Goal: Communication & Community: Answer question/provide support

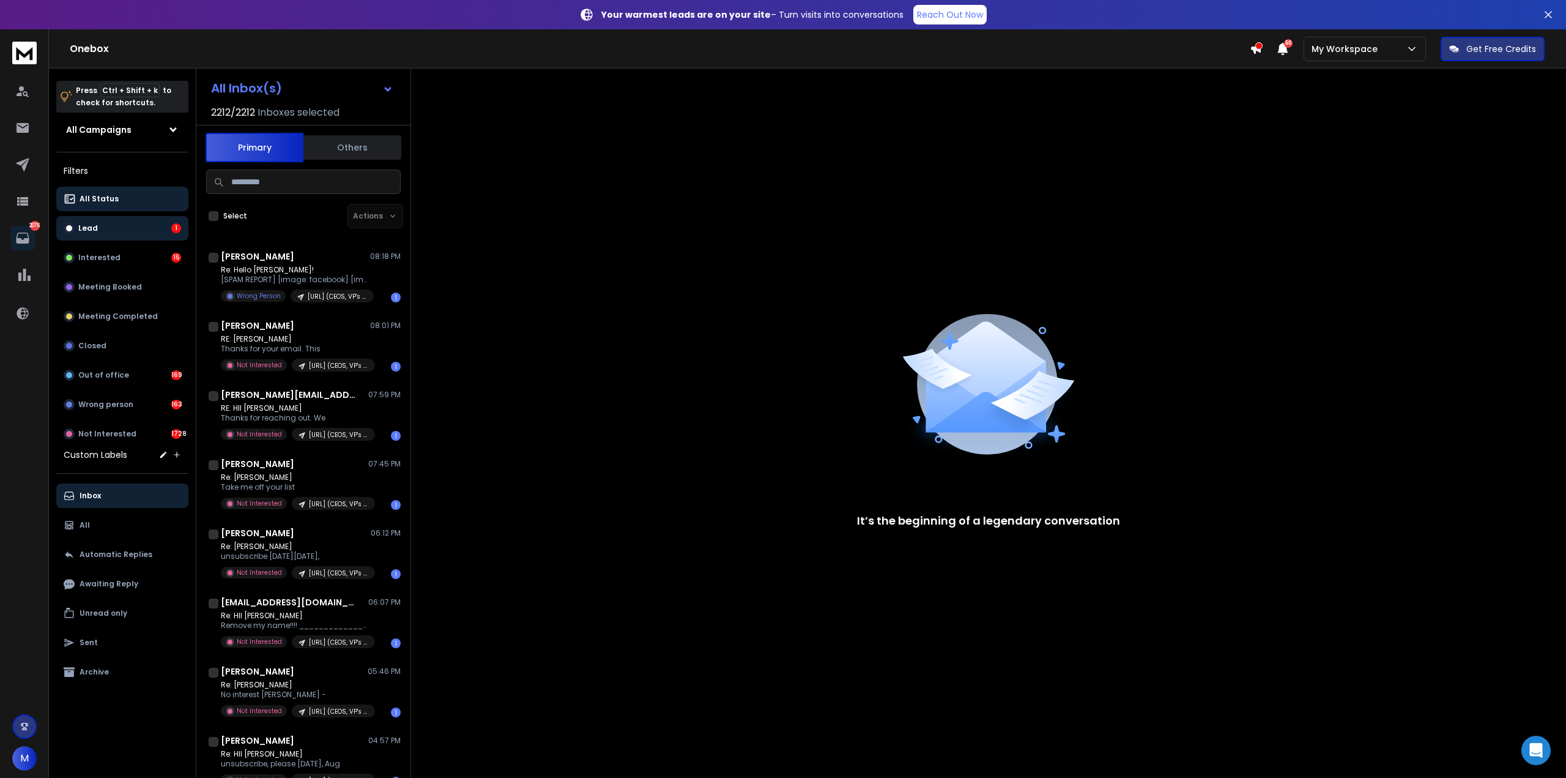
click at [111, 231] on button "Lead 1" at bounding box center [122, 228] width 132 height 24
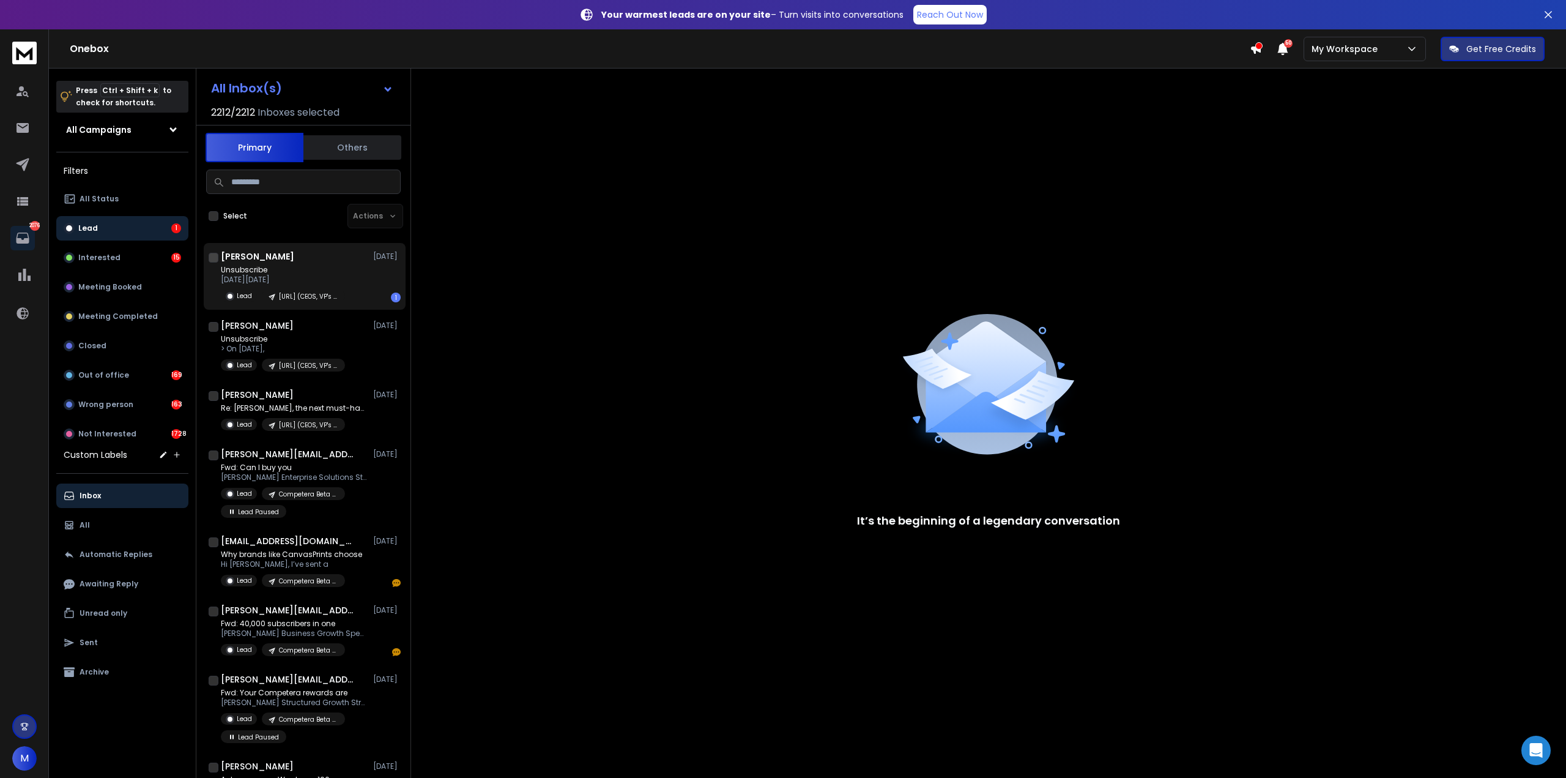
click at [295, 270] on p "Unsubscribe" at bounding box center [283, 270] width 124 height 10
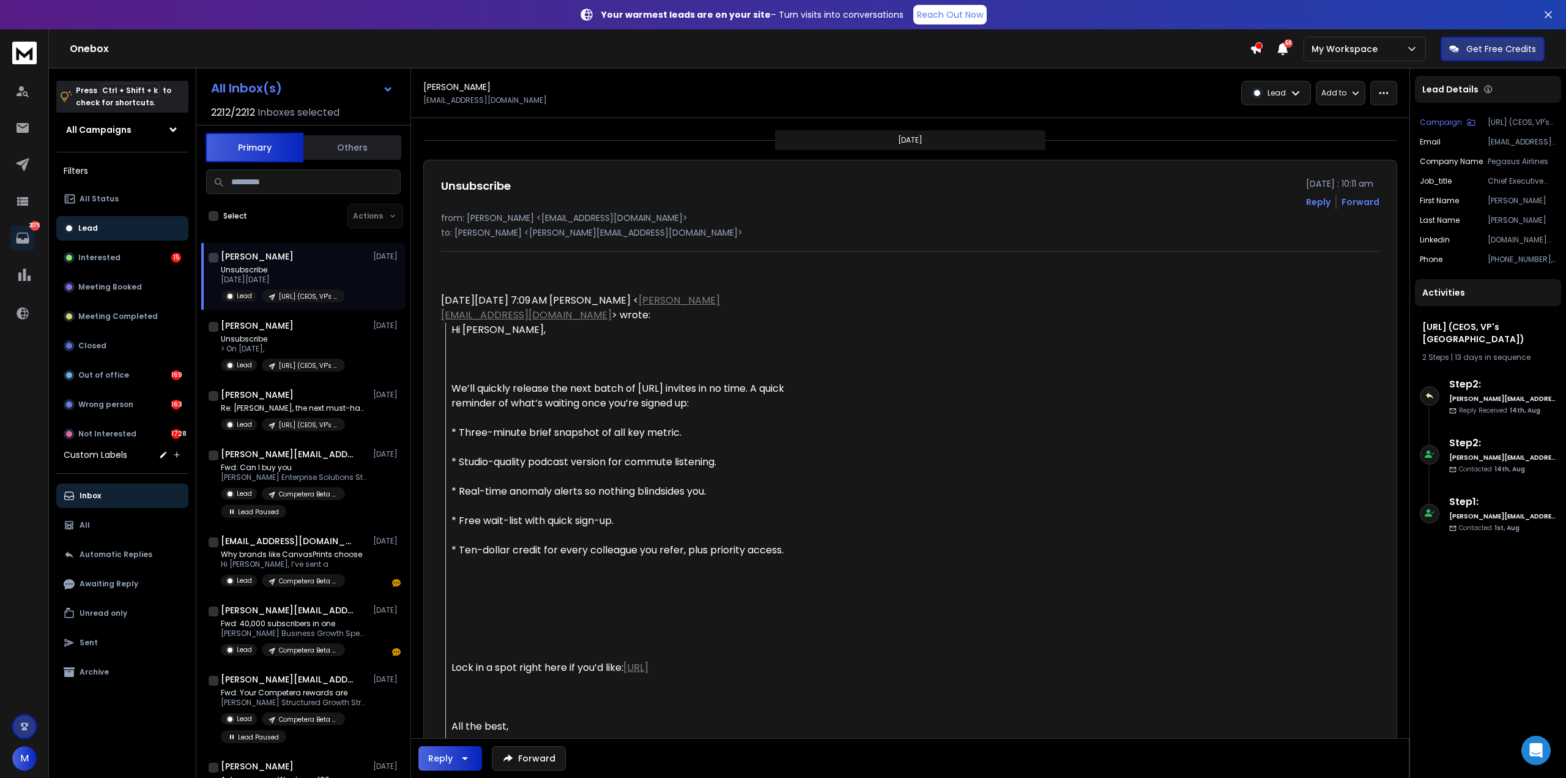
click at [1271, 92] on p "Lead" at bounding box center [1277, 93] width 18 height 10
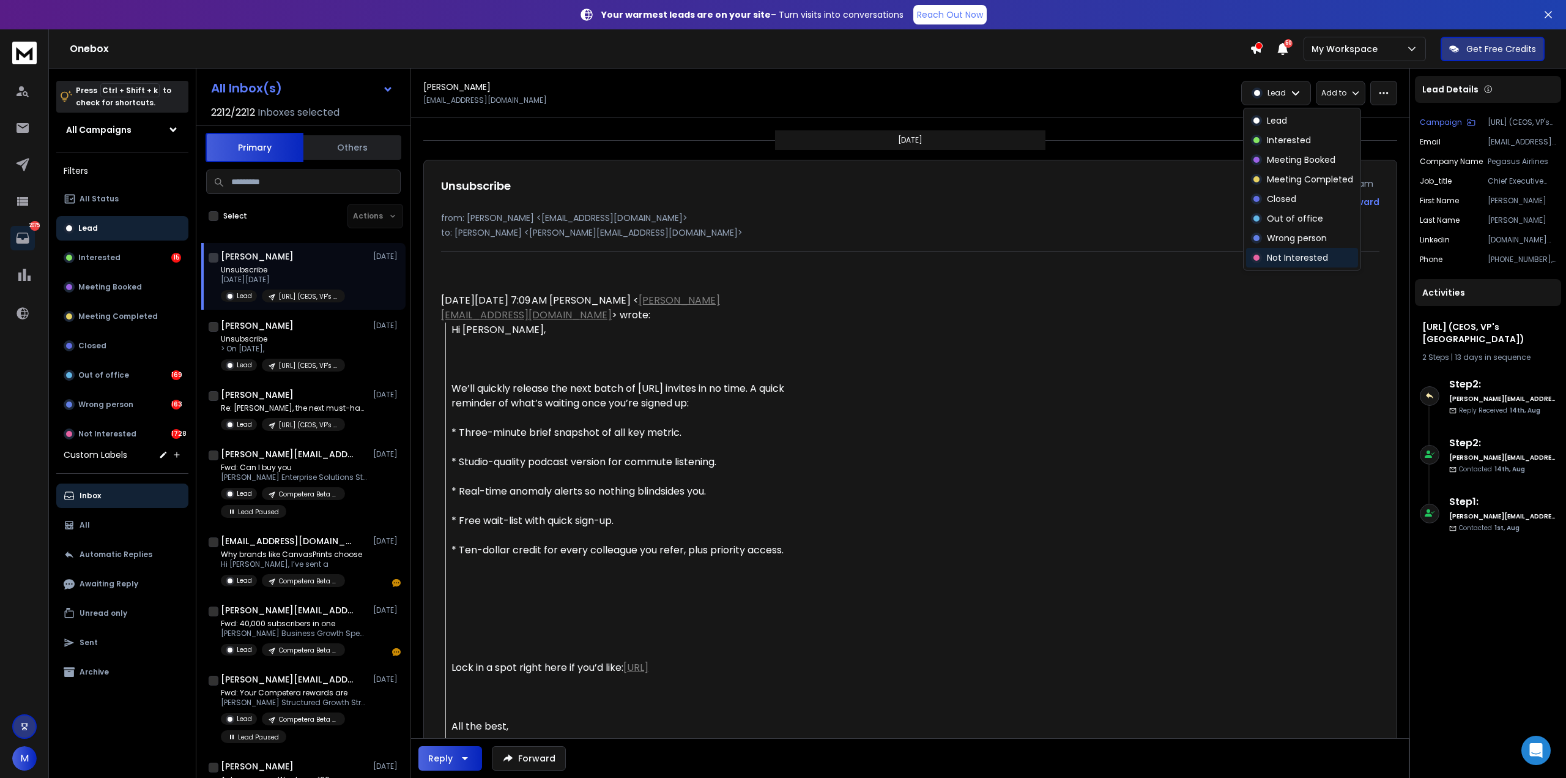
click at [1315, 259] on p "Not Interested" at bounding box center [1297, 257] width 61 height 12
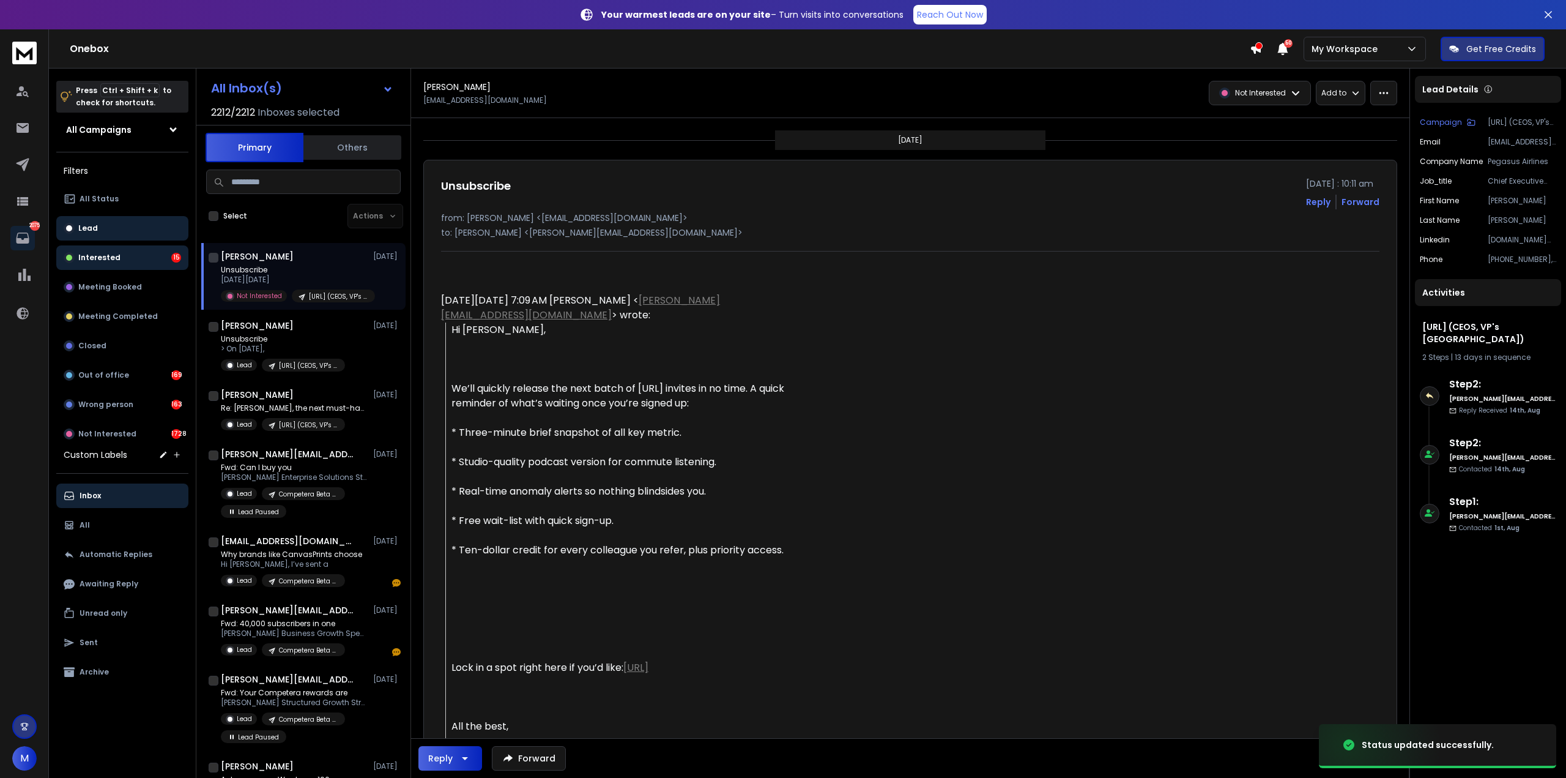
click at [84, 262] on div "Interested" at bounding box center [92, 257] width 57 height 11
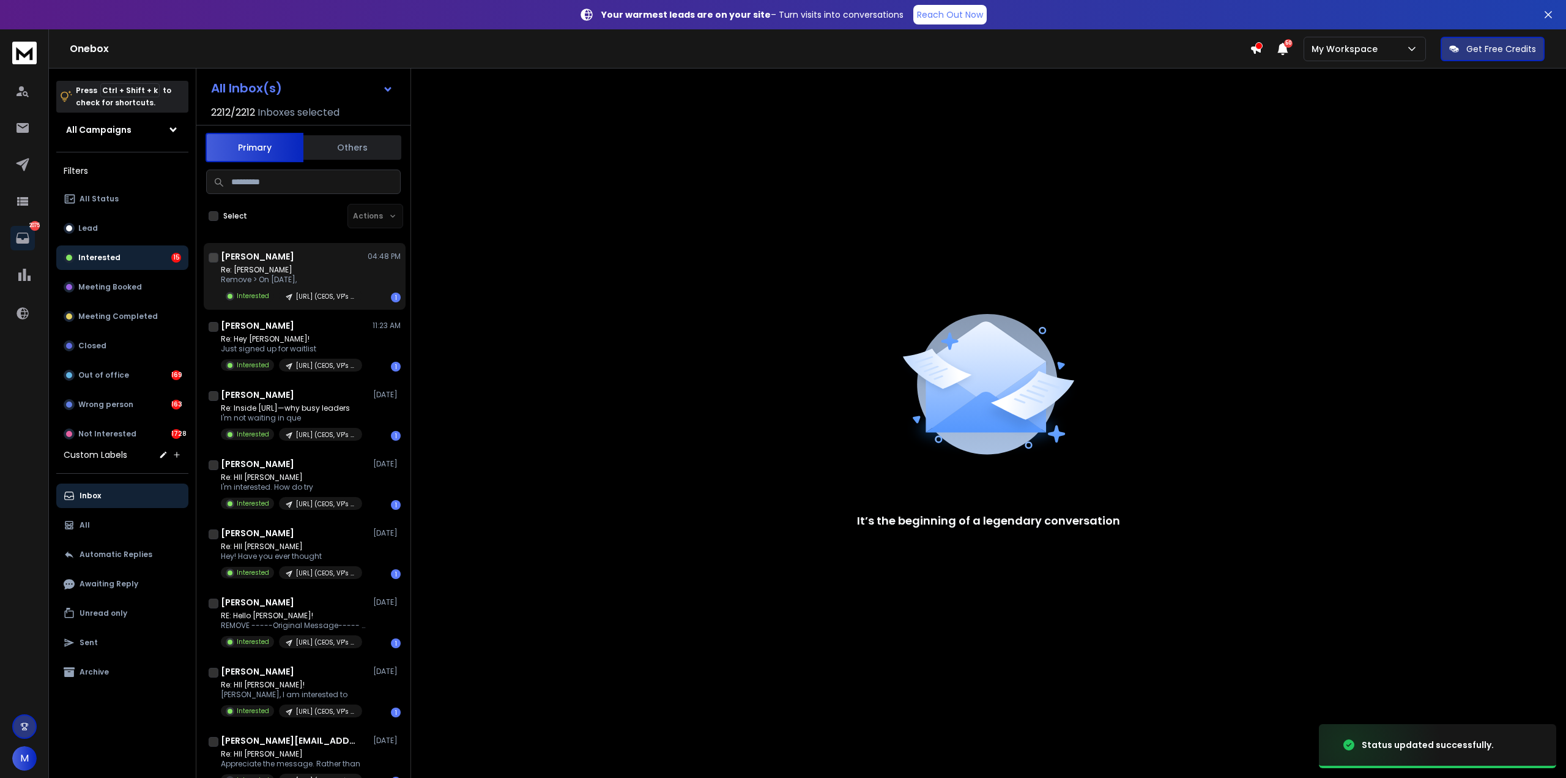
click at [283, 264] on div "[PERSON_NAME] 04:48 PM Re: [PERSON_NAME] Remove > On [DATE], Interested [URL] (…" at bounding box center [311, 276] width 180 height 52
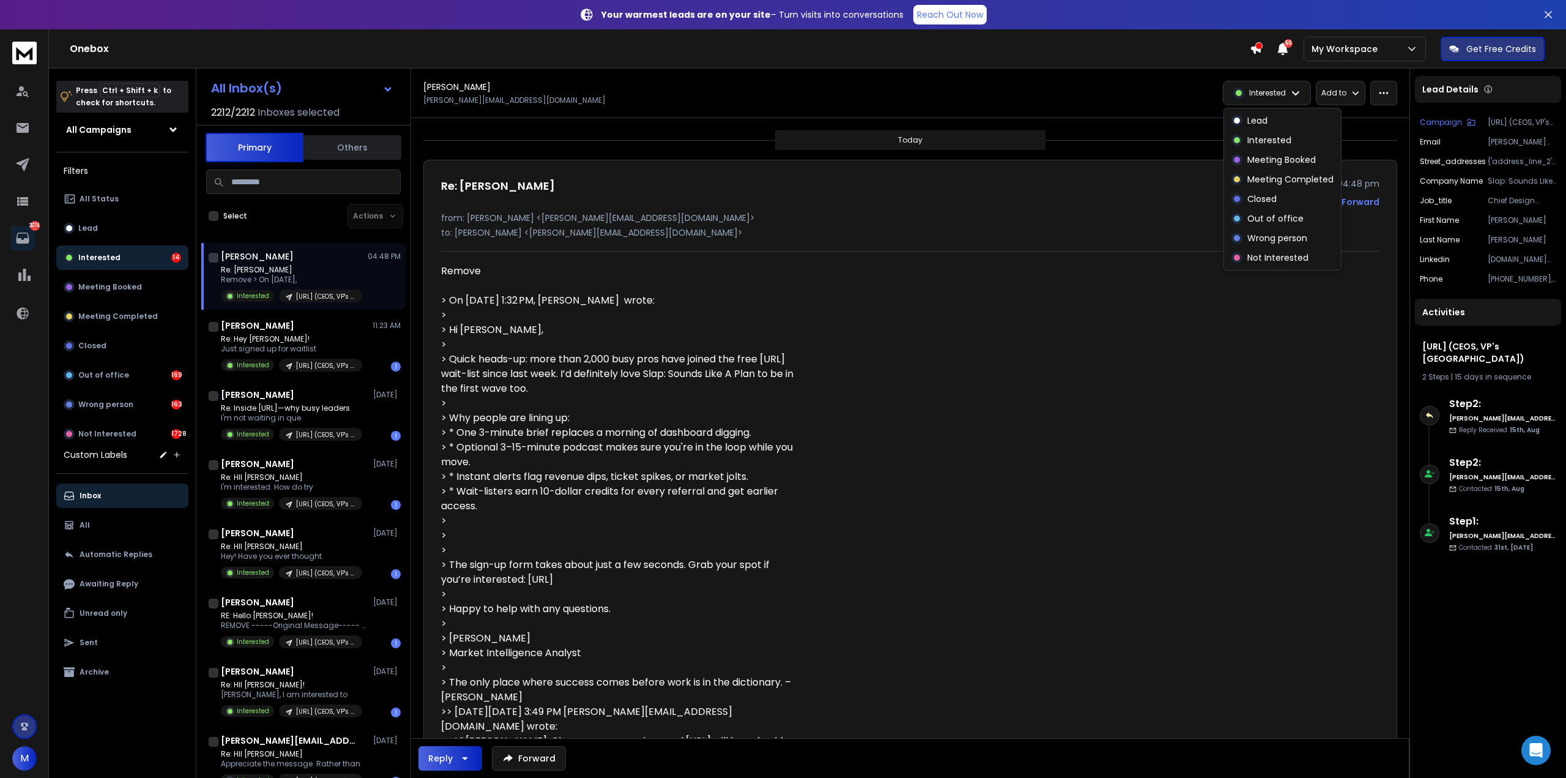
click at [1273, 86] on div "Interested" at bounding box center [1267, 92] width 87 height 23
click at [1301, 256] on p "Not Interested" at bounding box center [1277, 257] width 61 height 12
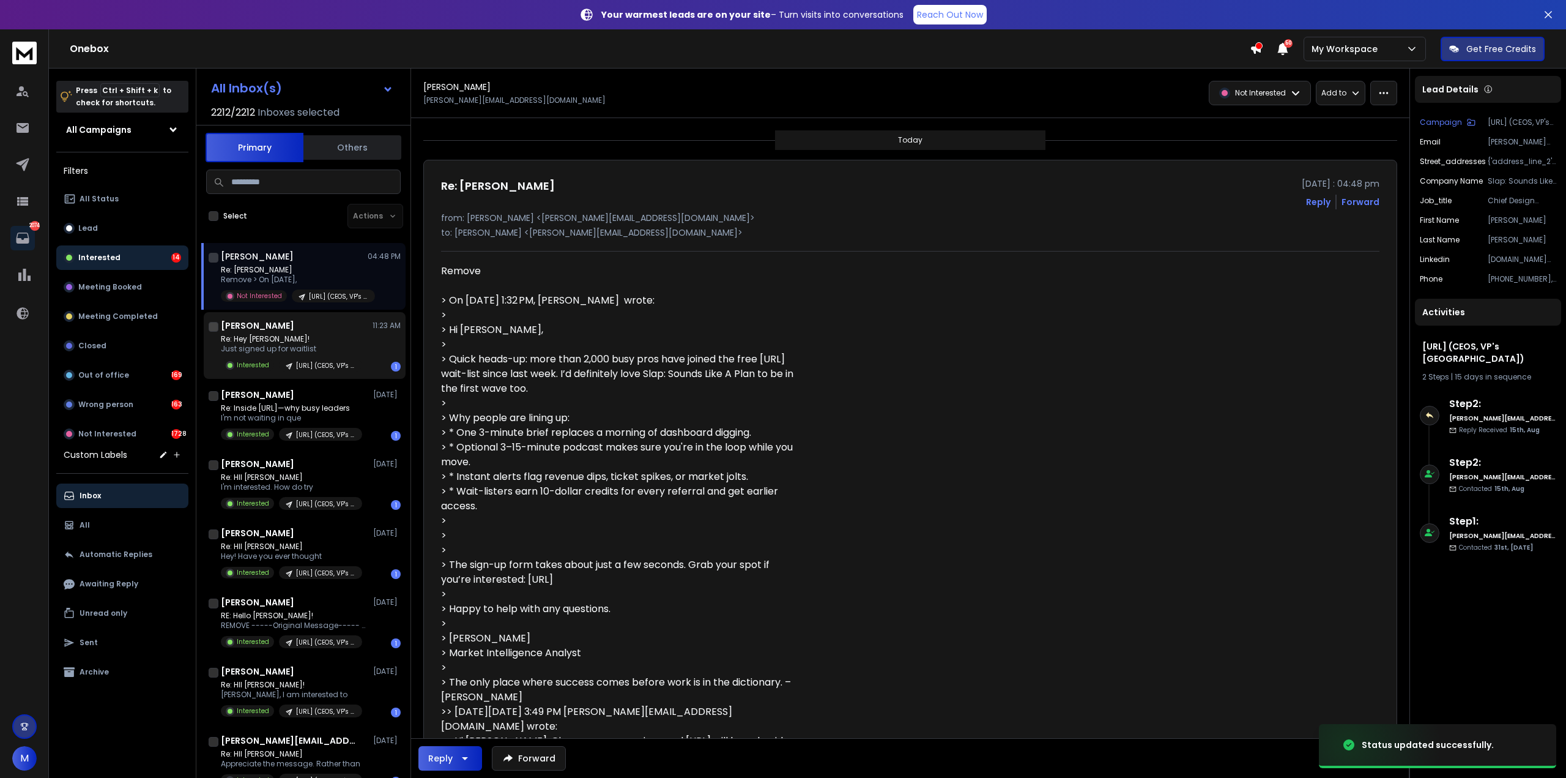
click at [302, 338] on p "Re: Hey [PERSON_NAME]!" at bounding box center [291, 339] width 141 height 10
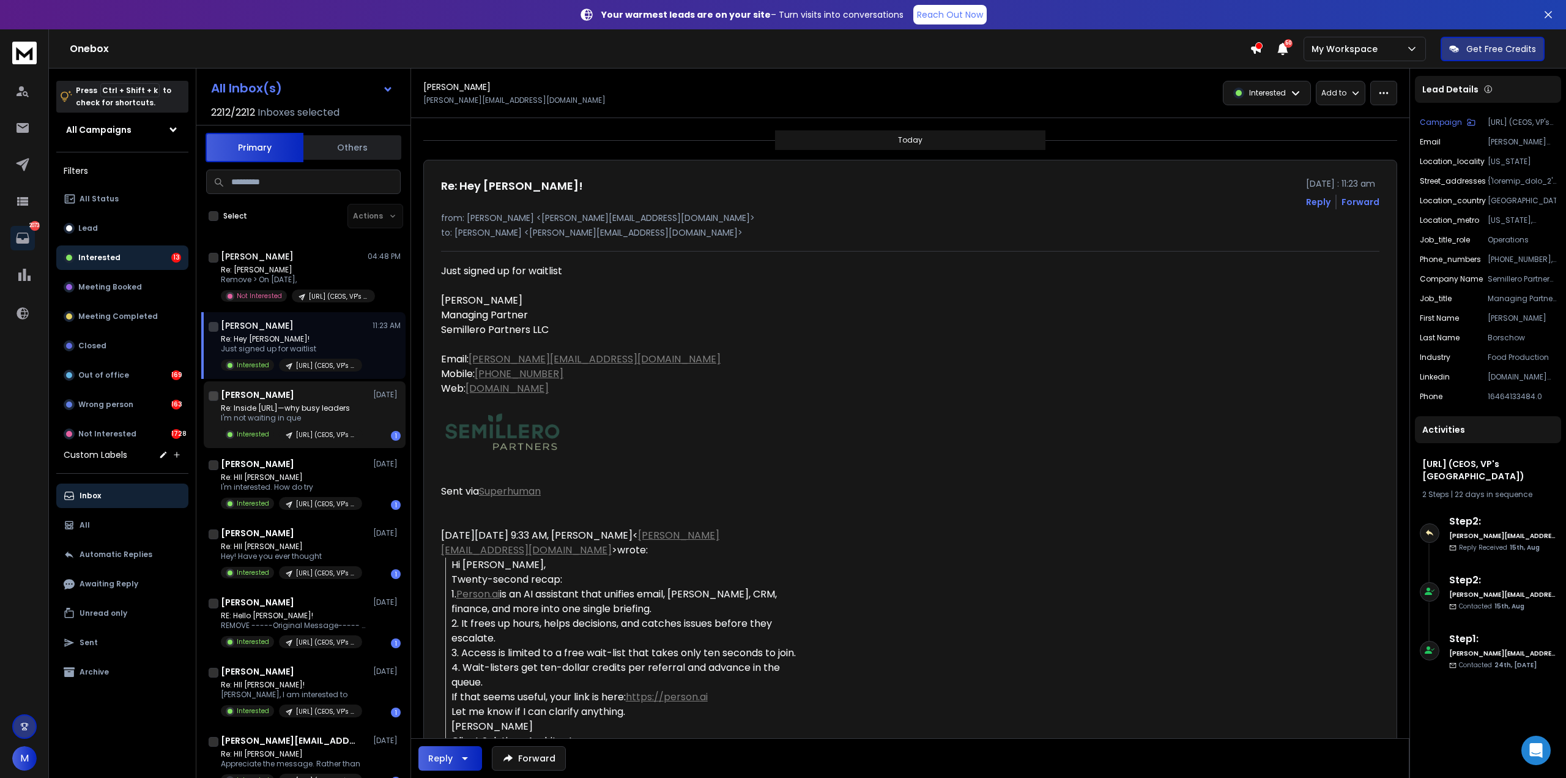
click at [310, 409] on p "Re: Inside [URL]—why busy leaders" at bounding box center [291, 408] width 141 height 10
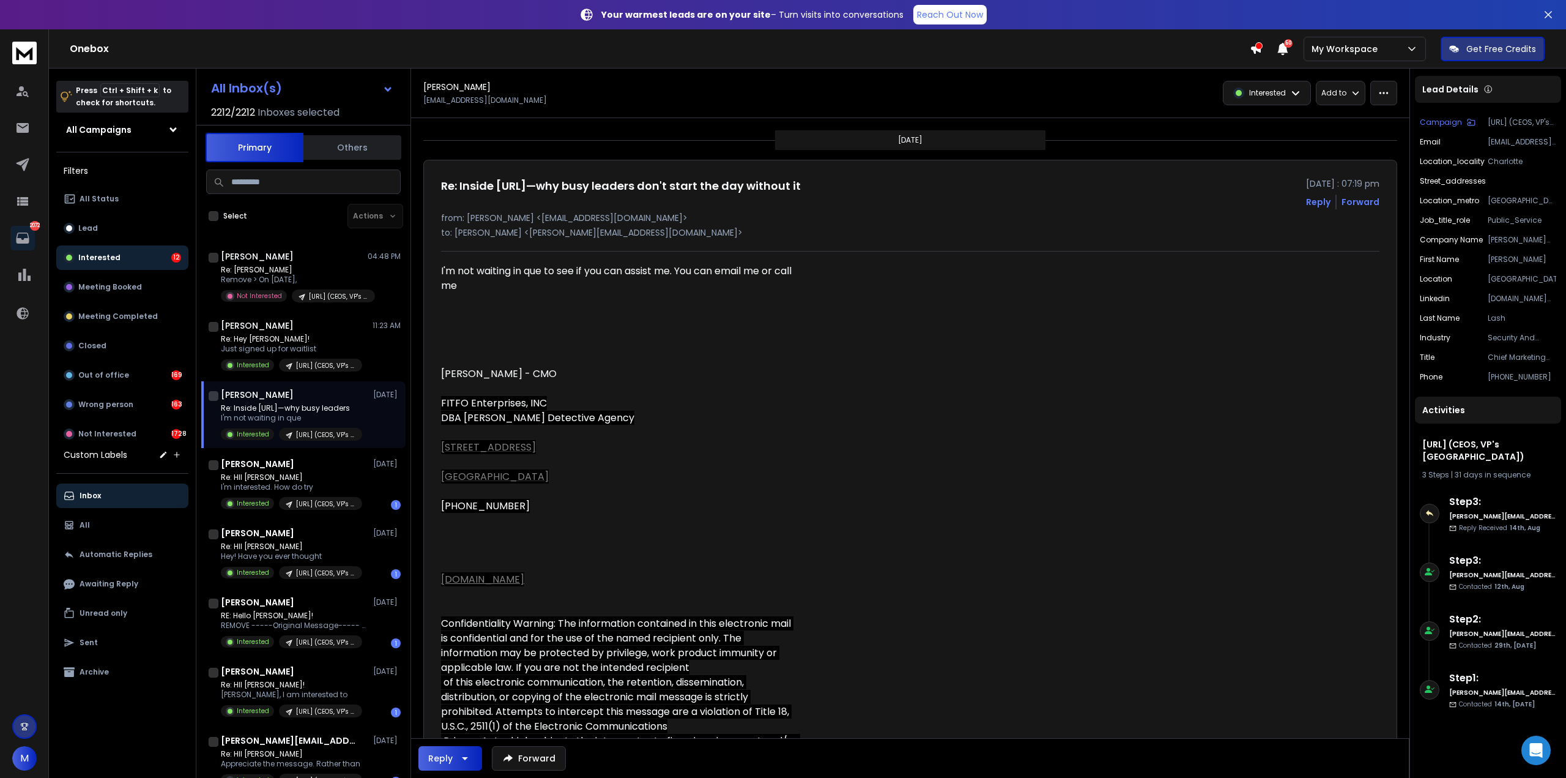
click at [707, 309] on div at bounding box center [619, 307] width 357 height 29
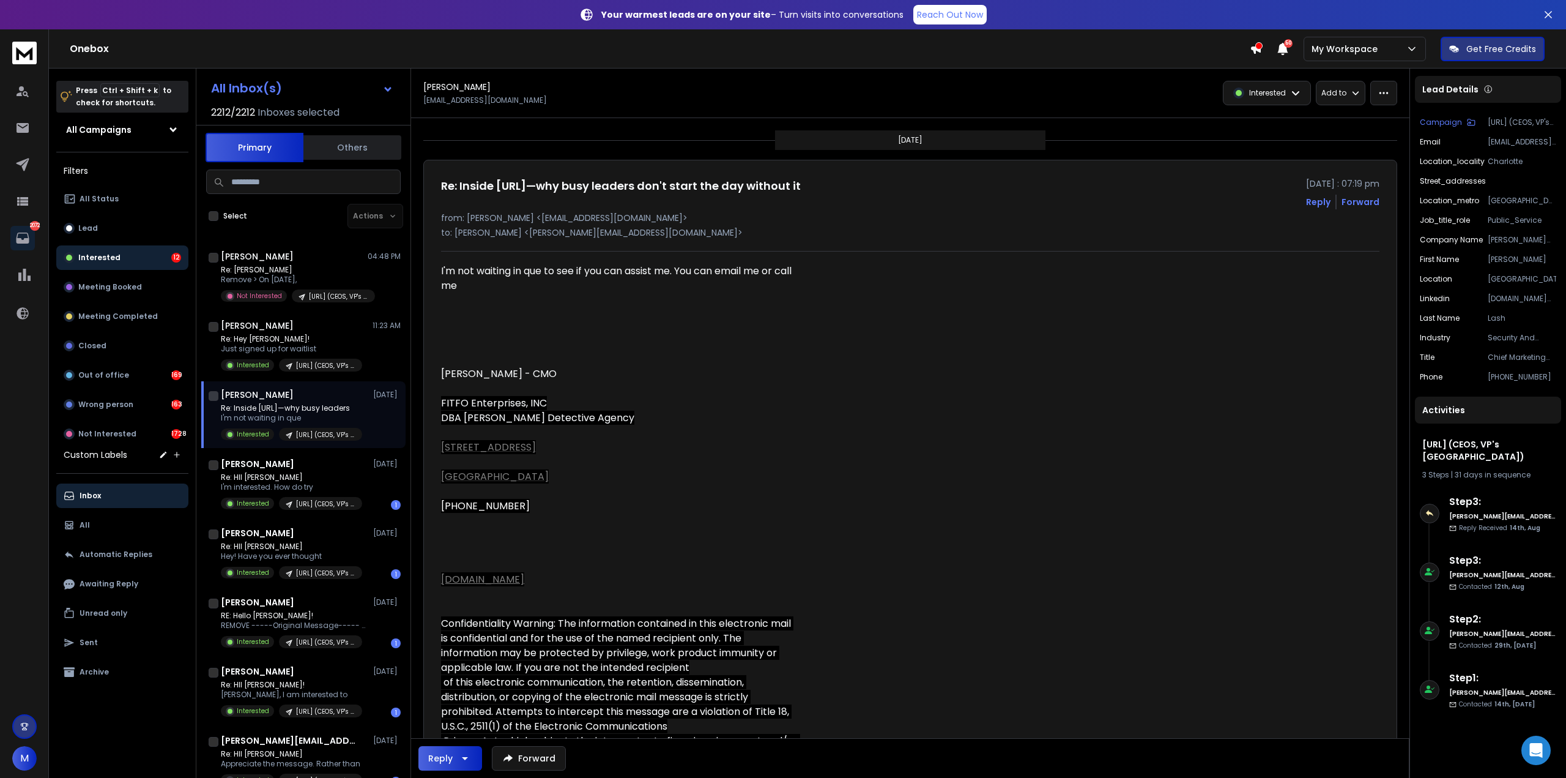
click at [272, 474] on p "Re: HII [PERSON_NAME]" at bounding box center [291, 477] width 141 height 10
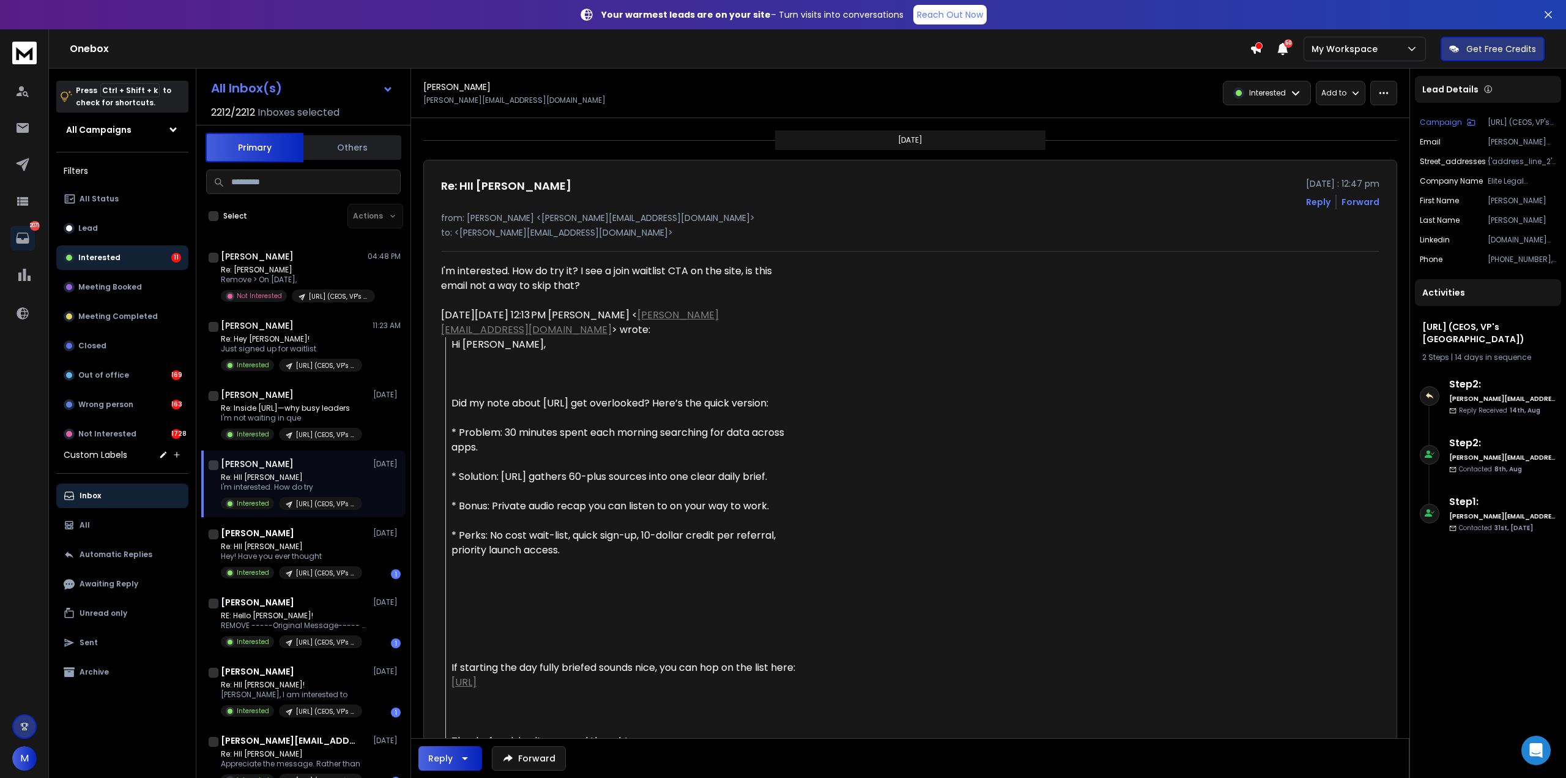
click at [550, 281] on div "I'm interested. How do try it? I see a join waitlist CTA on the site, is this e…" at bounding box center [619, 278] width 357 height 29
click at [656, 277] on div "I'm interested. How do try it? I see a join waitlist CTA on the site, is this e…" at bounding box center [619, 278] width 357 height 29
click at [308, 548] on p "Re: HII [PERSON_NAME]" at bounding box center [291, 546] width 141 height 10
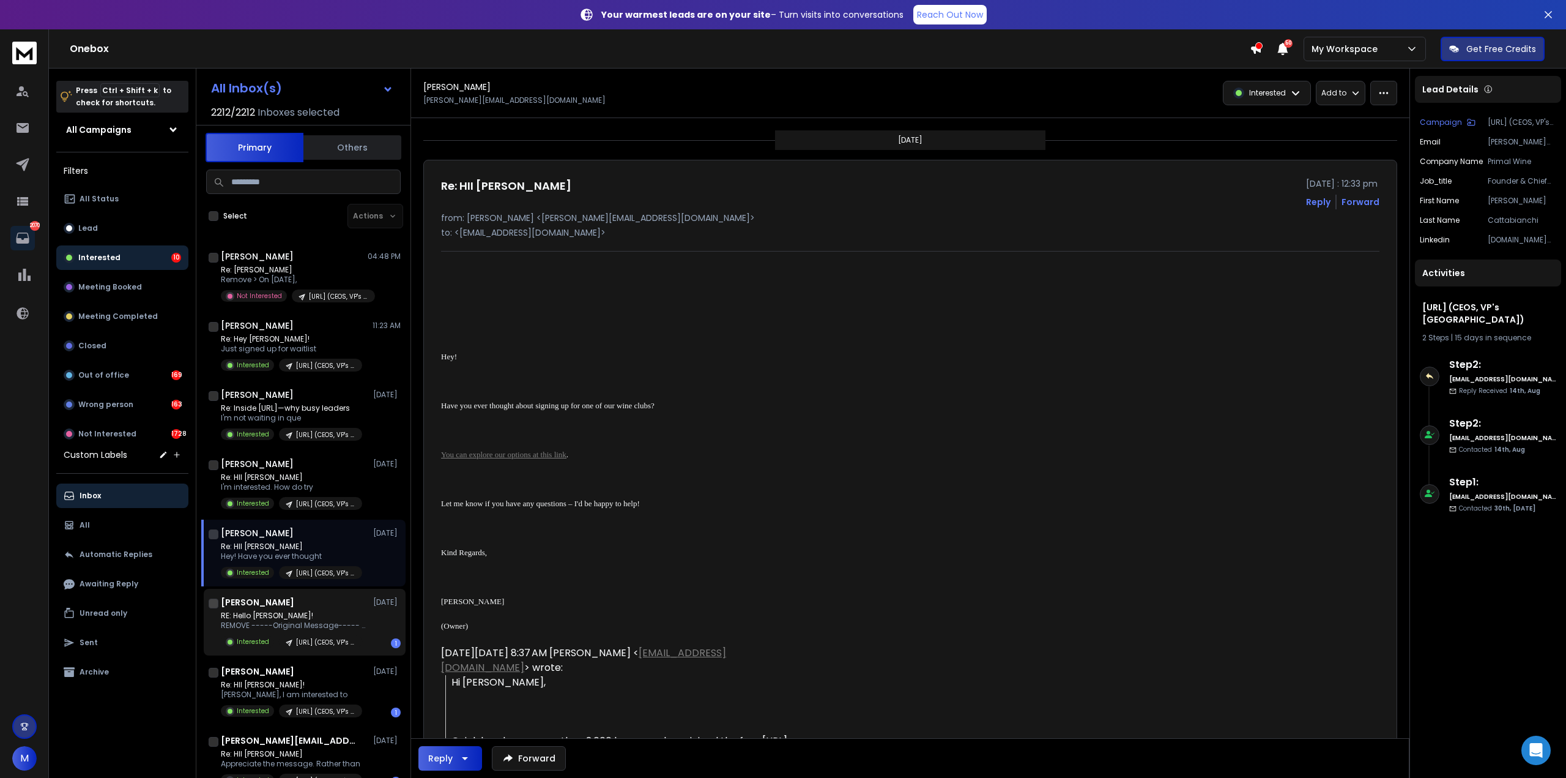
click at [313, 616] on p "RE: Hello [PERSON_NAME]!" at bounding box center [294, 616] width 147 height 10
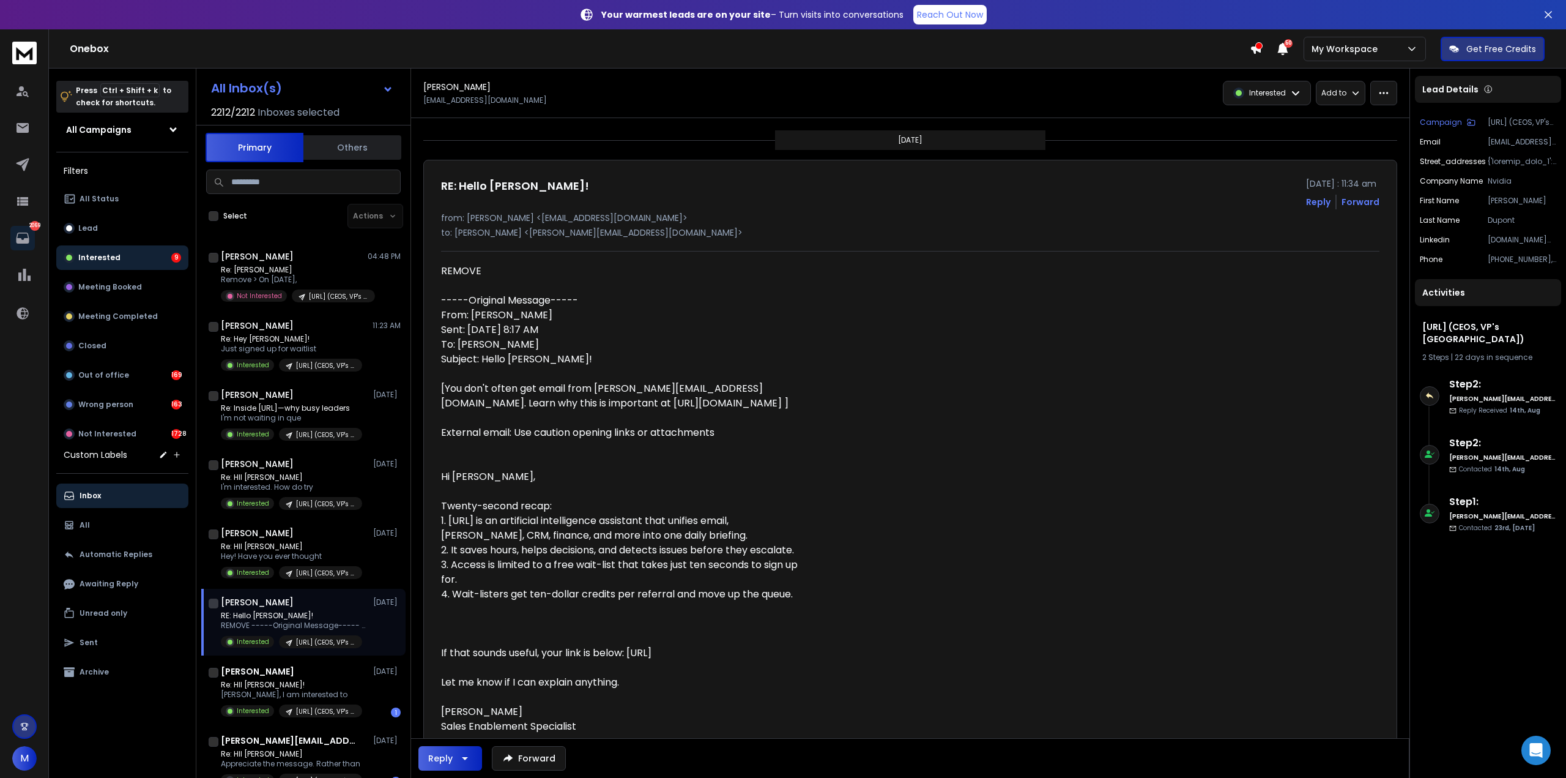
click at [1260, 98] on div "Interested" at bounding box center [1267, 92] width 87 height 23
click at [1285, 259] on p "Not Interested" at bounding box center [1277, 257] width 61 height 12
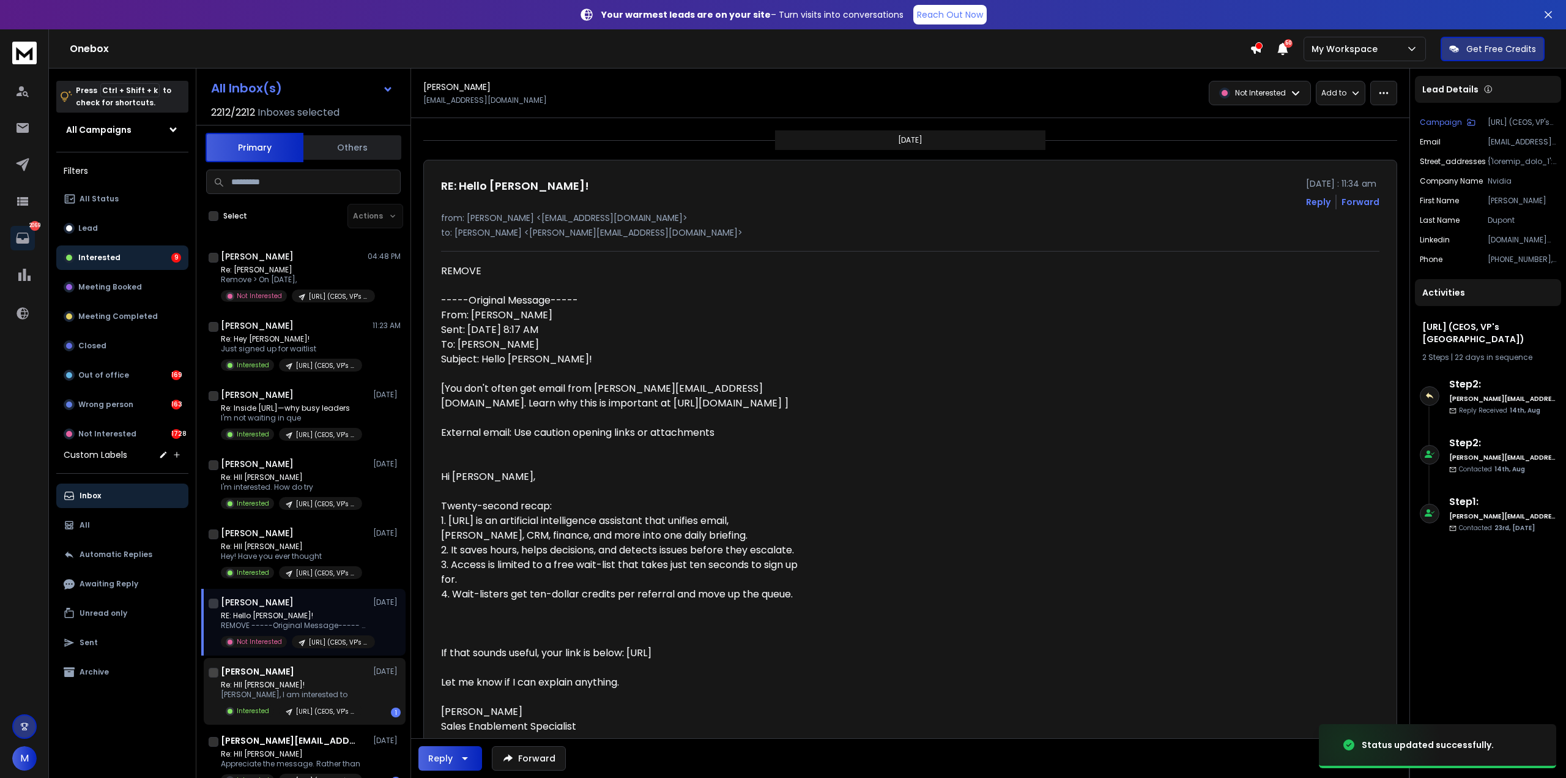
click at [303, 675] on div "[PERSON_NAME] [DATE]" at bounding box center [311, 671] width 180 height 12
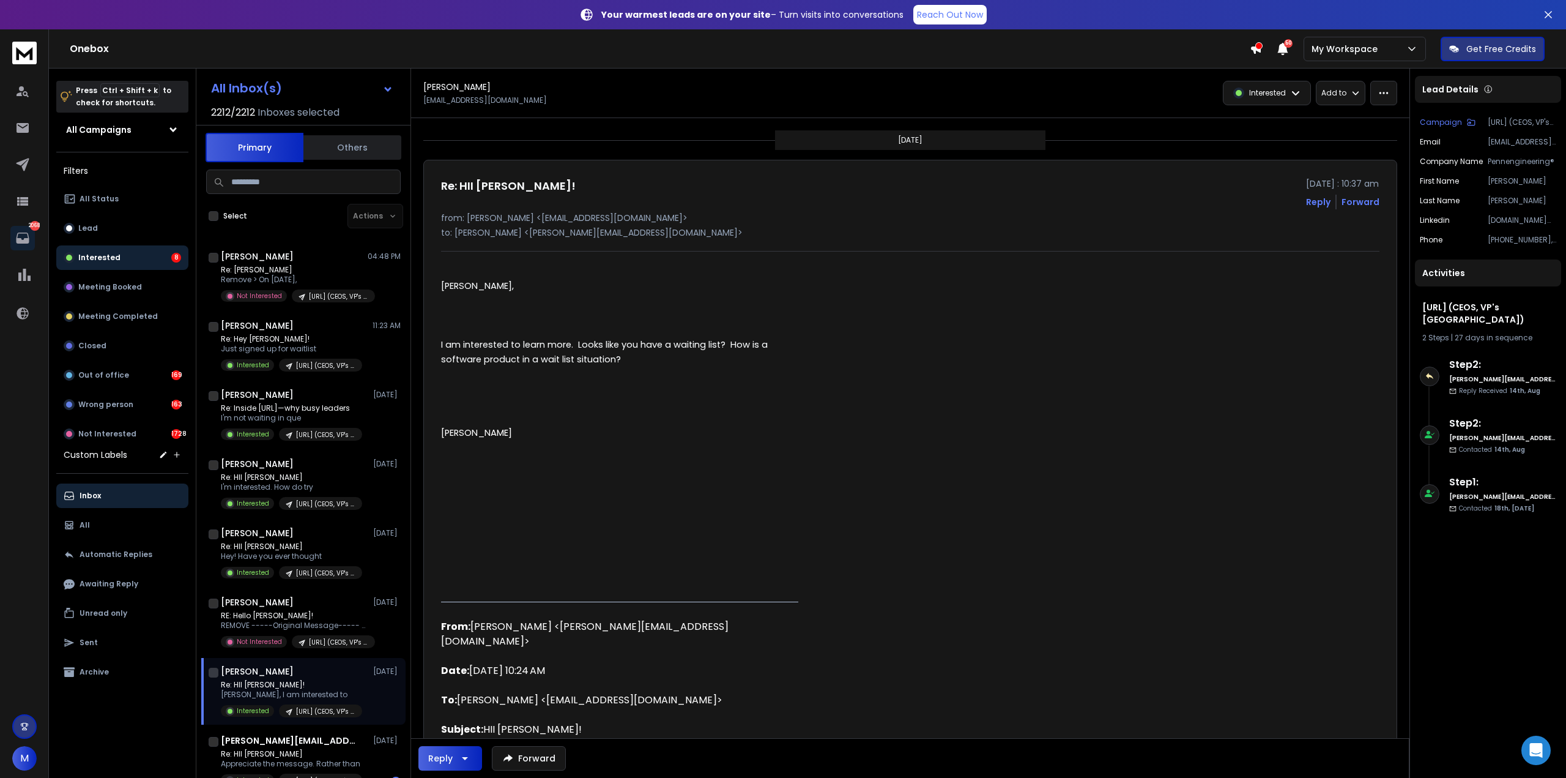
drag, startPoint x: 615, startPoint y: 218, endPoint x: 560, endPoint y: 218, distance: 55.1
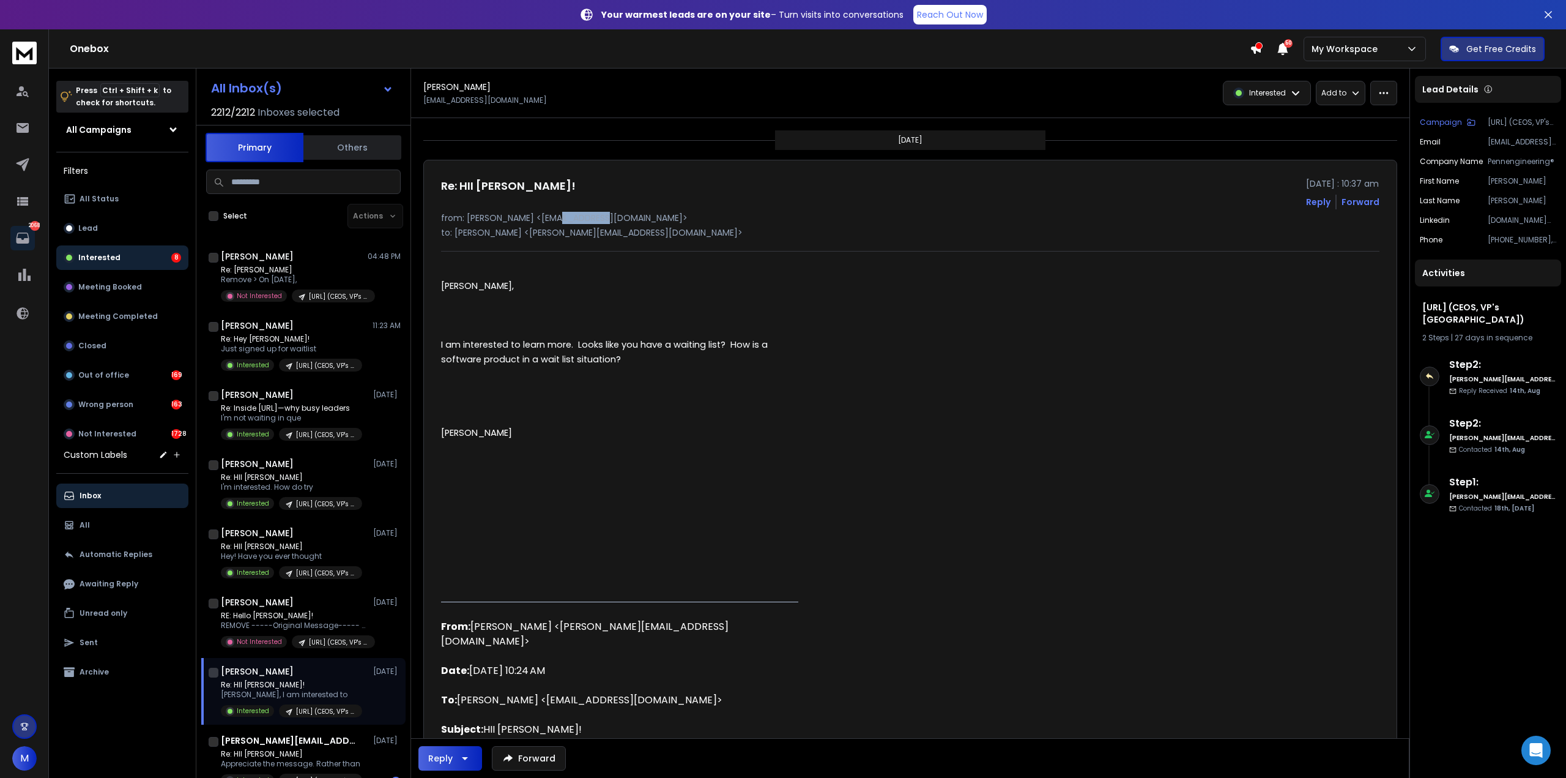
click at [560, 218] on p "from: [PERSON_NAME] <[EMAIL_ADDRESS][DOMAIN_NAME]>" at bounding box center [910, 218] width 939 height 12
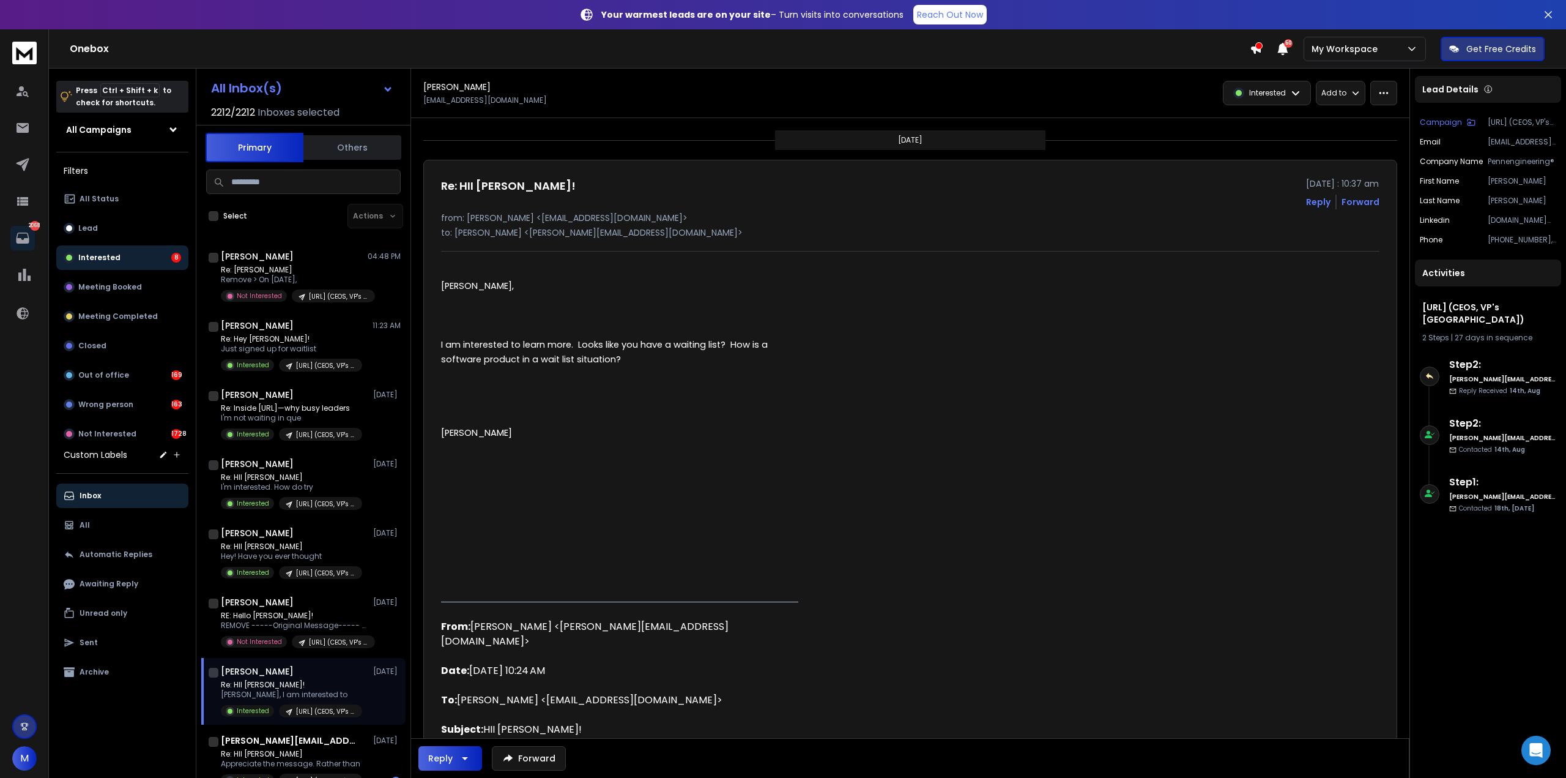
click at [1316, 201] on button "Reply" at bounding box center [1318, 202] width 24 height 12
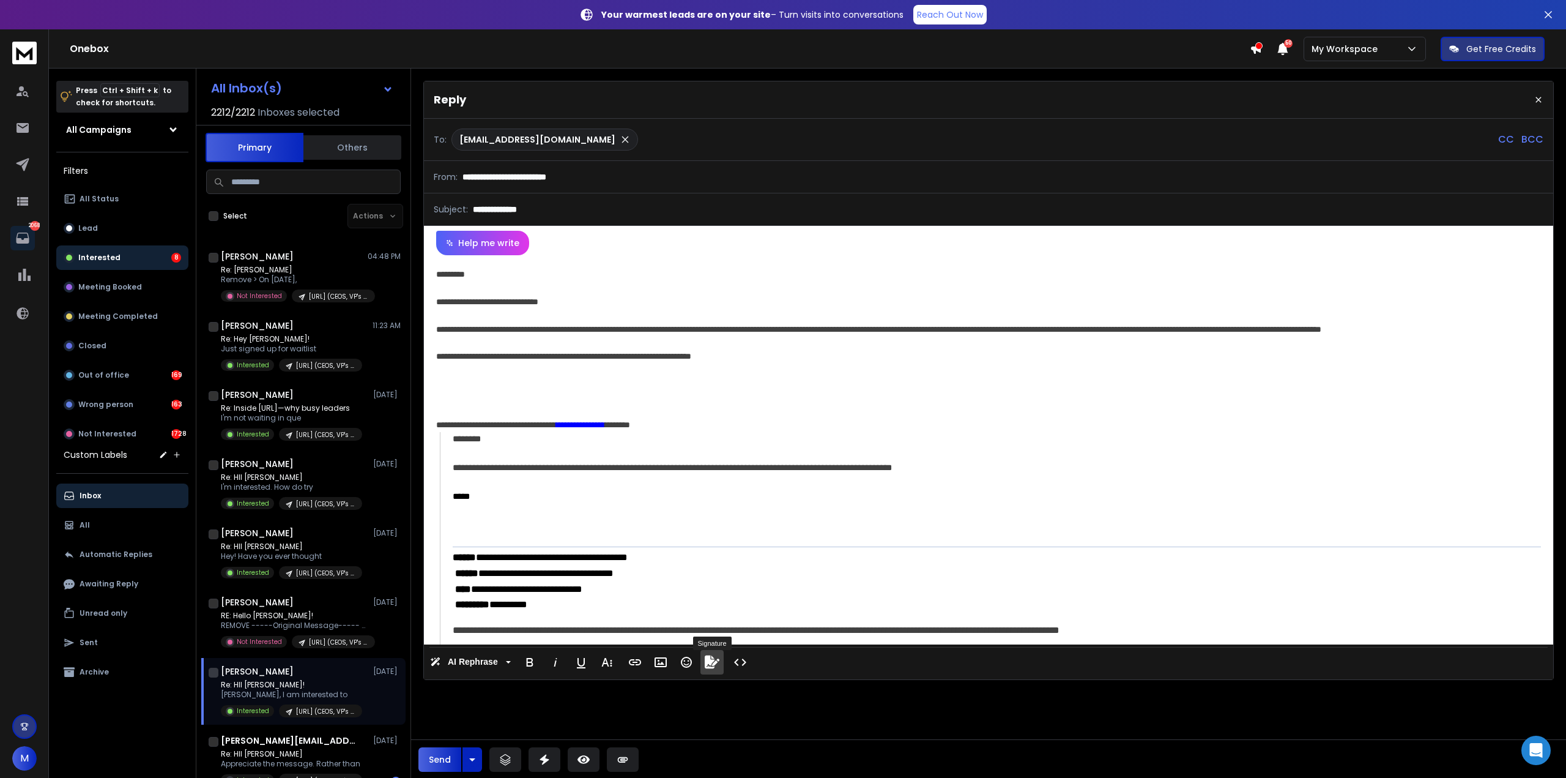
click at [714, 665] on icon "button" at bounding box center [712, 661] width 15 height 13
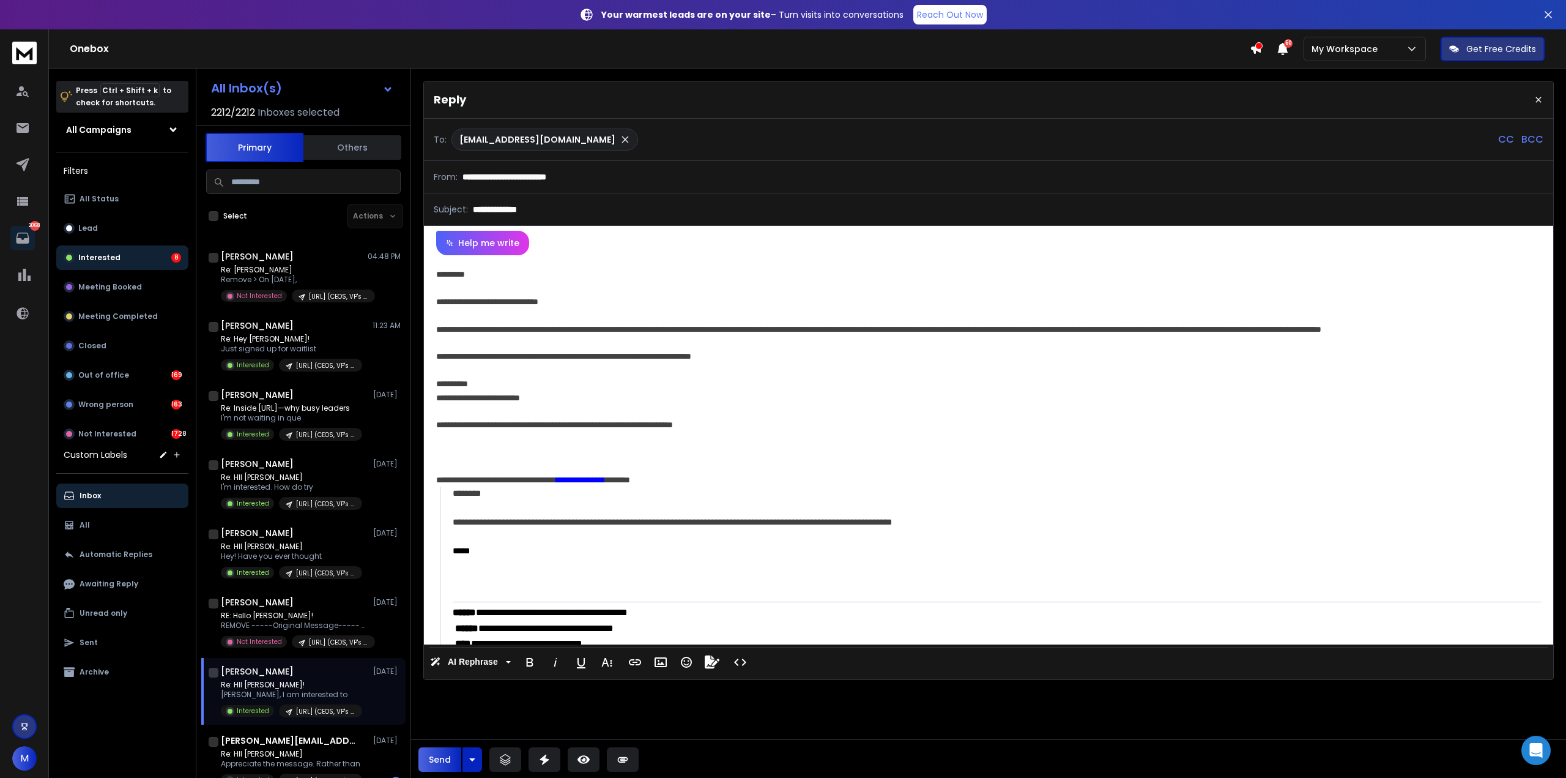
click at [436, 761] on button "Send" at bounding box center [439, 759] width 43 height 24
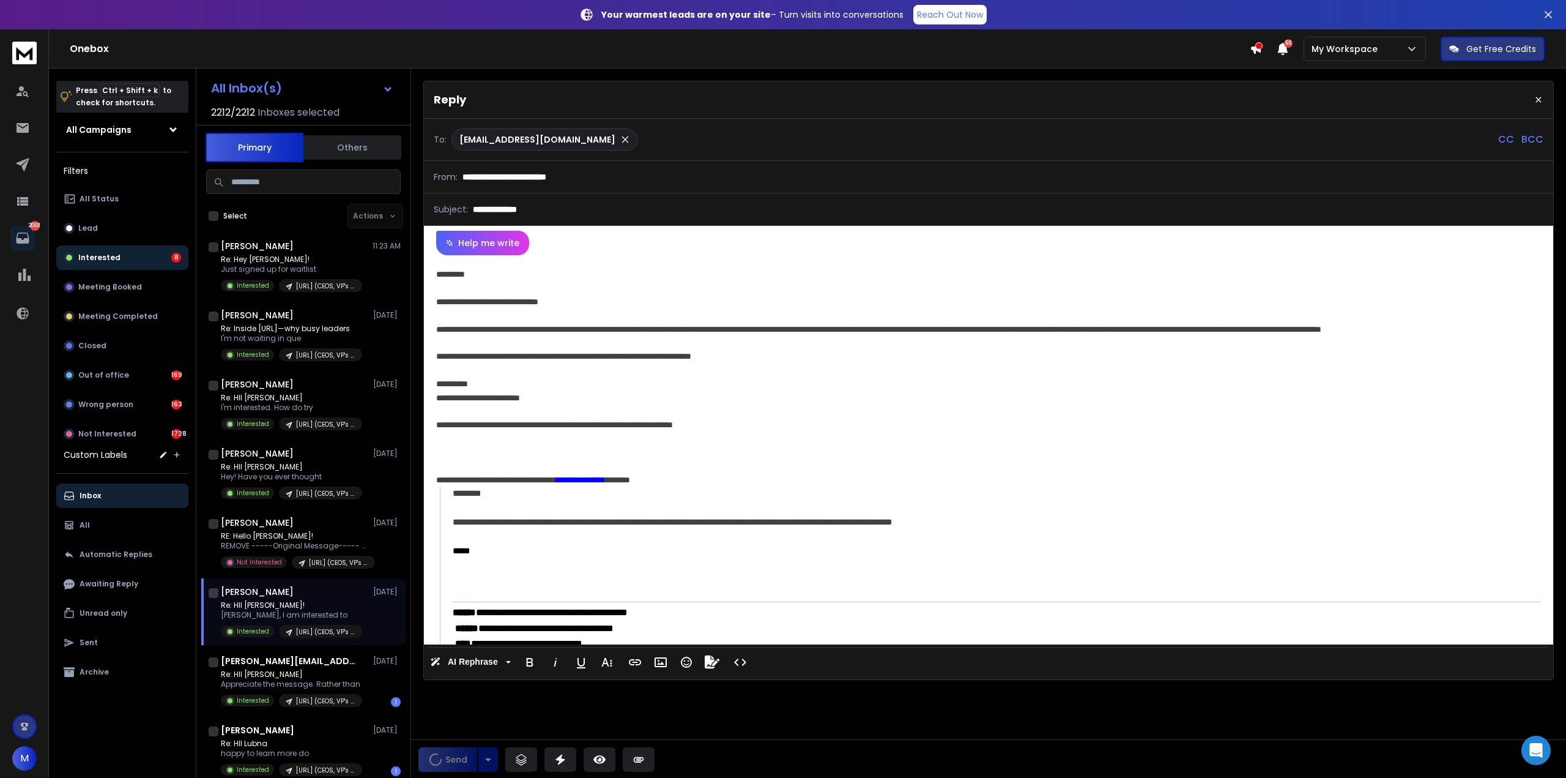
scroll to position [143, 0]
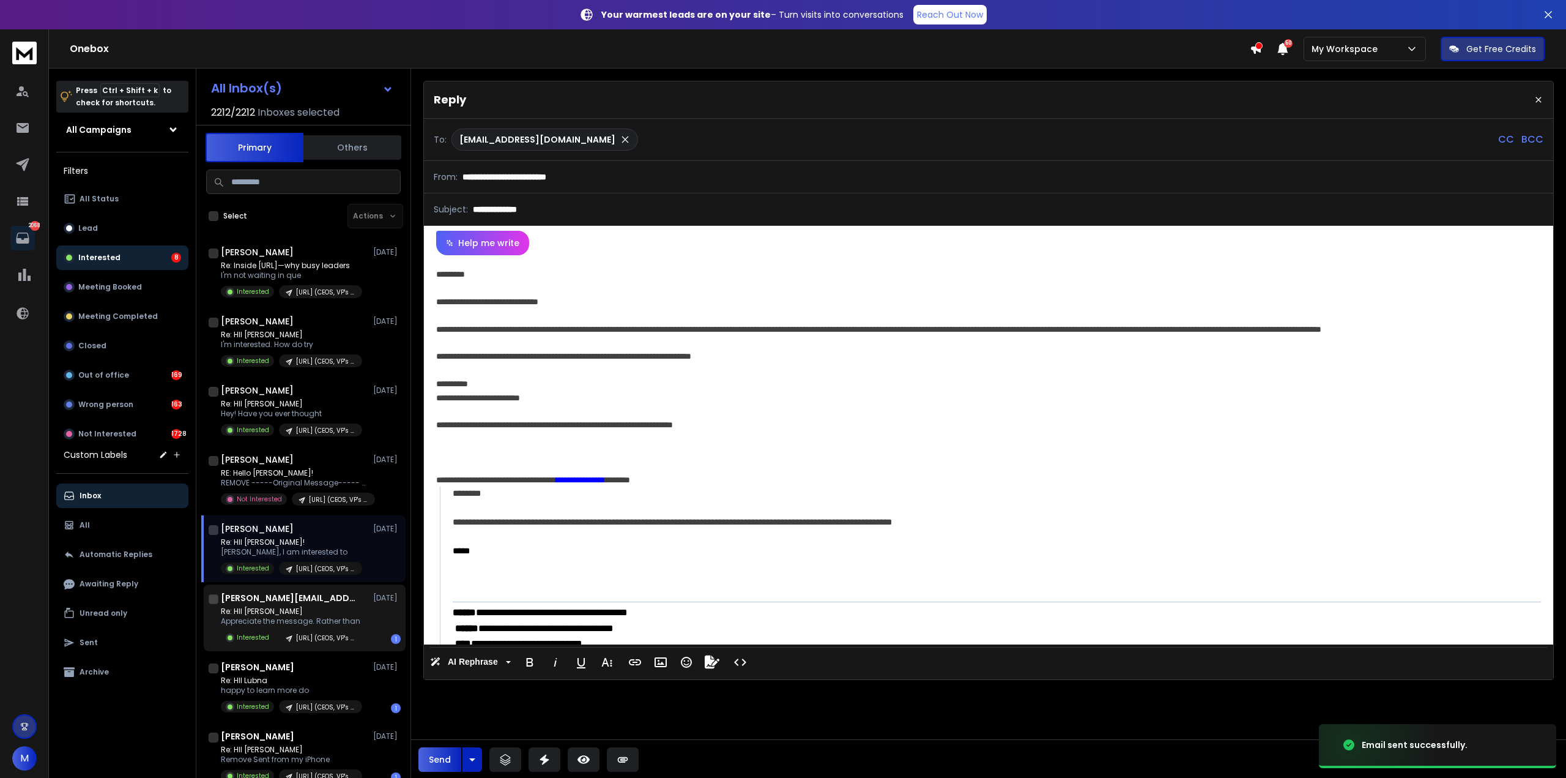
click at [305, 624] on p "Appreciate the message. Rather than" at bounding box center [291, 621] width 141 height 10
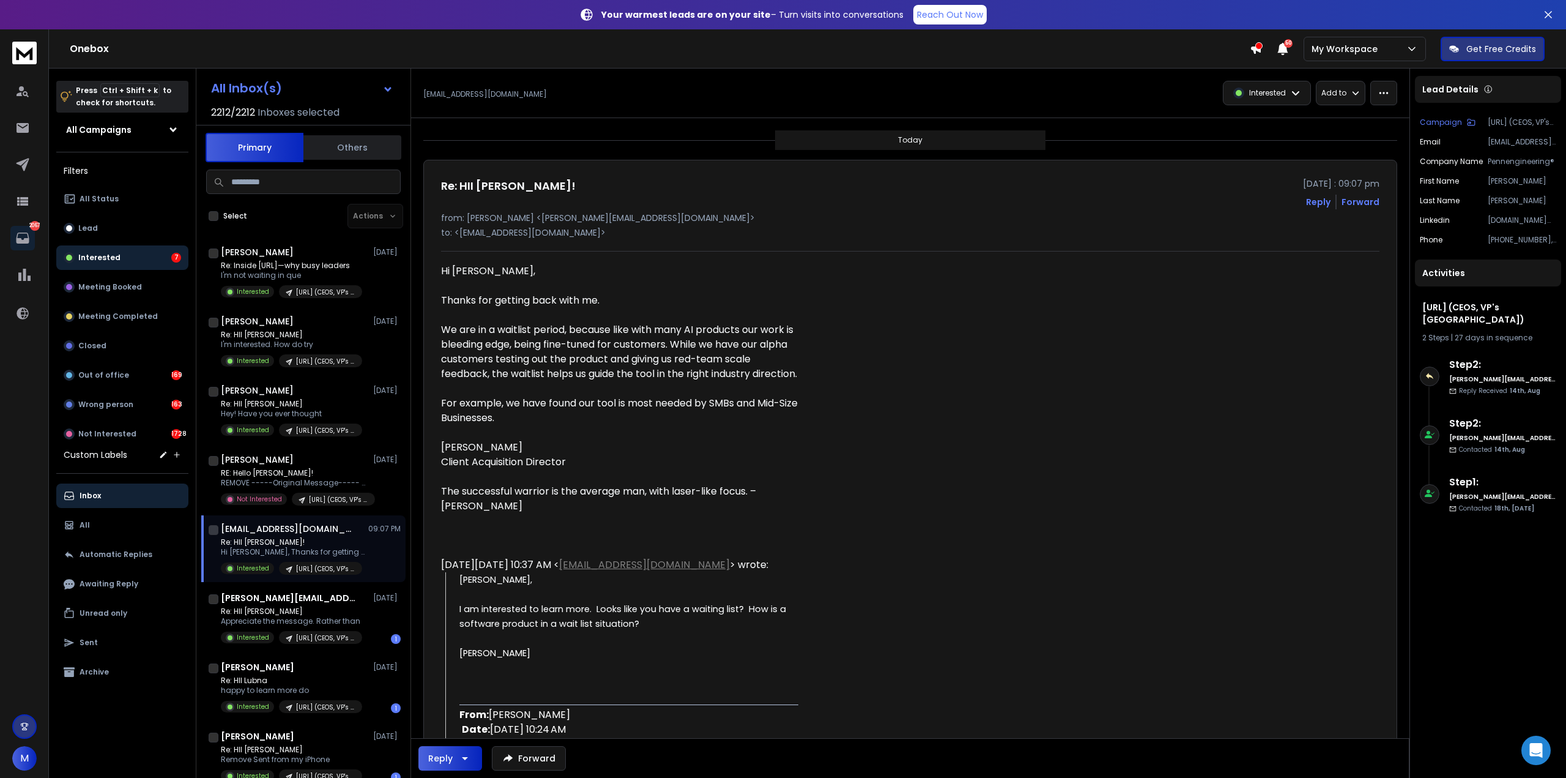
click at [307, 554] on p "Hi [PERSON_NAME], Thanks for getting back" at bounding box center [294, 552] width 147 height 10
click at [309, 612] on p "Re: HII [PERSON_NAME]" at bounding box center [291, 611] width 141 height 10
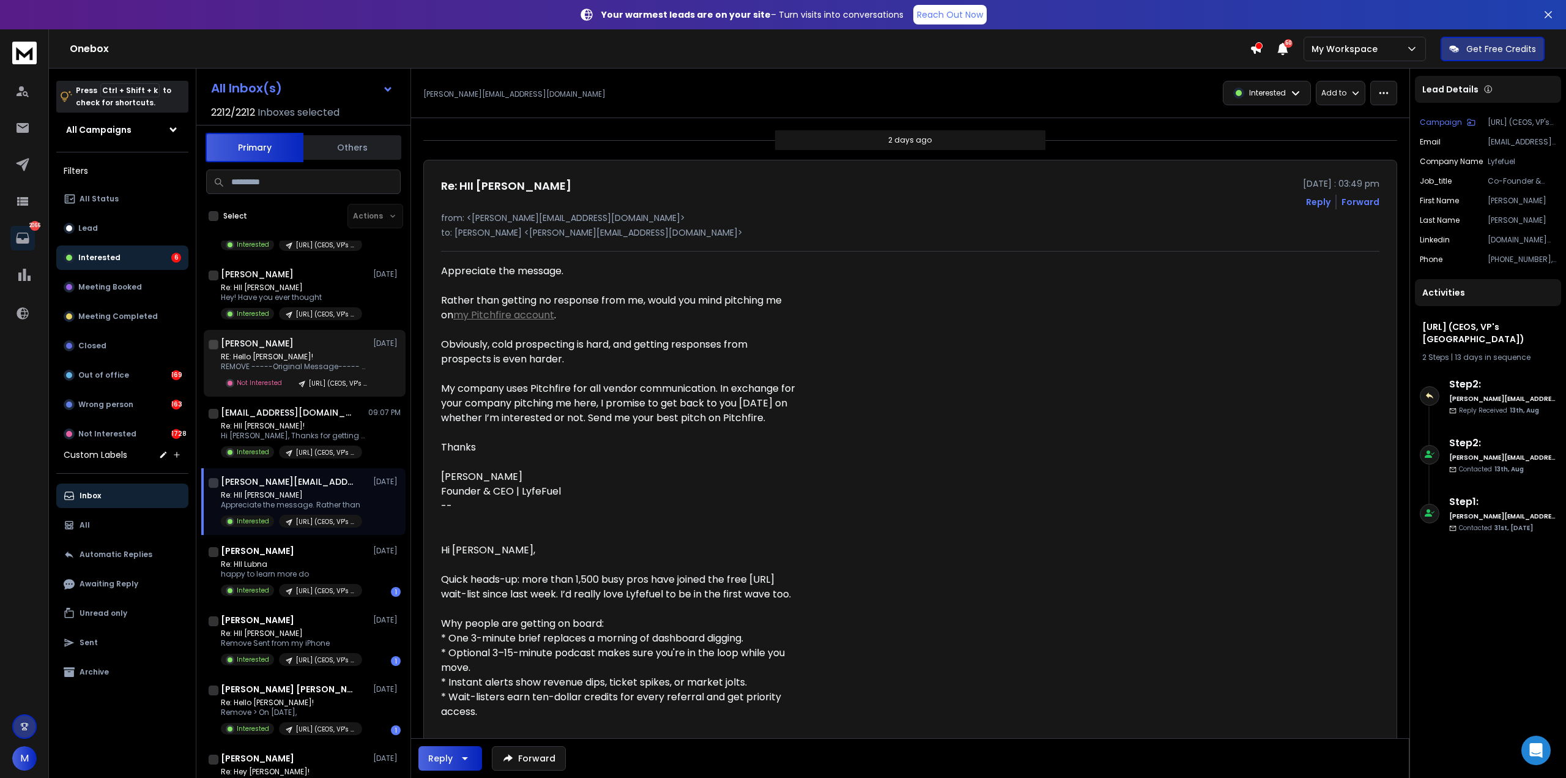
scroll to position [286, 0]
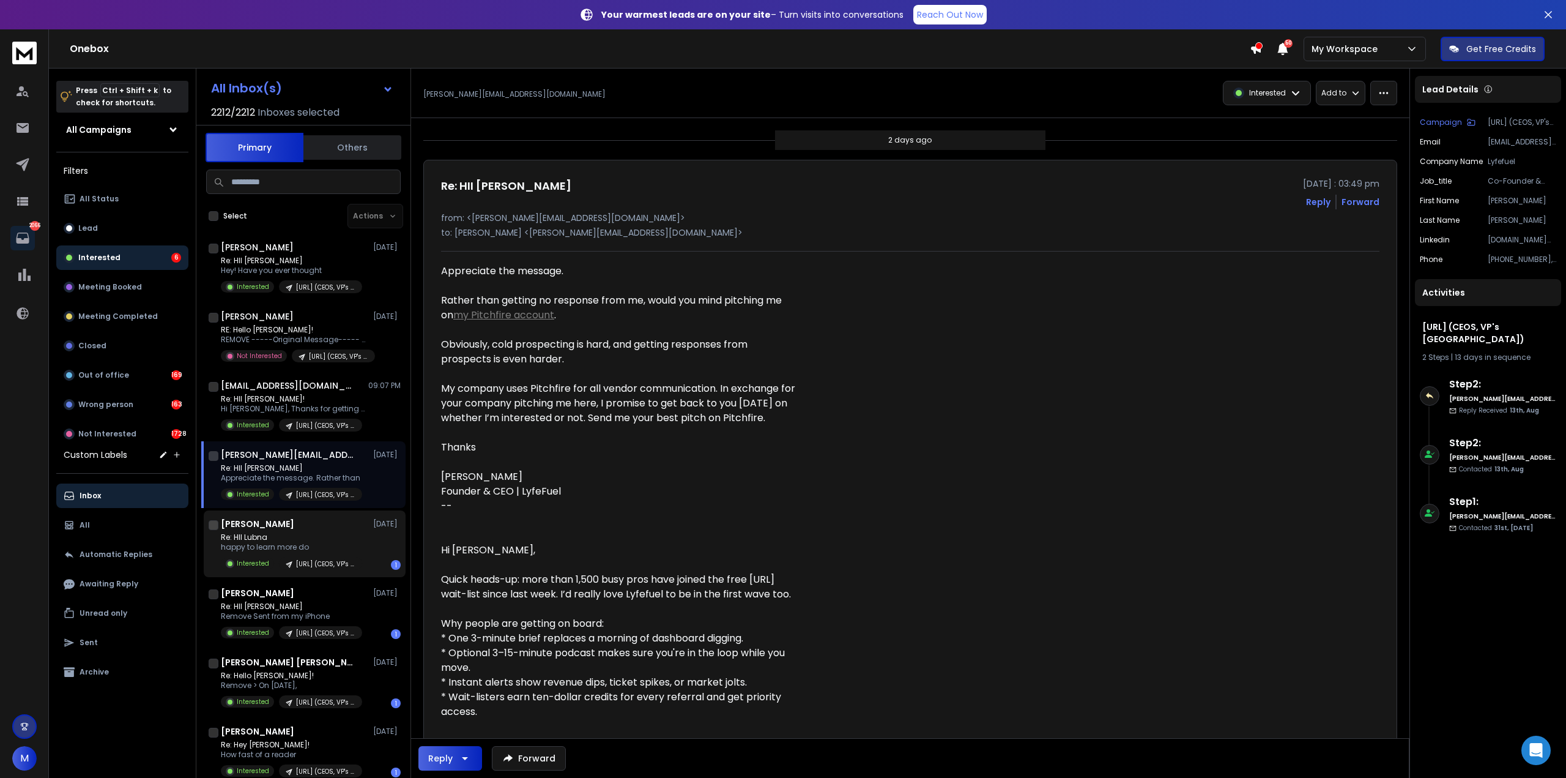
click at [303, 543] on p "happy to learn more do" at bounding box center [291, 547] width 141 height 10
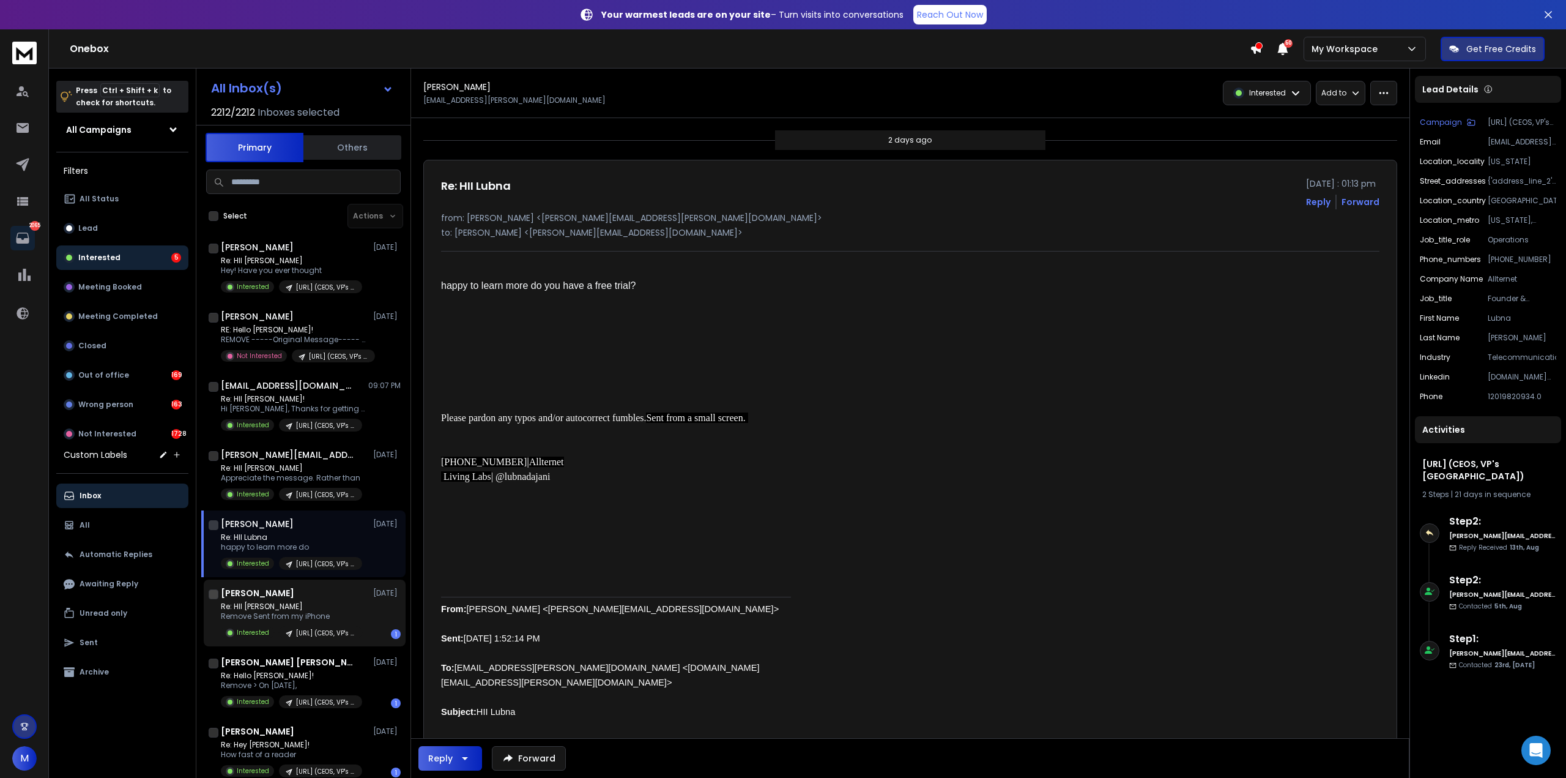
click at [309, 611] on p "Remove Sent from my iPhone" at bounding box center [291, 616] width 141 height 10
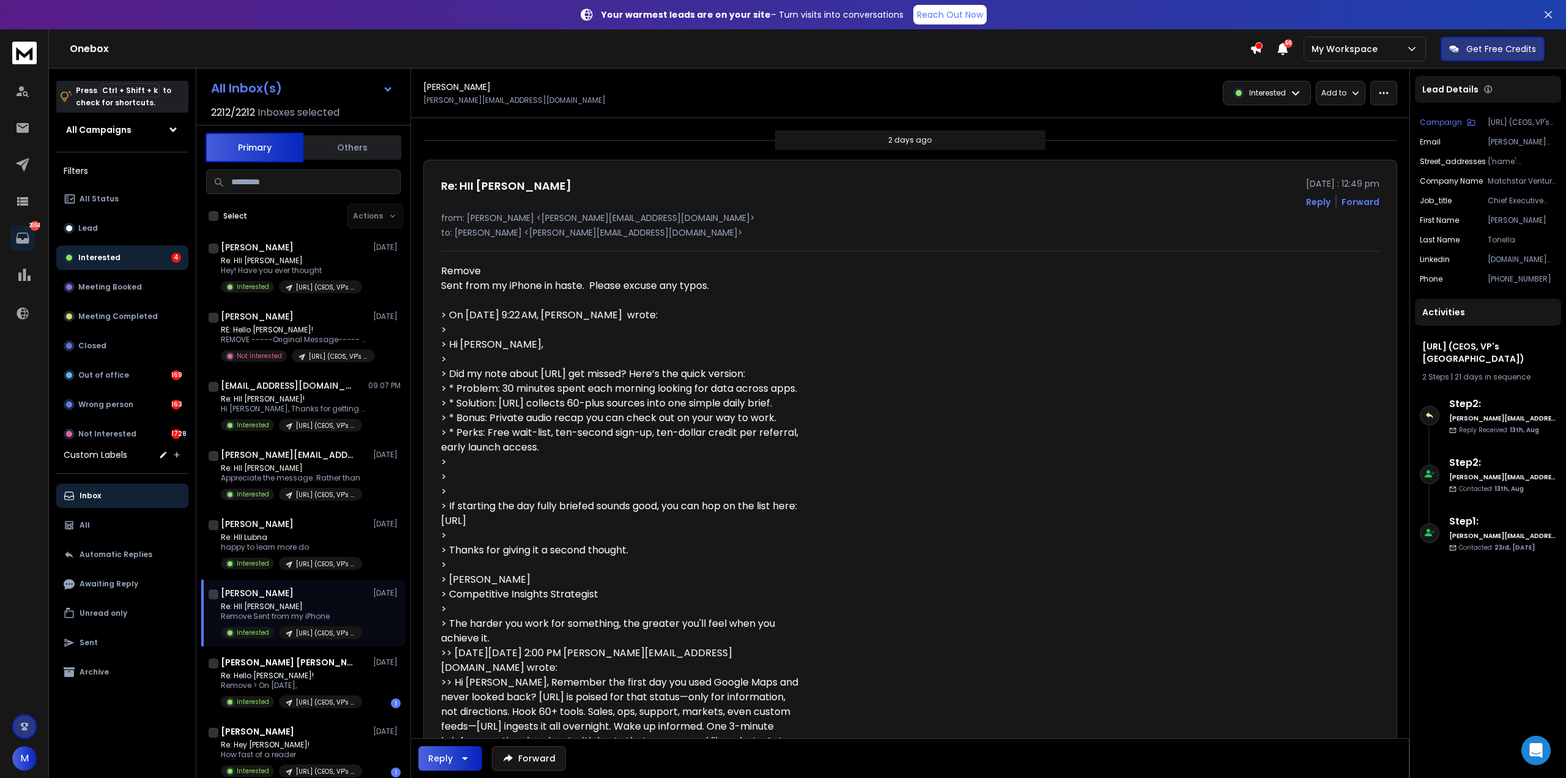
click at [1258, 98] on div "Interested" at bounding box center [1267, 92] width 87 height 23
click at [1287, 256] on p "Not Interested" at bounding box center [1277, 257] width 61 height 12
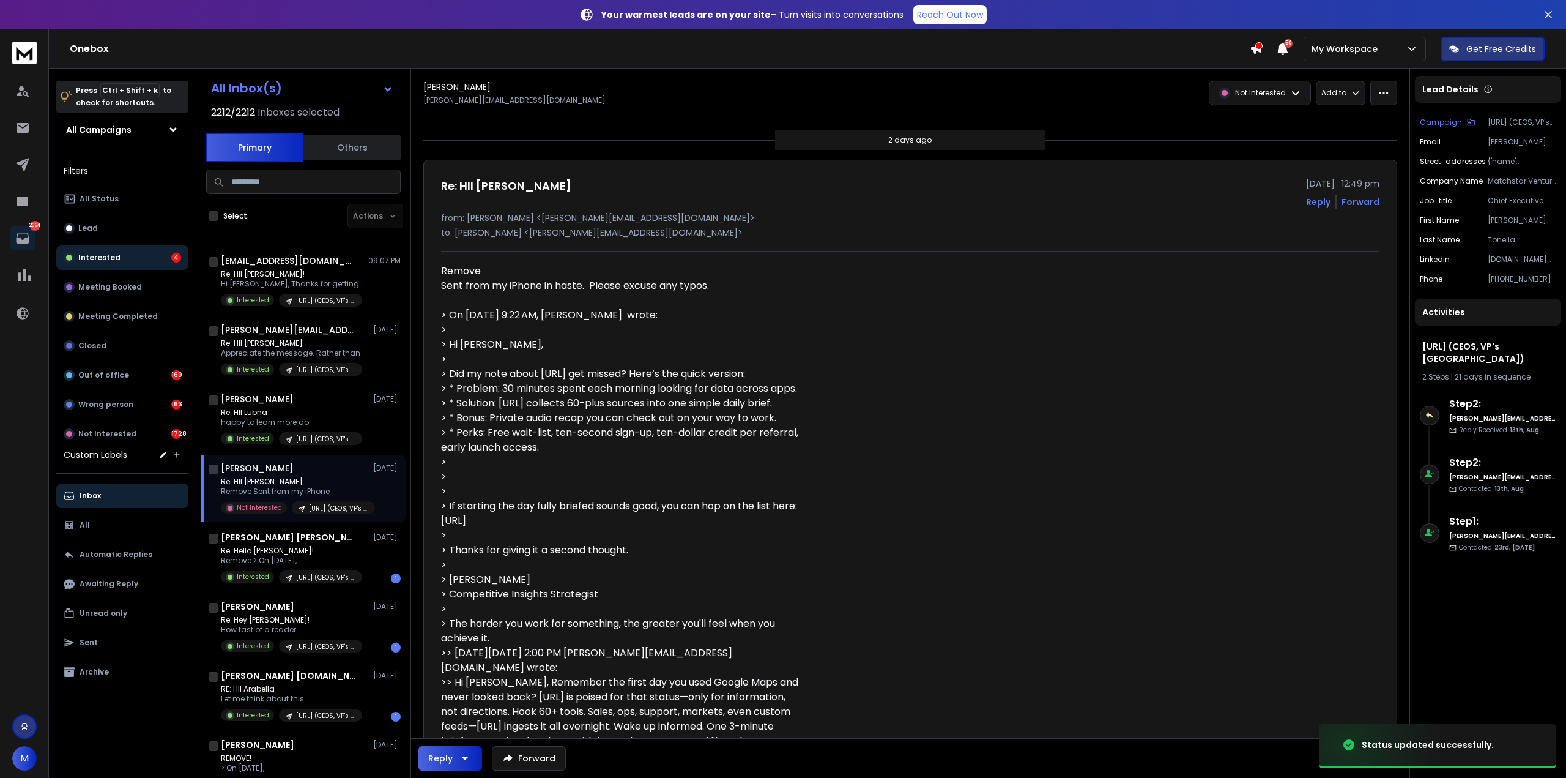
scroll to position [428, 0]
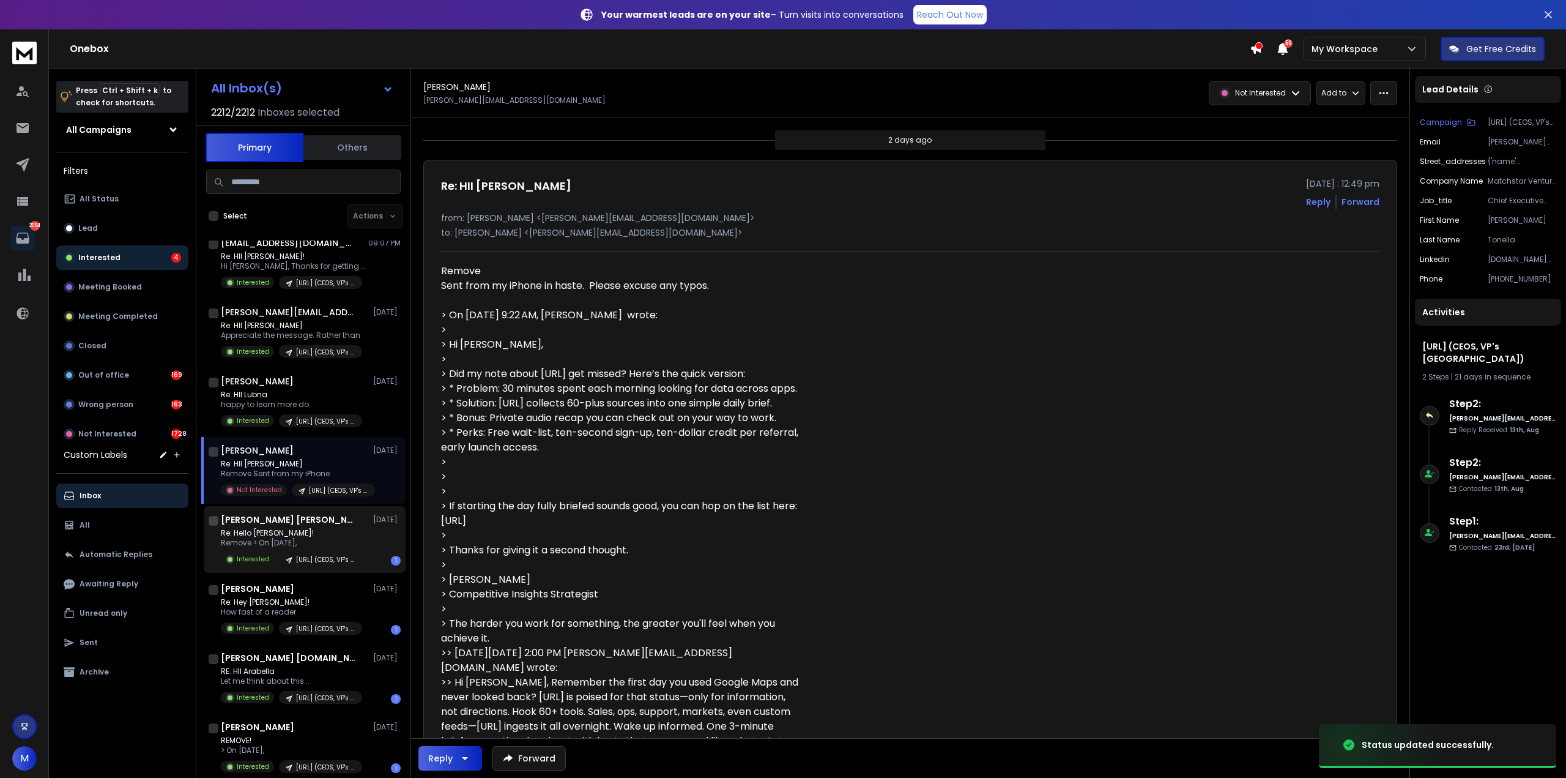
click at [297, 527] on div "[PERSON_NAME] [PERSON_NAME] [DATE] Re: Hello [PERSON_NAME]! Remove > On [DATE],…" at bounding box center [311, 539] width 180 height 52
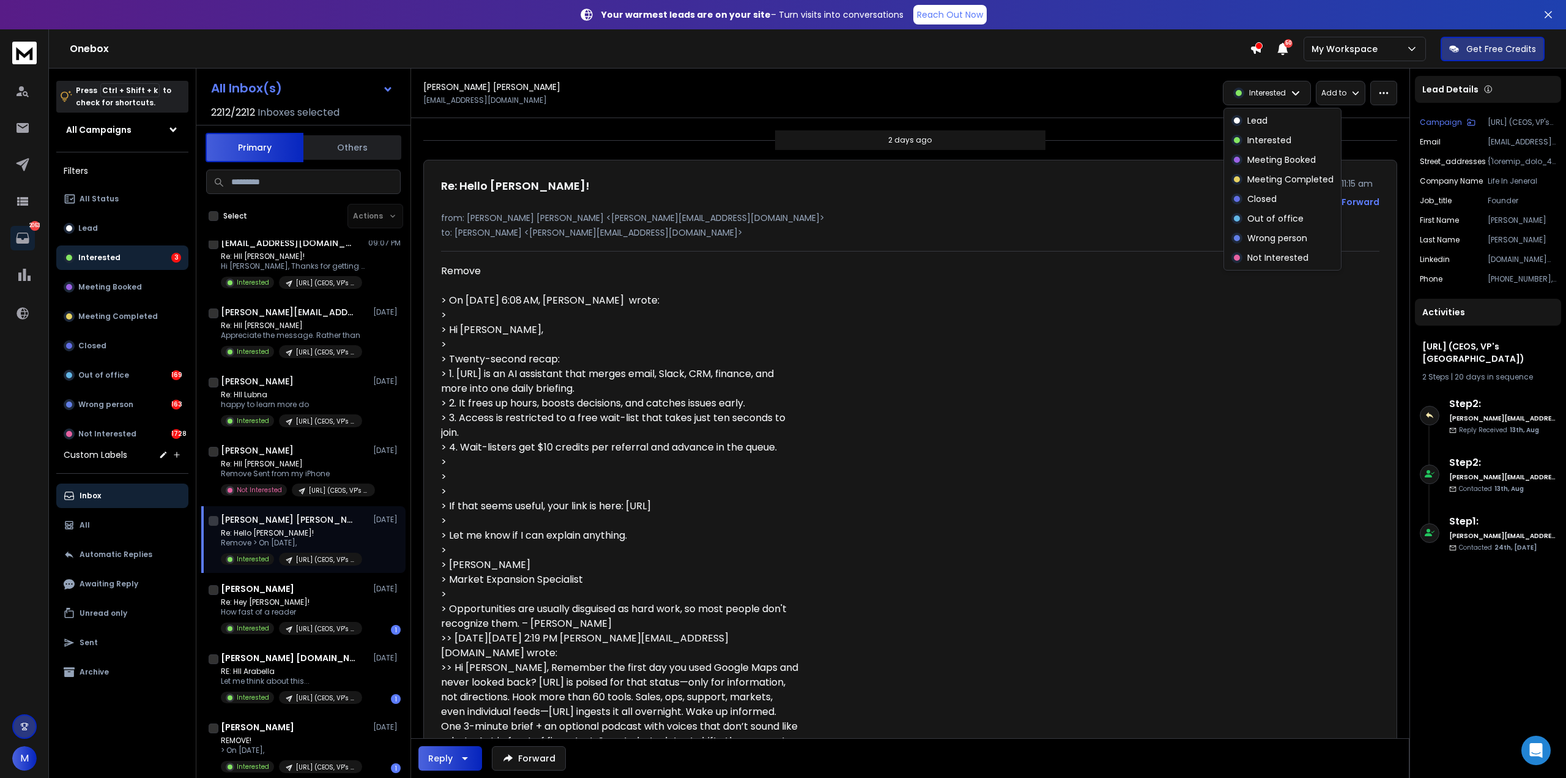
click at [1292, 96] on icon at bounding box center [1296, 93] width 10 height 10
click at [1274, 251] on p "Not Interested" at bounding box center [1277, 257] width 61 height 12
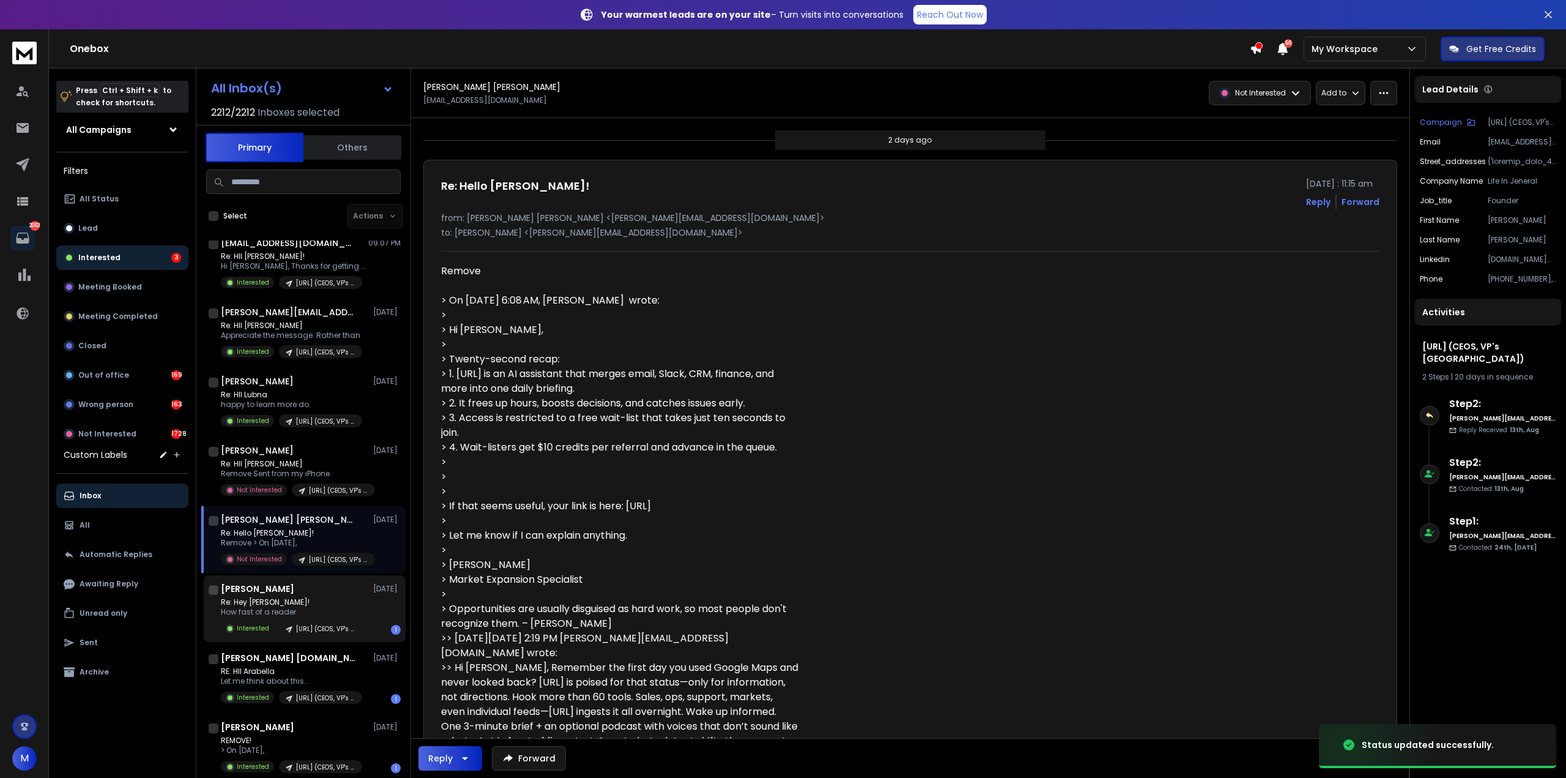
click at [316, 609] on p "How fast of a reader" at bounding box center [291, 612] width 141 height 10
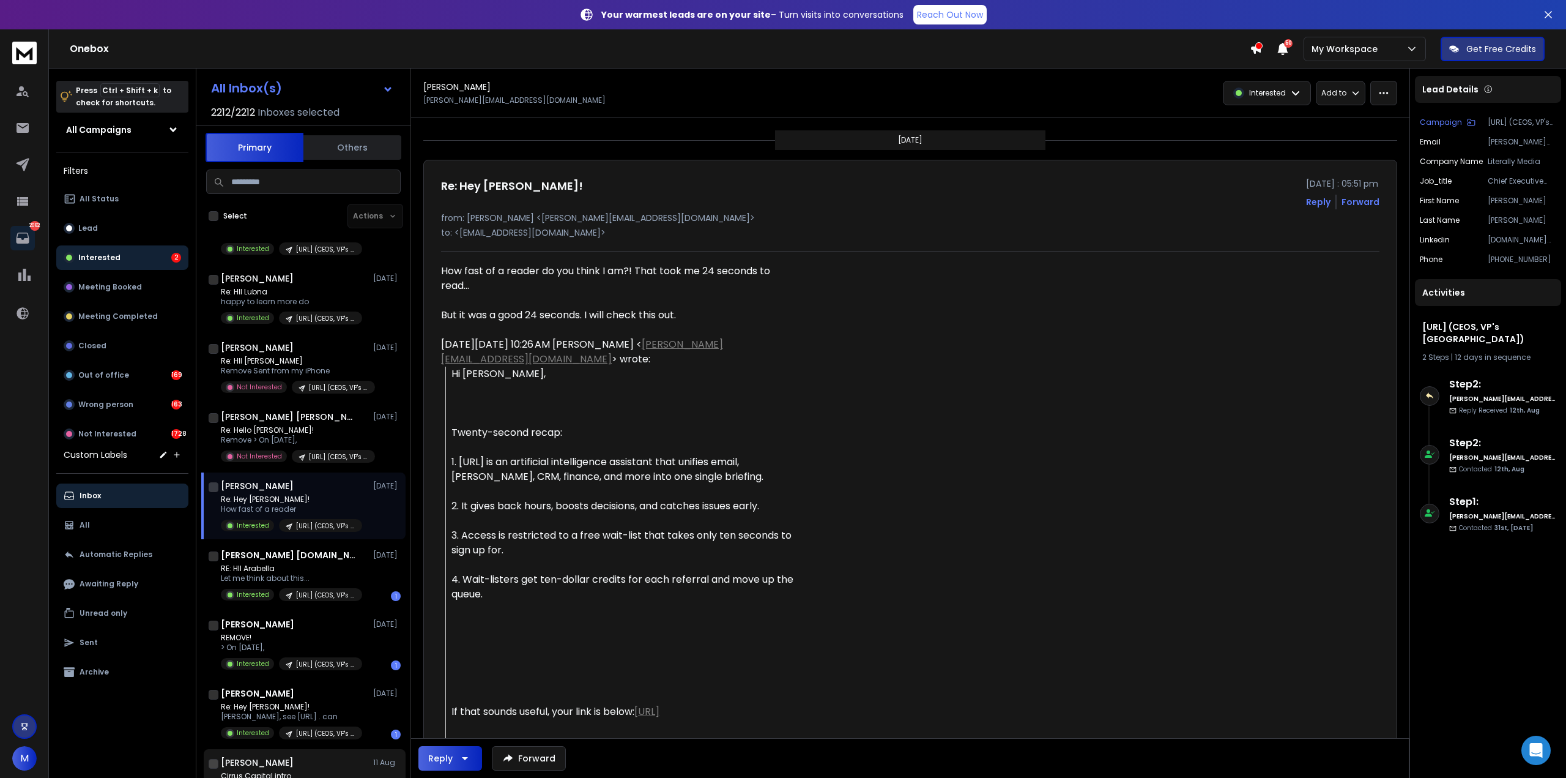
scroll to position [571, 0]
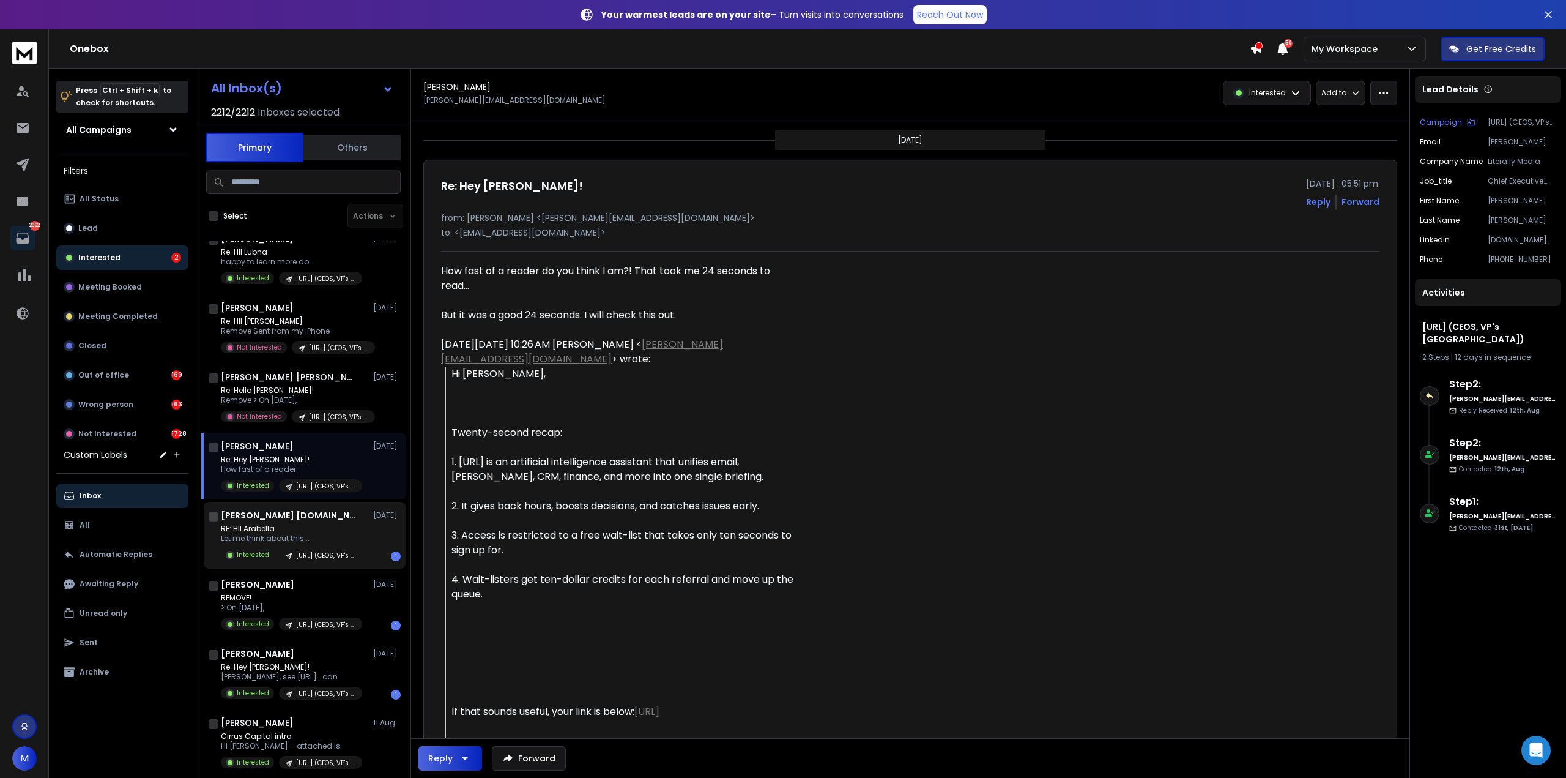
click at [314, 519] on h1 "[PERSON_NAME] [DOMAIN_NAME]" at bounding box center [288, 515] width 135 height 12
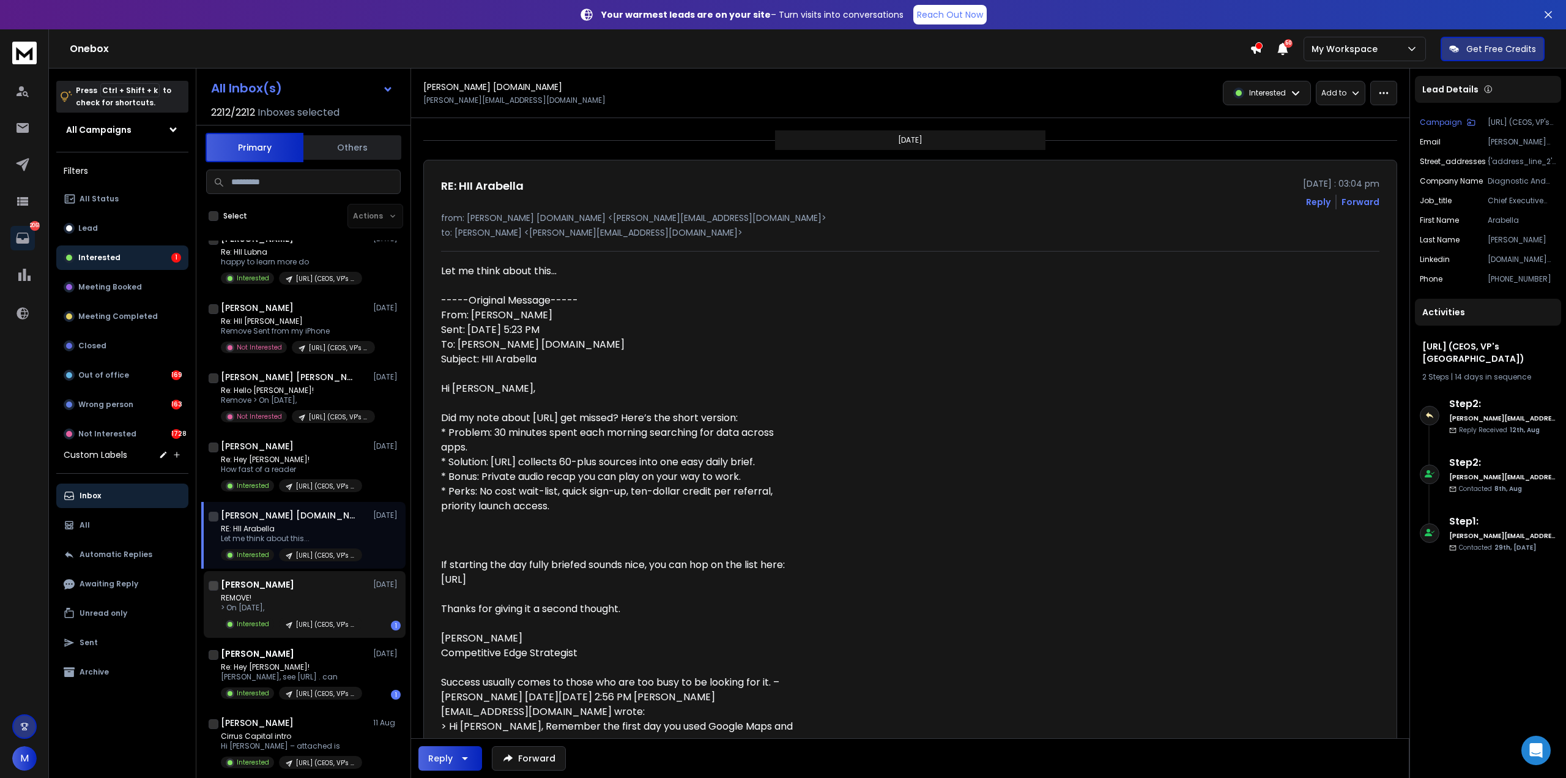
click at [319, 585] on div "[PERSON_NAME] [DATE]" at bounding box center [311, 584] width 180 height 12
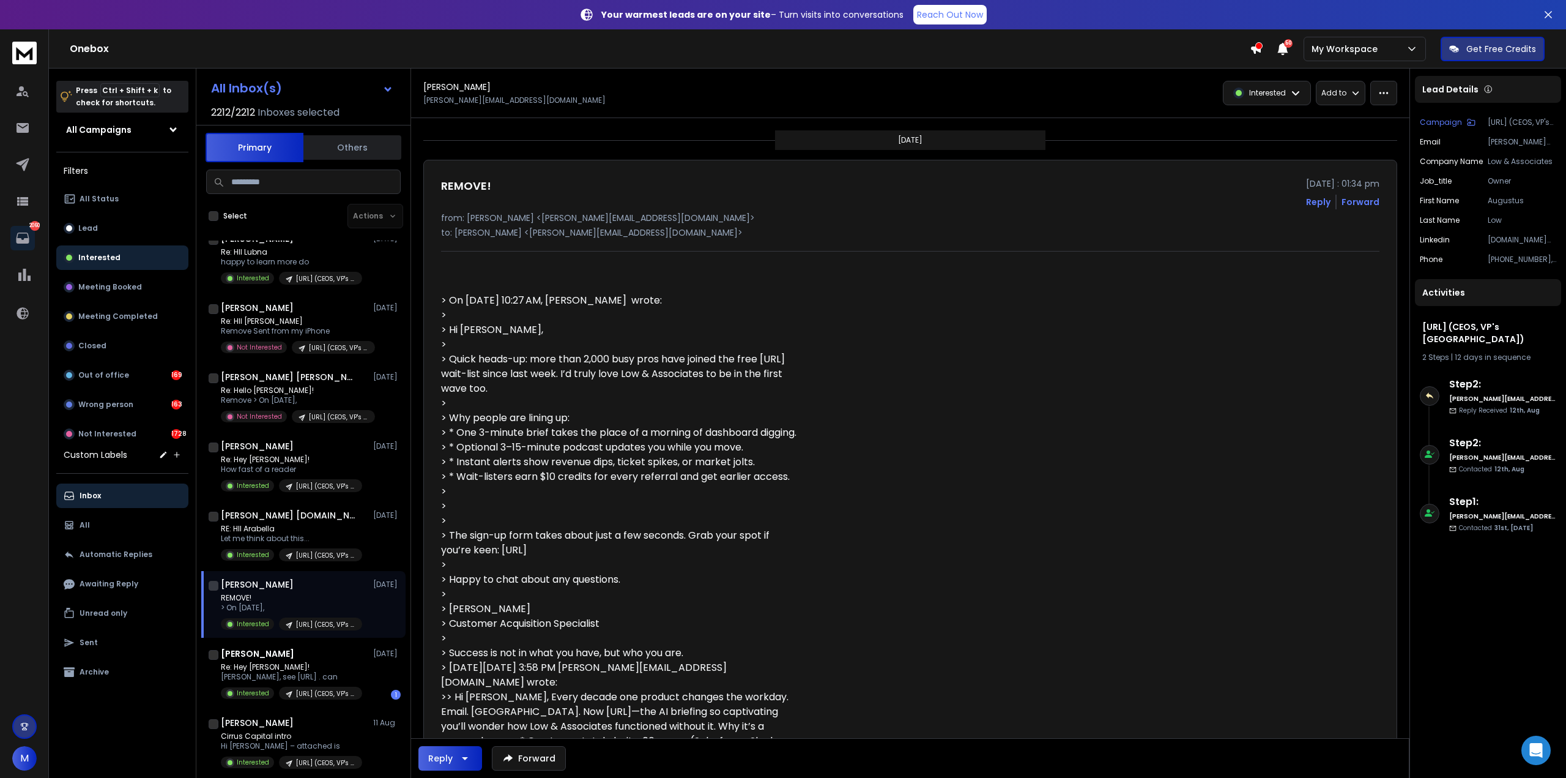
click at [1293, 89] on icon at bounding box center [1296, 93] width 10 height 10
click at [1273, 256] on p "Not Interested" at bounding box center [1277, 257] width 61 height 12
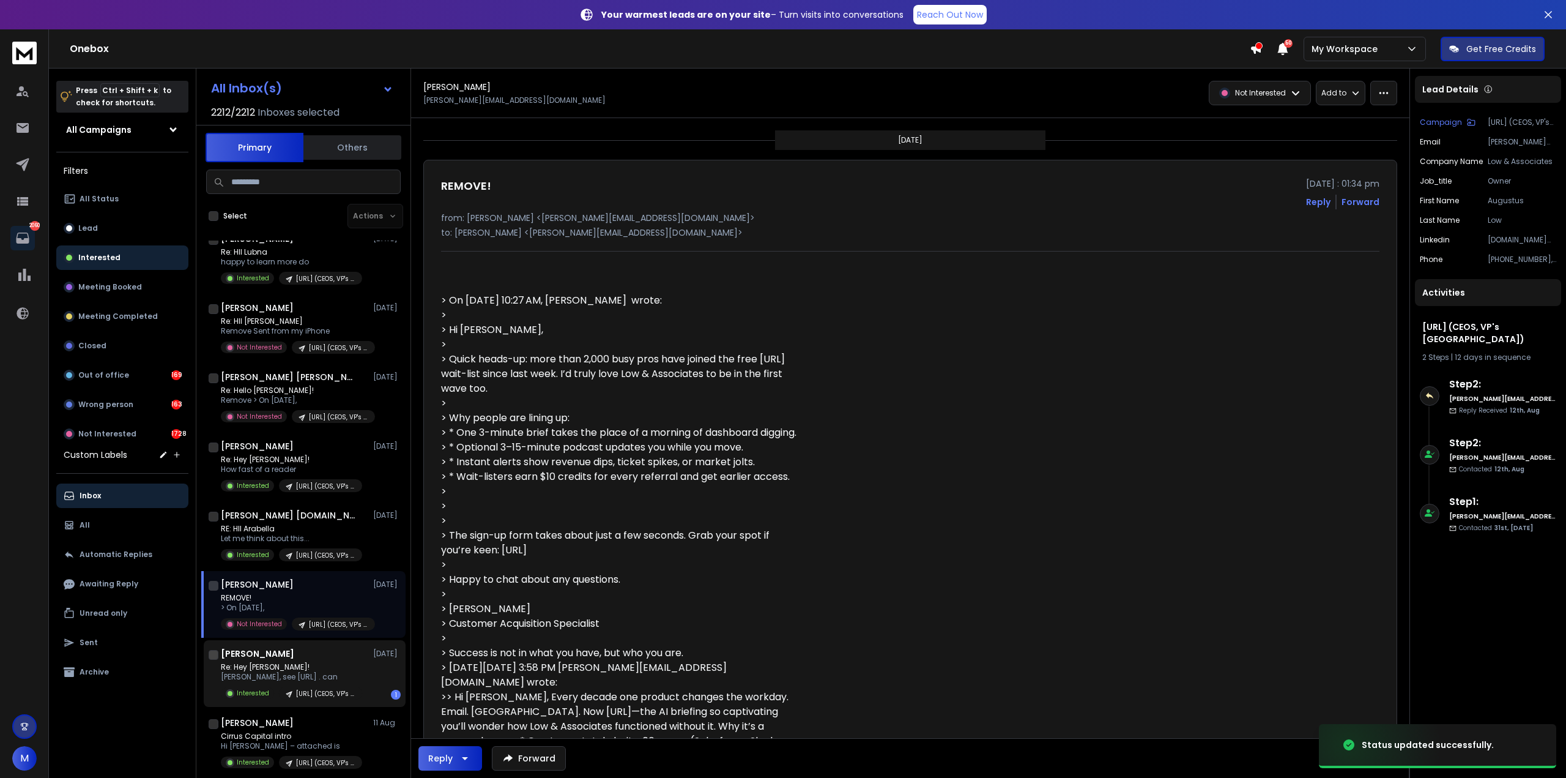
click at [274, 670] on p "Re: Hey [PERSON_NAME]!" at bounding box center [291, 667] width 141 height 10
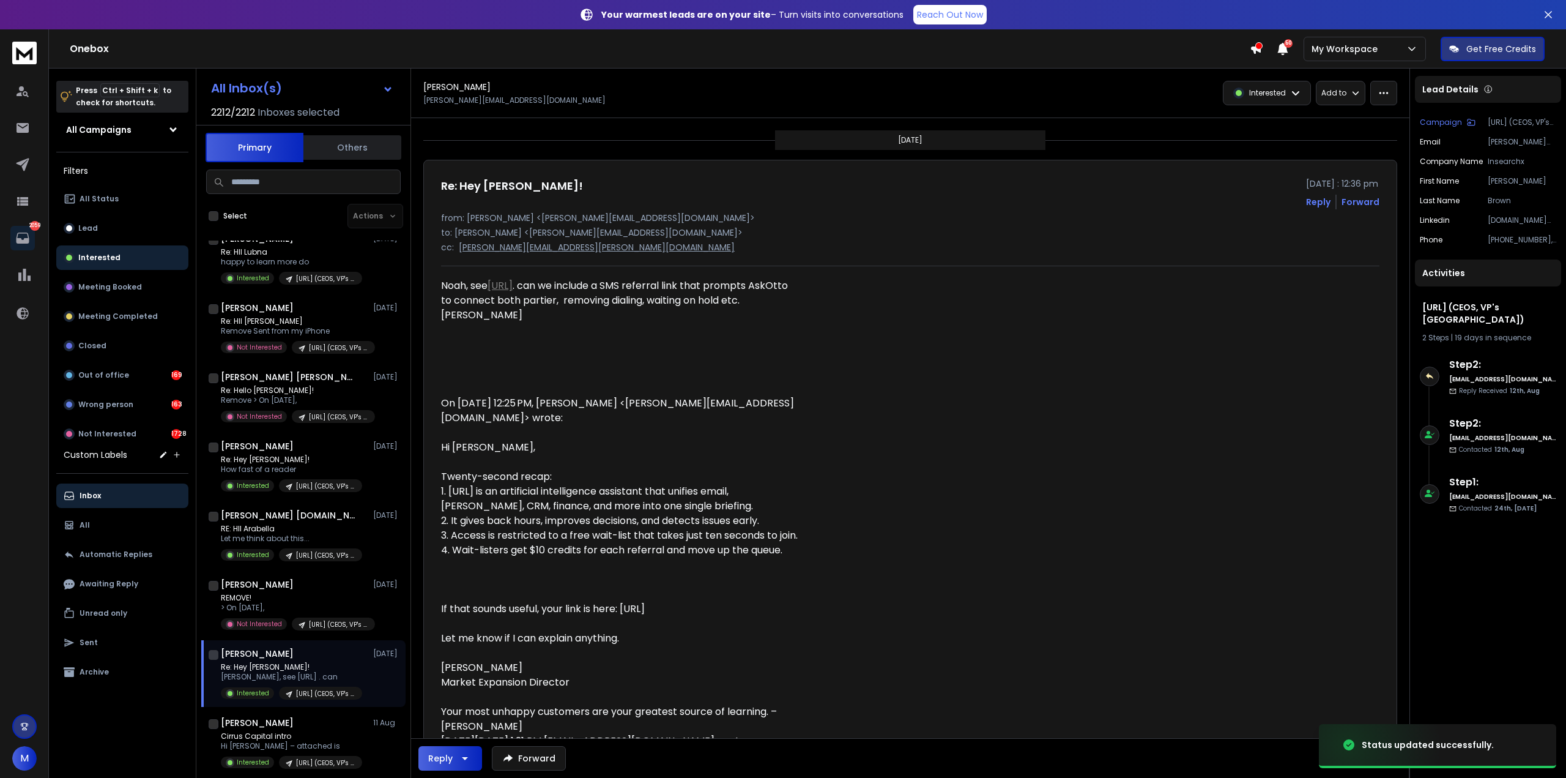
click at [686, 301] on div "[PERSON_NAME], see [URL] . can we include a SMS referral link that prompts AskO…" at bounding box center [624, 606] width 367 height 656
click at [742, 322] on div "[PERSON_NAME]" at bounding box center [619, 315] width 357 height 15
click at [695, 319] on div "[PERSON_NAME], see [URL] . can we include a SMS referral link that prompts AskO…" at bounding box center [624, 606] width 367 height 656
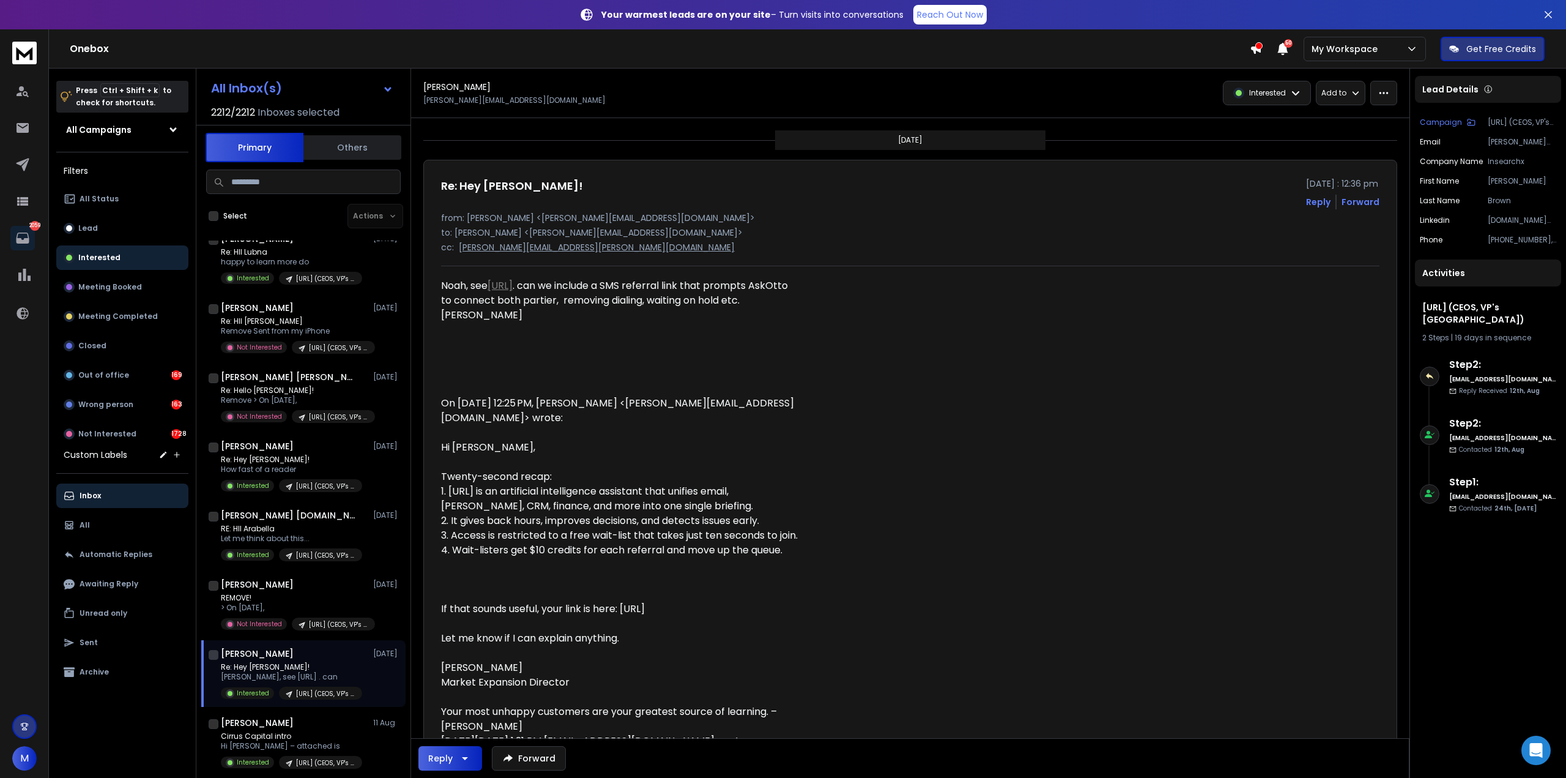
click at [680, 322] on div "[PERSON_NAME]" at bounding box center [619, 315] width 357 height 15
click at [678, 313] on div "[PERSON_NAME], see [URL] . can we include a SMS referral link that prompts AskO…" at bounding box center [624, 606] width 367 height 656
click at [677, 301] on div "[PERSON_NAME], see [URL] . can we include a SMS referral link that prompts AskO…" at bounding box center [624, 606] width 367 height 656
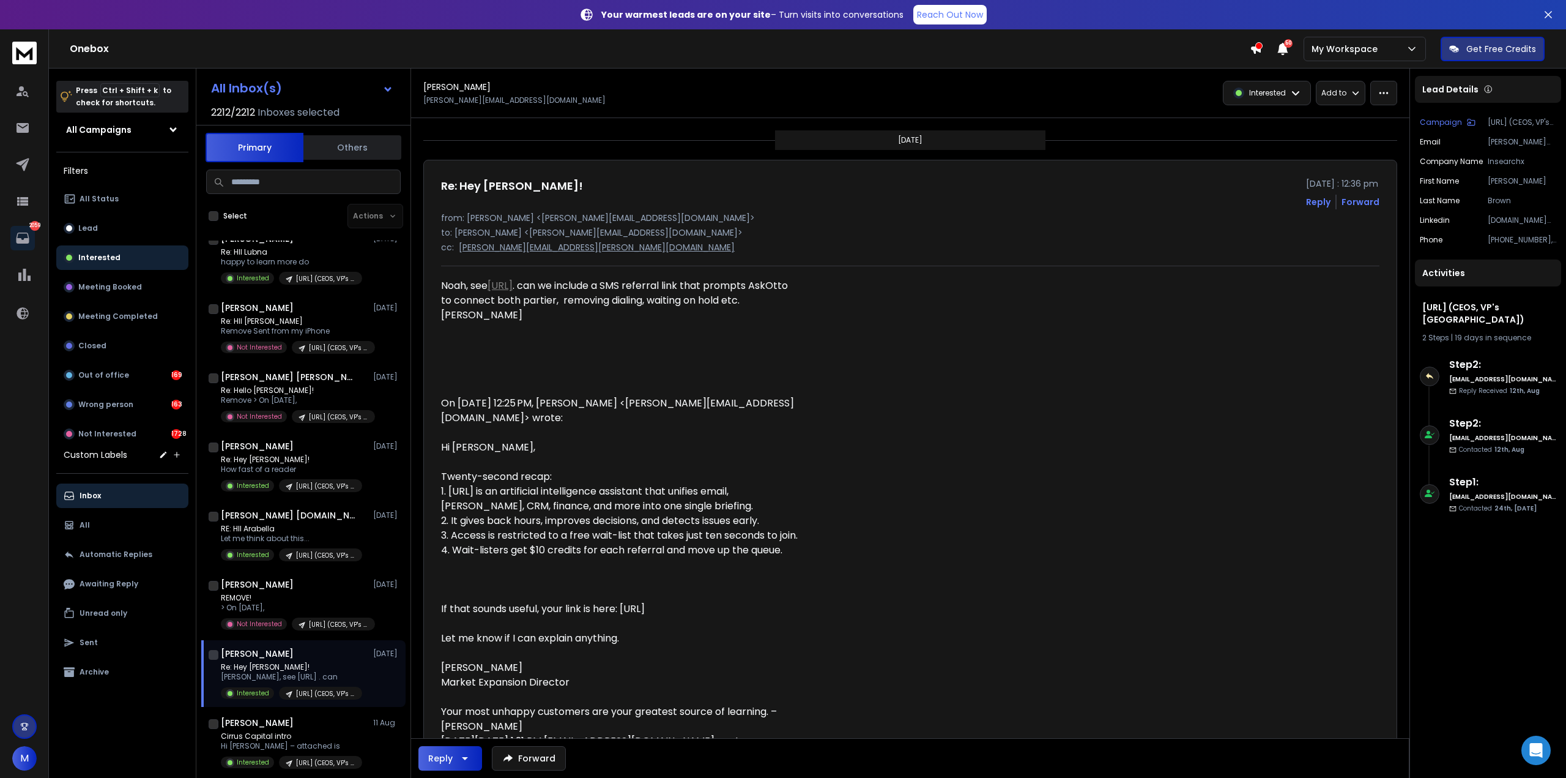
click at [704, 322] on div "[PERSON_NAME]" at bounding box center [619, 315] width 357 height 15
click at [981, 387] on div "Re: Hey [PERSON_NAME]! [DATE] : 12:36 pm Reply Forward from: [PERSON_NAME] <[PE…" at bounding box center [910, 555] width 939 height 757
click at [989, 345] on div "Re: Hey [PERSON_NAME]! [DATE] : 12:36 pm Reply Forward from: [PERSON_NAME] <[PE…" at bounding box center [910, 555] width 939 height 757
click at [920, 320] on div "Re: Hey [PERSON_NAME]! [DATE] : 12:36 pm Reply Forward from: [PERSON_NAME] <[PE…" at bounding box center [910, 555] width 939 height 757
click at [776, 320] on div "[PERSON_NAME], see [URL] . can we include a SMS referral link that prompts AskO…" at bounding box center [624, 606] width 367 height 656
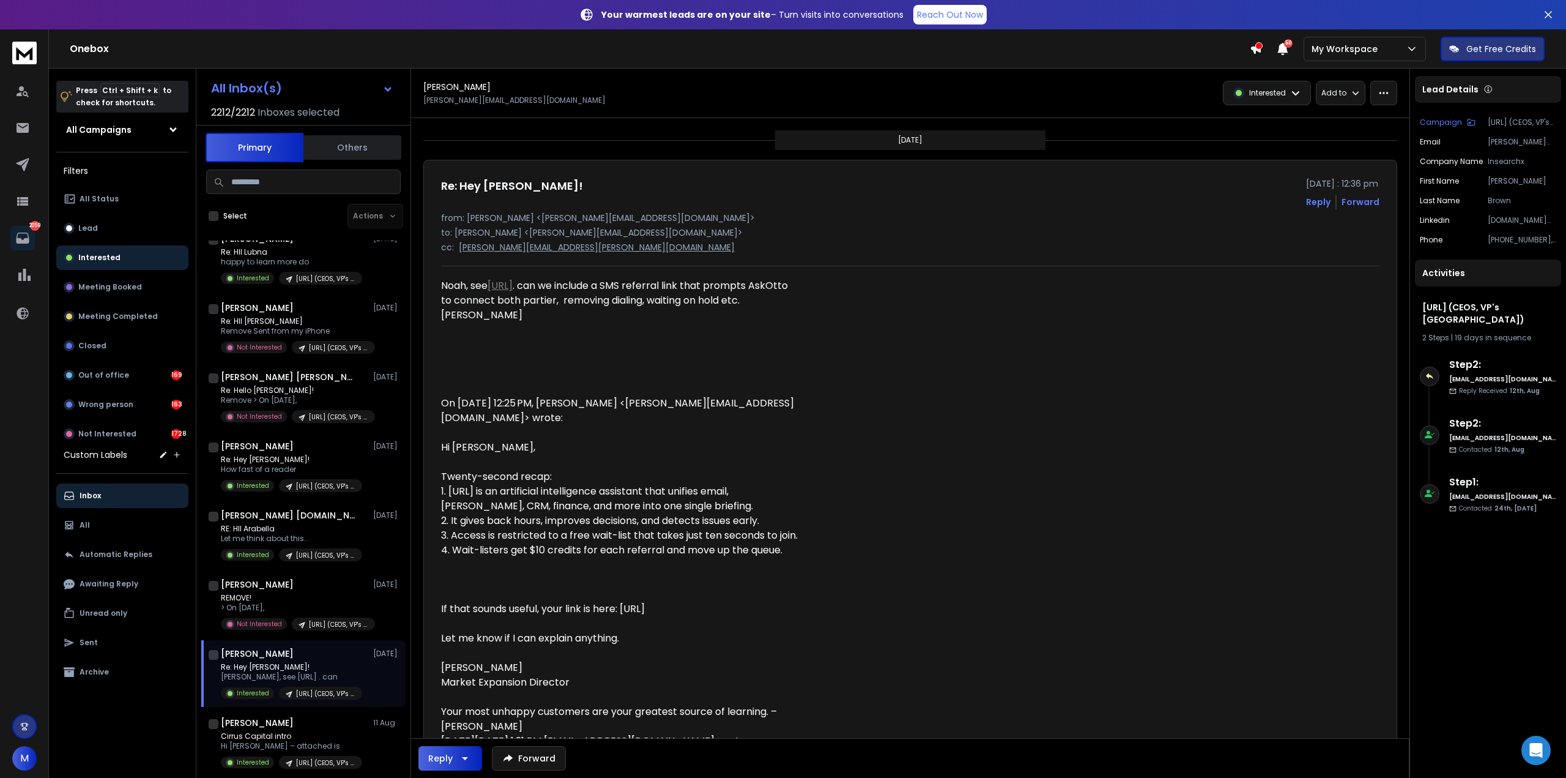
click at [721, 304] on div "[PERSON_NAME], see [URL] . can we include a SMS referral link that prompts AskO…" at bounding box center [624, 606] width 367 height 656
click at [720, 304] on div "[PERSON_NAME], see [URL] . can we include a SMS referral link that prompts AskO…" at bounding box center [624, 606] width 367 height 656
click at [792, 340] on div "On [DATE] 12:25 PM, [PERSON_NAME] <[PERSON_NAME][EMAIL_ADDRESS][DOMAIN_NAME]> w…" at bounding box center [619, 615] width 357 height 587
click at [784, 316] on div "[PERSON_NAME], see [URL] . can we include a SMS referral link that prompts AskO…" at bounding box center [624, 606] width 367 height 656
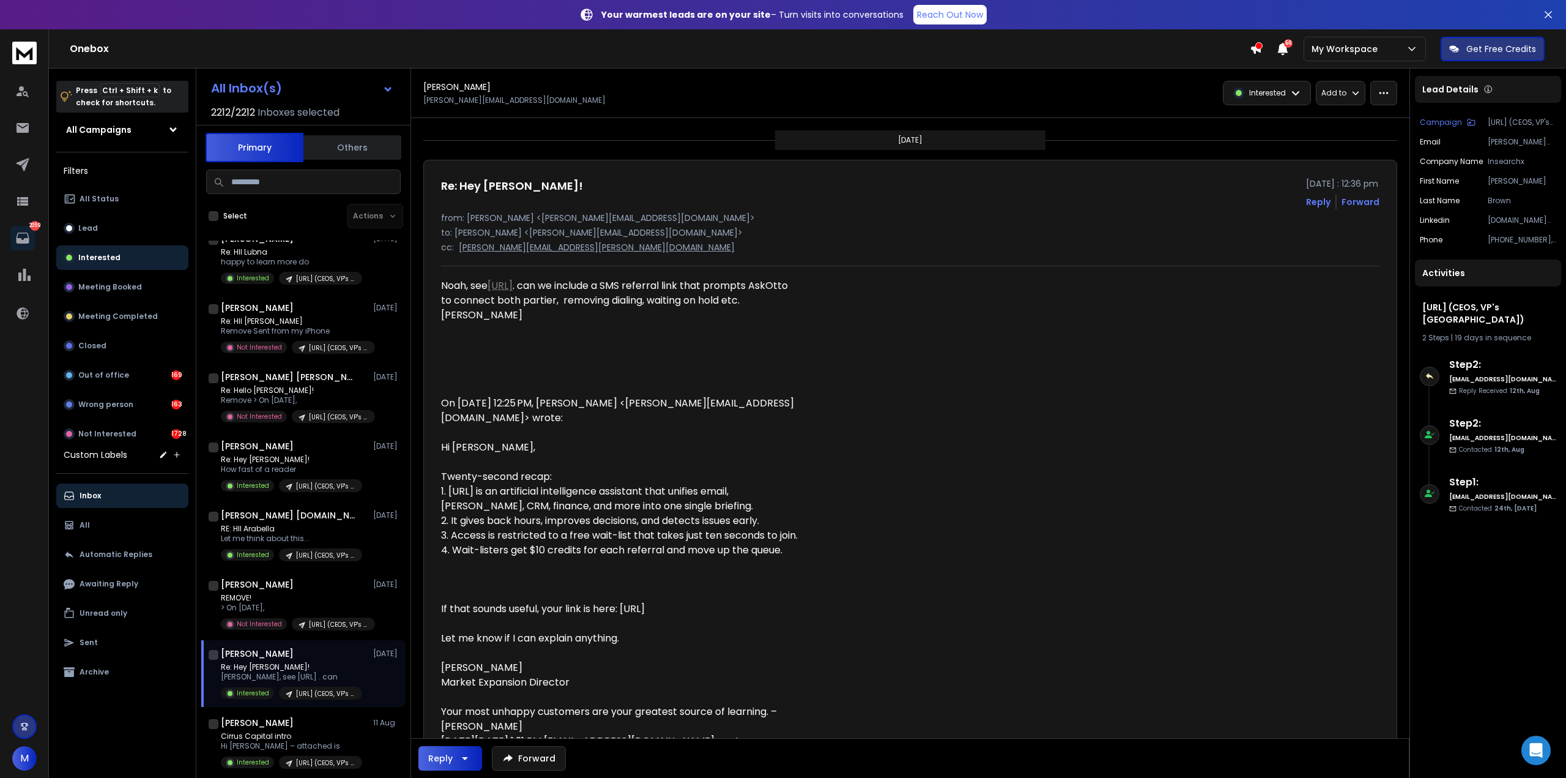
click at [644, 298] on div "[PERSON_NAME], see [URL] . can we include a SMS referral link that prompts AskO…" at bounding box center [624, 606] width 367 height 656
click at [649, 322] on div "[PERSON_NAME]" at bounding box center [619, 315] width 357 height 15
click at [646, 305] on div "[PERSON_NAME], see [URL] . can we include a SMS referral link that prompts AskO…" at bounding box center [624, 606] width 367 height 656
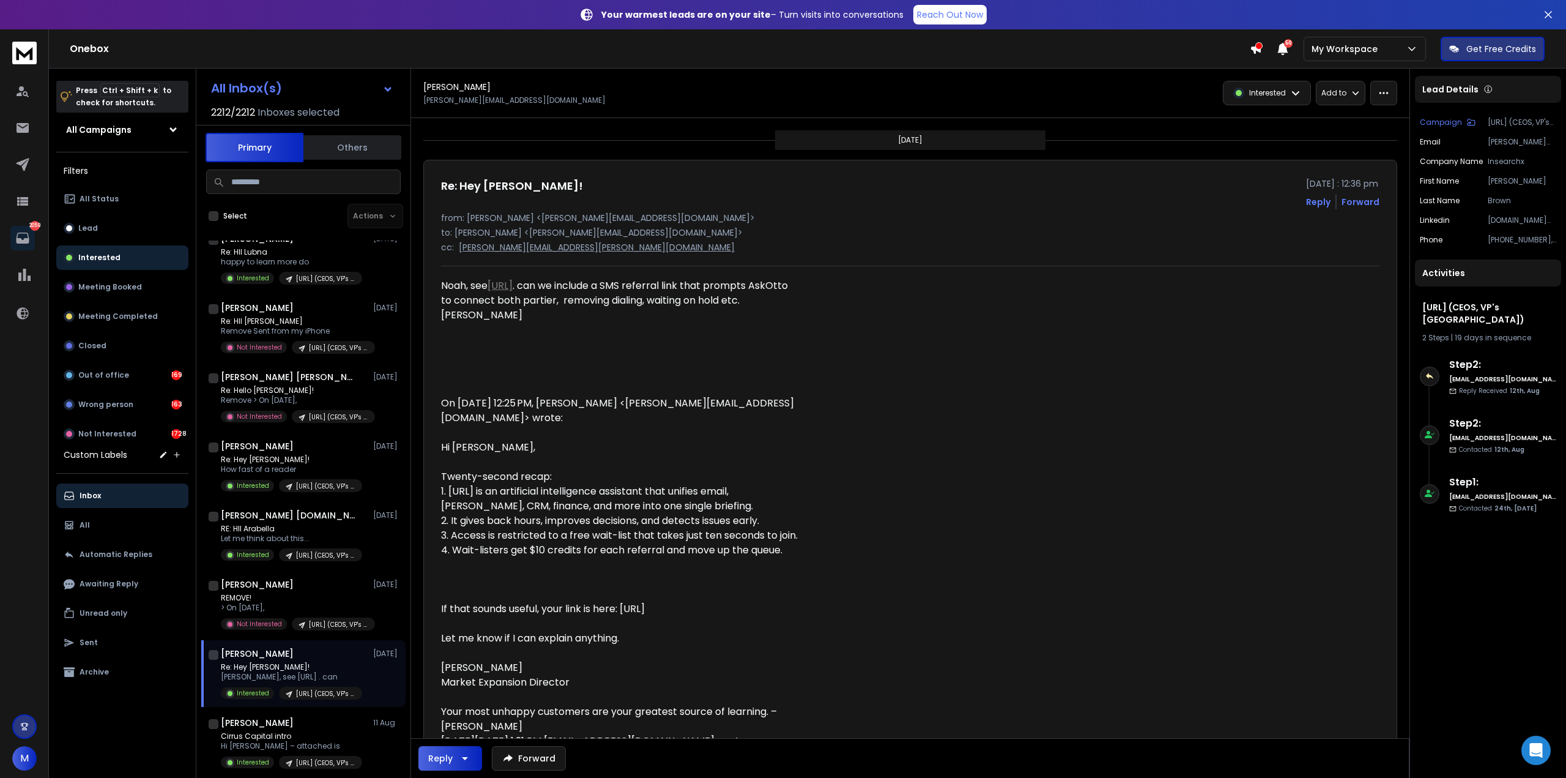
click at [660, 322] on div "[PERSON_NAME]" at bounding box center [619, 315] width 357 height 15
click at [674, 311] on div "[PERSON_NAME], see [URL] . can we include a SMS referral link that prompts AskO…" at bounding box center [624, 606] width 367 height 656
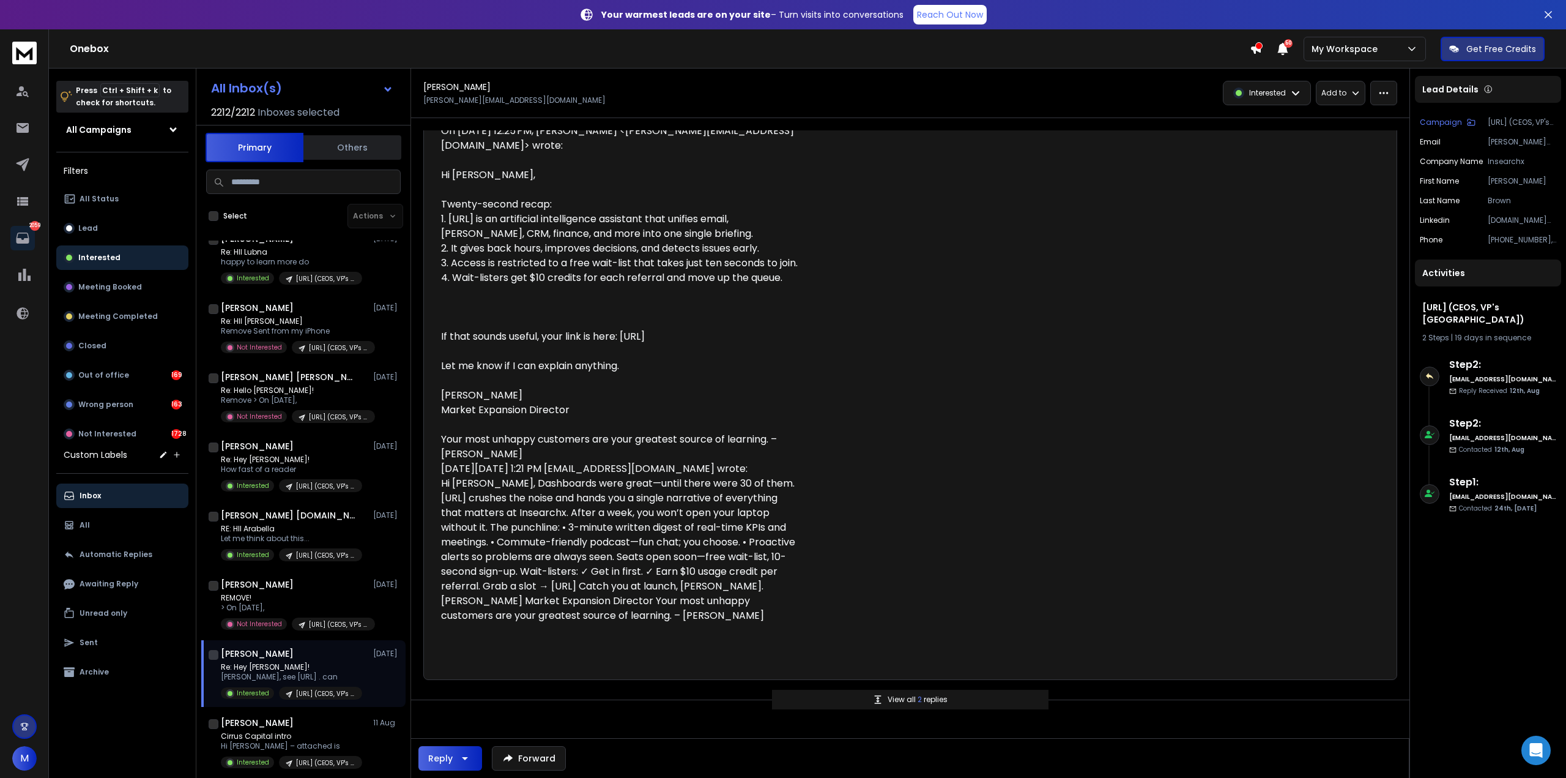
scroll to position [286, 0]
click at [765, 543] on blockquote "Hi [PERSON_NAME], Dashboards were great—until there were 30 of them. [URL] crus…" at bounding box center [619, 549] width 357 height 147
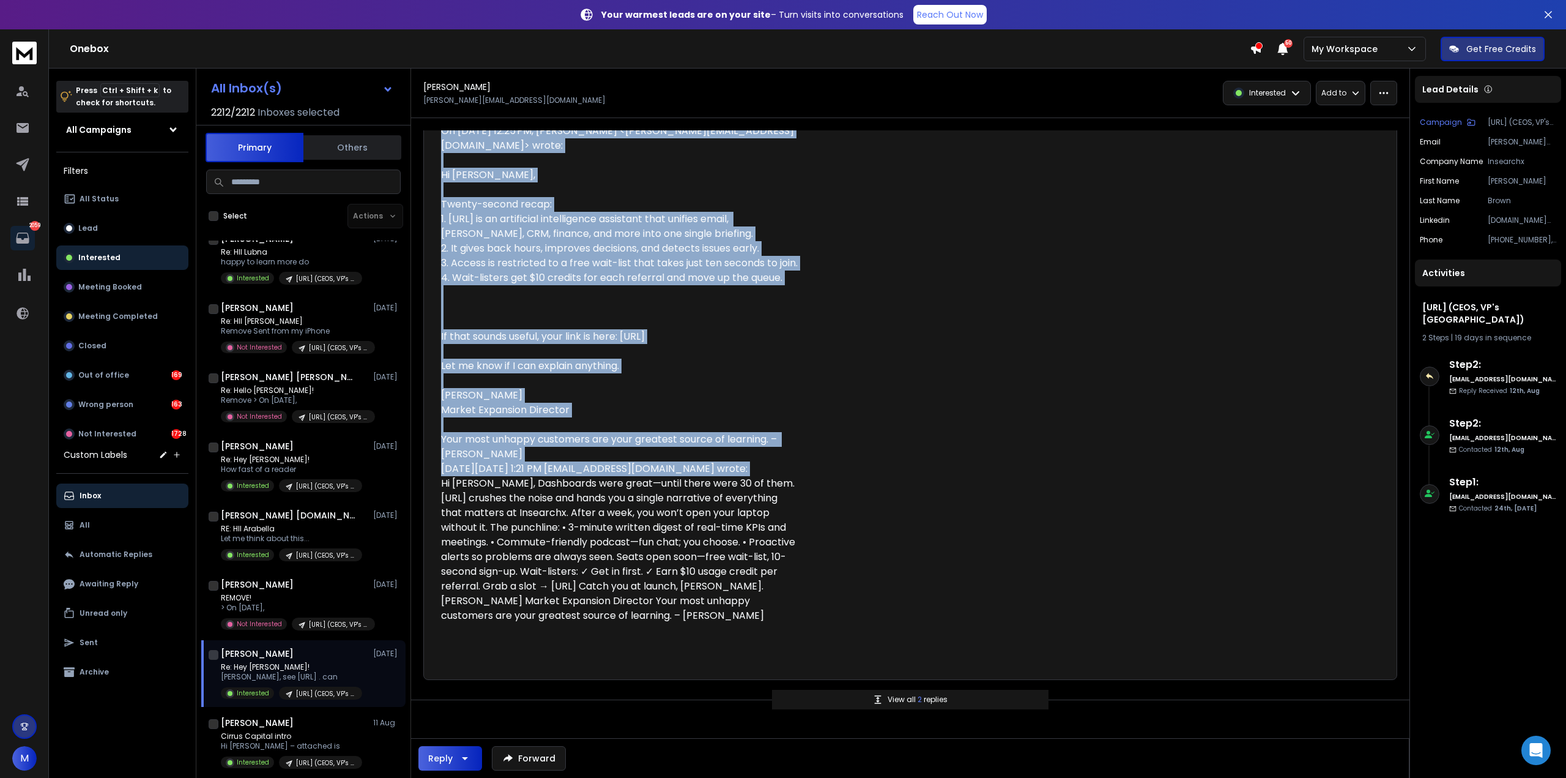
click at [765, 543] on blockquote "Hi [PERSON_NAME], Dashboards were great—until there were 30 of them. [URL] crus…" at bounding box center [619, 549] width 357 height 147
click at [872, 526] on div "Re: Hey [PERSON_NAME]! [DATE] : 12:36 pm Reply Forward from: [PERSON_NAME] <[PE…" at bounding box center [910, 283] width 939 height 757
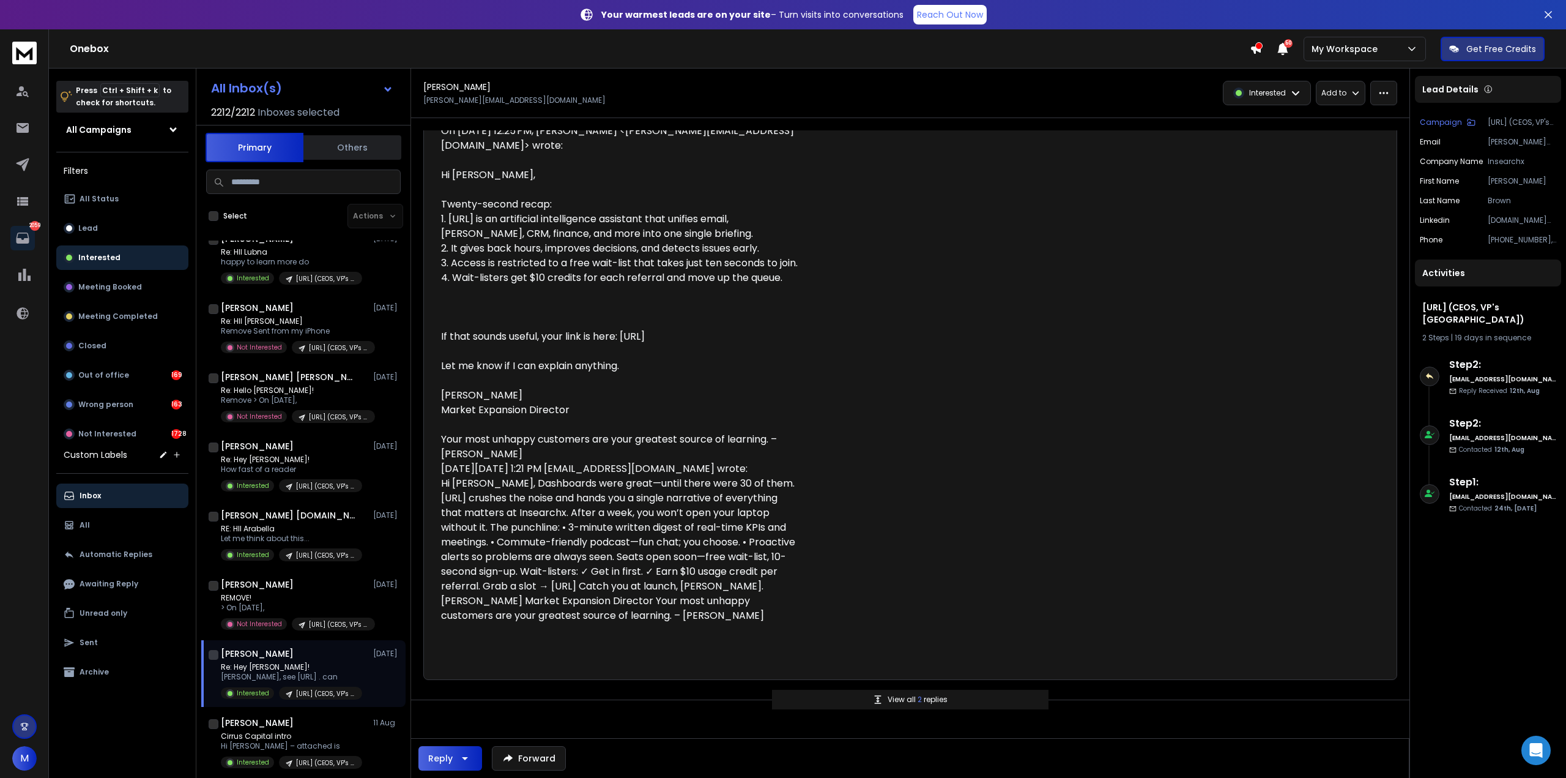
click at [846, 466] on div "Re: Hey [PERSON_NAME]! [DATE] : 12:36 pm Reply Forward from: [PERSON_NAME] <[PE…" at bounding box center [910, 283] width 939 height 757
click at [845, 466] on div "Re: Hey [PERSON_NAME]! [DATE] : 12:36 pm Reply Forward from: [PERSON_NAME] <[PE…" at bounding box center [910, 283] width 939 height 757
click at [842, 417] on div "Re: Hey [PERSON_NAME]! [DATE] : 12:36 pm Reply Forward from: [PERSON_NAME] <[PE…" at bounding box center [910, 283] width 939 height 757
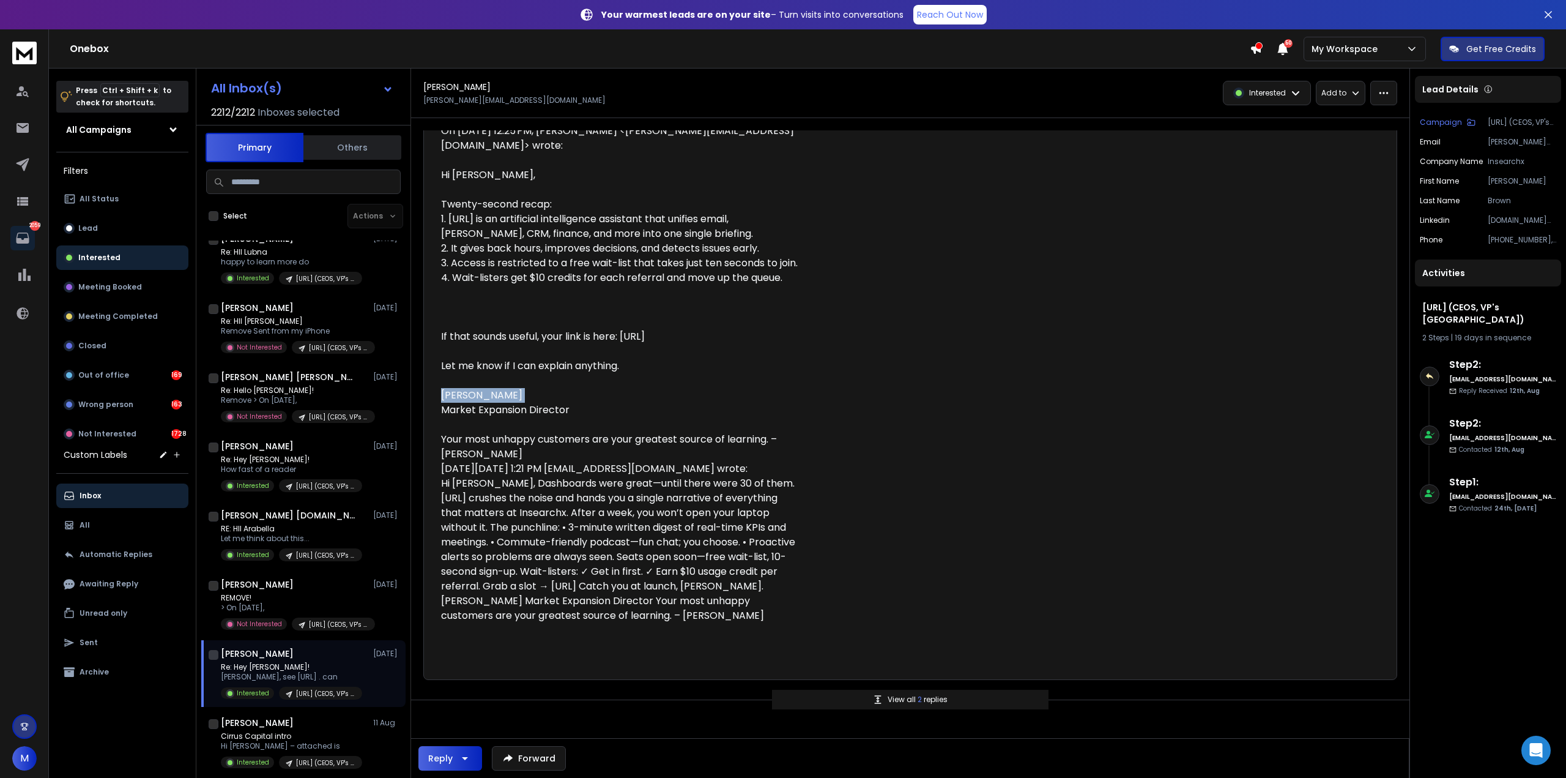
click at [842, 417] on div "Re: Hey [PERSON_NAME]! [DATE] : 12:36 pm Reply Forward from: [PERSON_NAME] <[PE…" at bounding box center [910, 283] width 939 height 757
click at [896, 430] on div "Re: Hey [PERSON_NAME]! [DATE] : 12:36 pm Reply Forward from: [PERSON_NAME] <[PE…" at bounding box center [910, 283] width 939 height 757
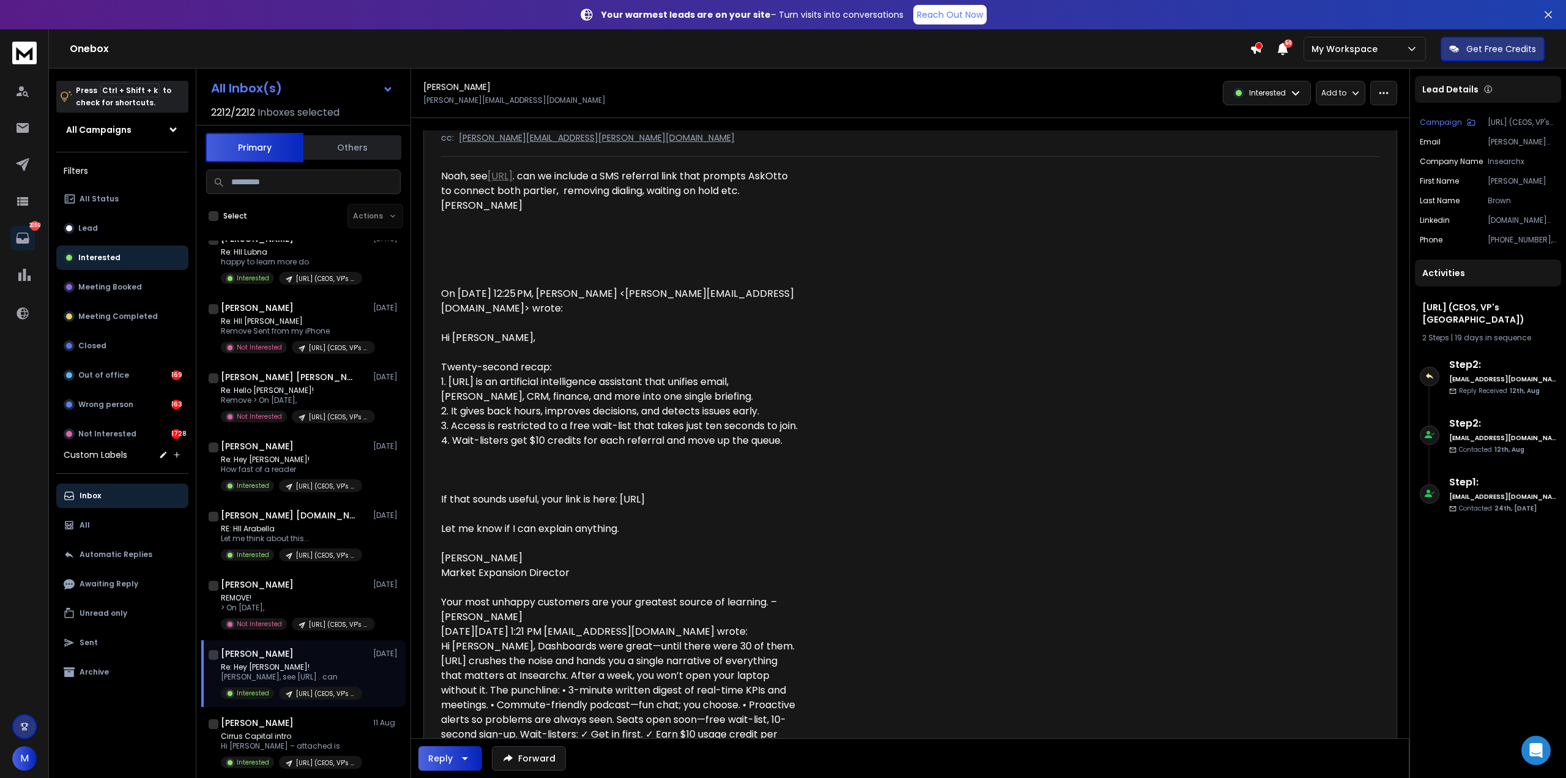
scroll to position [0, 0]
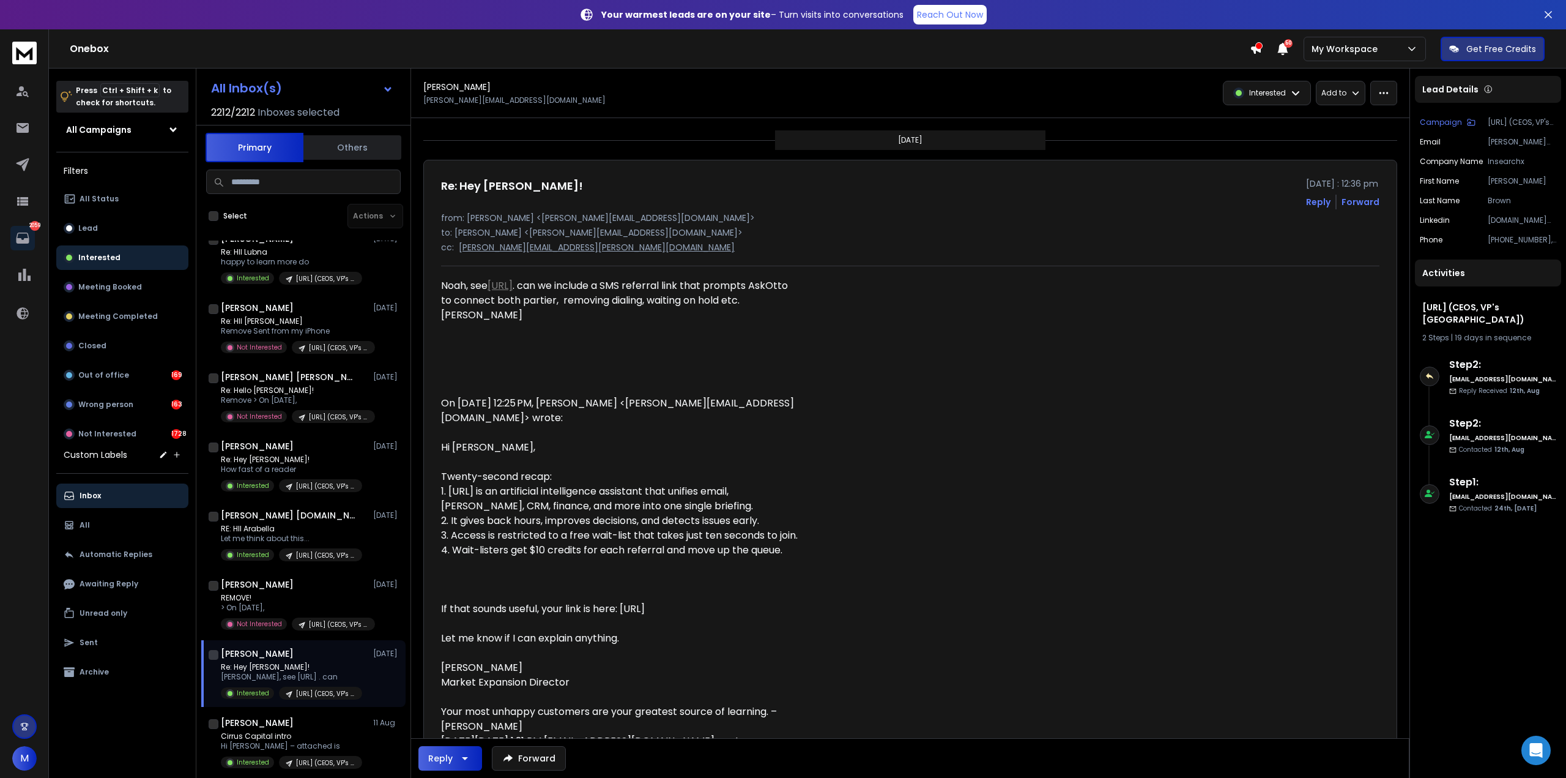
click at [978, 450] on div "Re: Hey [PERSON_NAME]! [DATE] : 12:36 pm Reply Forward from: [PERSON_NAME] <[PE…" at bounding box center [910, 555] width 939 height 757
click at [968, 456] on div "Re: Hey [PERSON_NAME]! [DATE] : 12:36 pm Reply Forward from: [PERSON_NAME] <[PE…" at bounding box center [910, 555] width 939 height 757
click at [978, 349] on div "Re: Hey [PERSON_NAME]! [DATE] : 12:36 pm Reply Forward from: [PERSON_NAME] <[PE…" at bounding box center [910, 555] width 939 height 757
click at [980, 327] on div "Re: Hey [PERSON_NAME]! [DATE] : 12:36 pm Reply Forward from: [PERSON_NAME] <[PE…" at bounding box center [910, 555] width 939 height 757
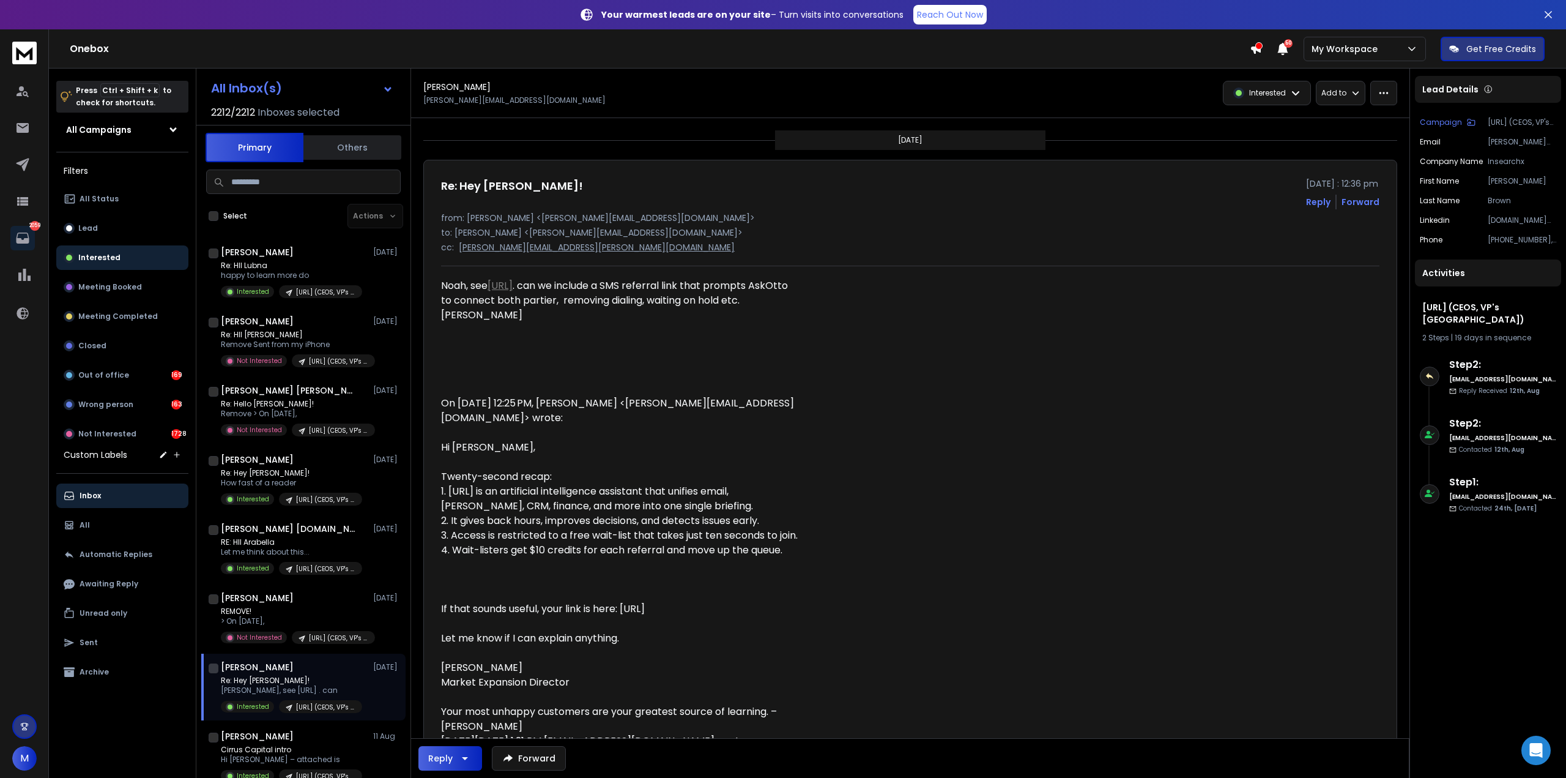
scroll to position [143, 0]
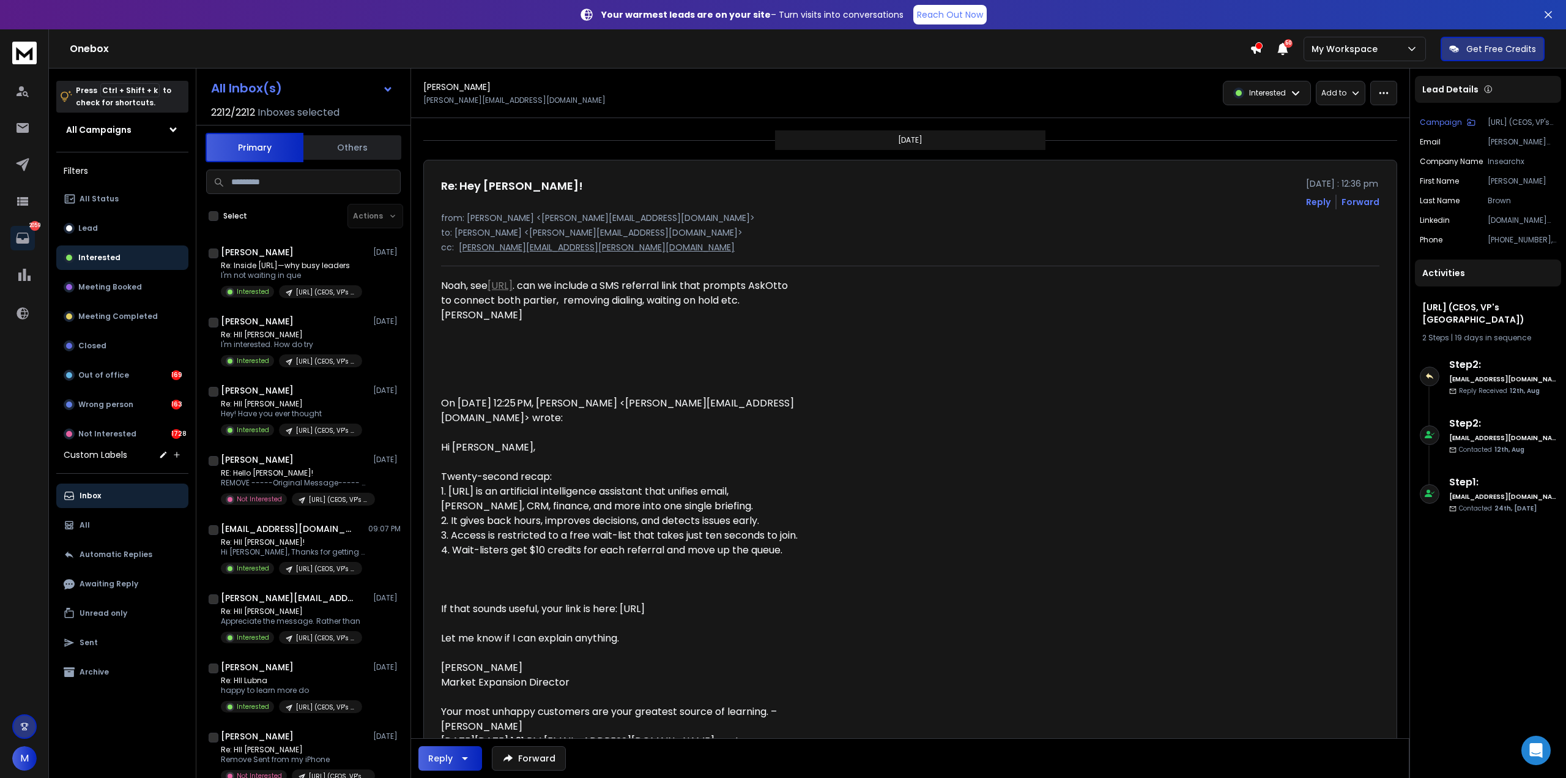
click at [932, 324] on div "Re: Hey [PERSON_NAME]! [DATE] : 12:36 pm Reply Forward from: [PERSON_NAME] <[PE…" at bounding box center [910, 555] width 939 height 757
click at [920, 340] on div "Re: Hey [PERSON_NAME]! [DATE] : 12:36 pm Reply Forward from: [PERSON_NAME] <[PE…" at bounding box center [910, 555] width 939 height 757
click at [659, 319] on div "[PERSON_NAME], see [URL] . can we include a SMS referral link that prompts AskO…" at bounding box center [624, 606] width 367 height 656
click at [647, 301] on div "[PERSON_NAME], see [URL] . can we include a SMS referral link that prompts AskO…" at bounding box center [624, 606] width 367 height 656
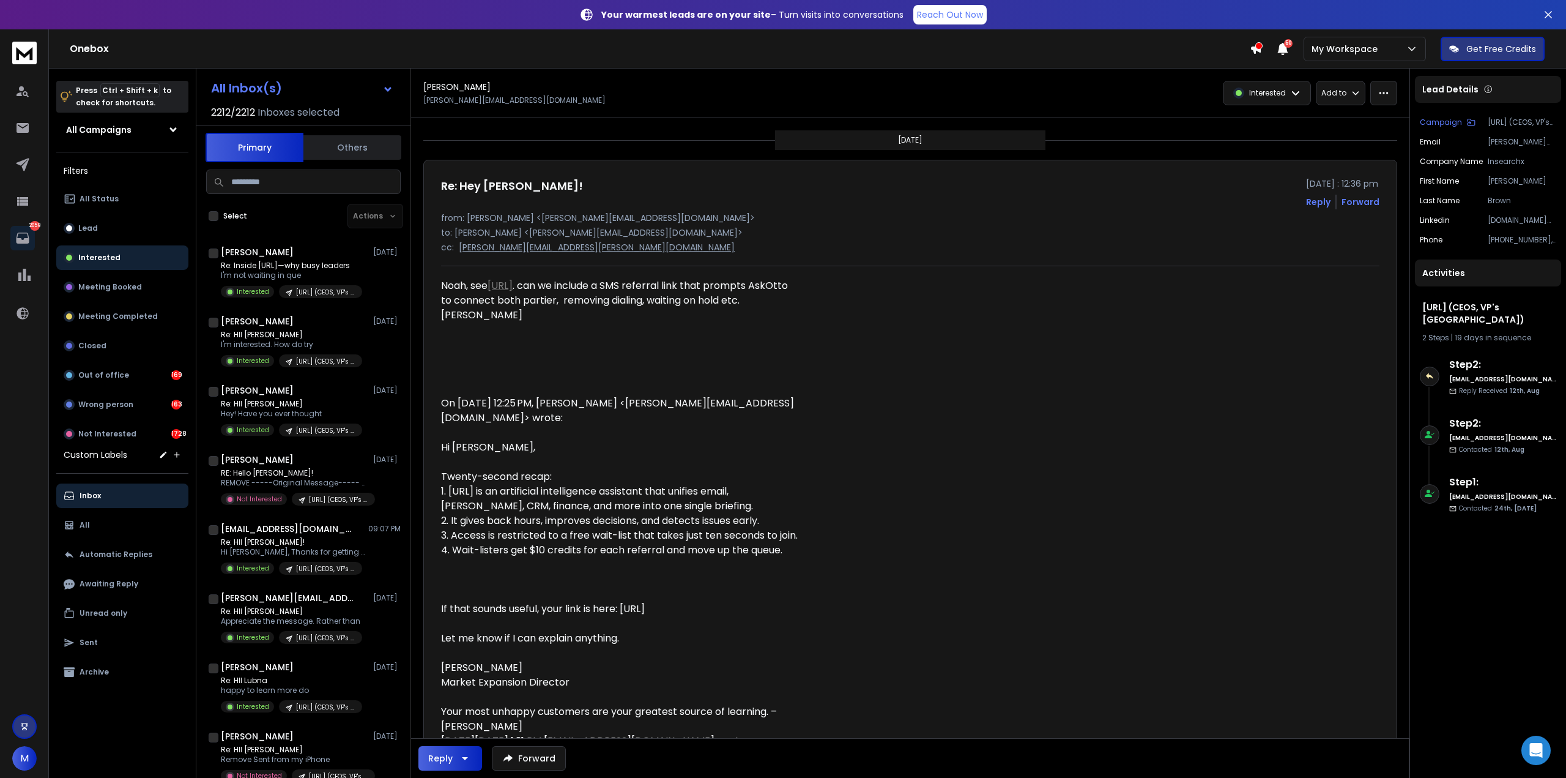
click at [663, 322] on div "[PERSON_NAME]" at bounding box center [619, 315] width 357 height 15
click at [642, 301] on div "[PERSON_NAME], see [URL] . can we include a SMS referral link that prompts AskO…" at bounding box center [624, 606] width 367 height 656
click at [658, 341] on div "On [DATE] 12:25 PM, [PERSON_NAME] <[PERSON_NAME][EMAIL_ADDRESS][DOMAIN_NAME]> w…" at bounding box center [619, 615] width 357 height 587
click at [959, 306] on div "Re: Hey [PERSON_NAME]! [DATE] : 12:36 pm Reply Forward from: [PERSON_NAME] <[PE…" at bounding box center [910, 555] width 939 height 757
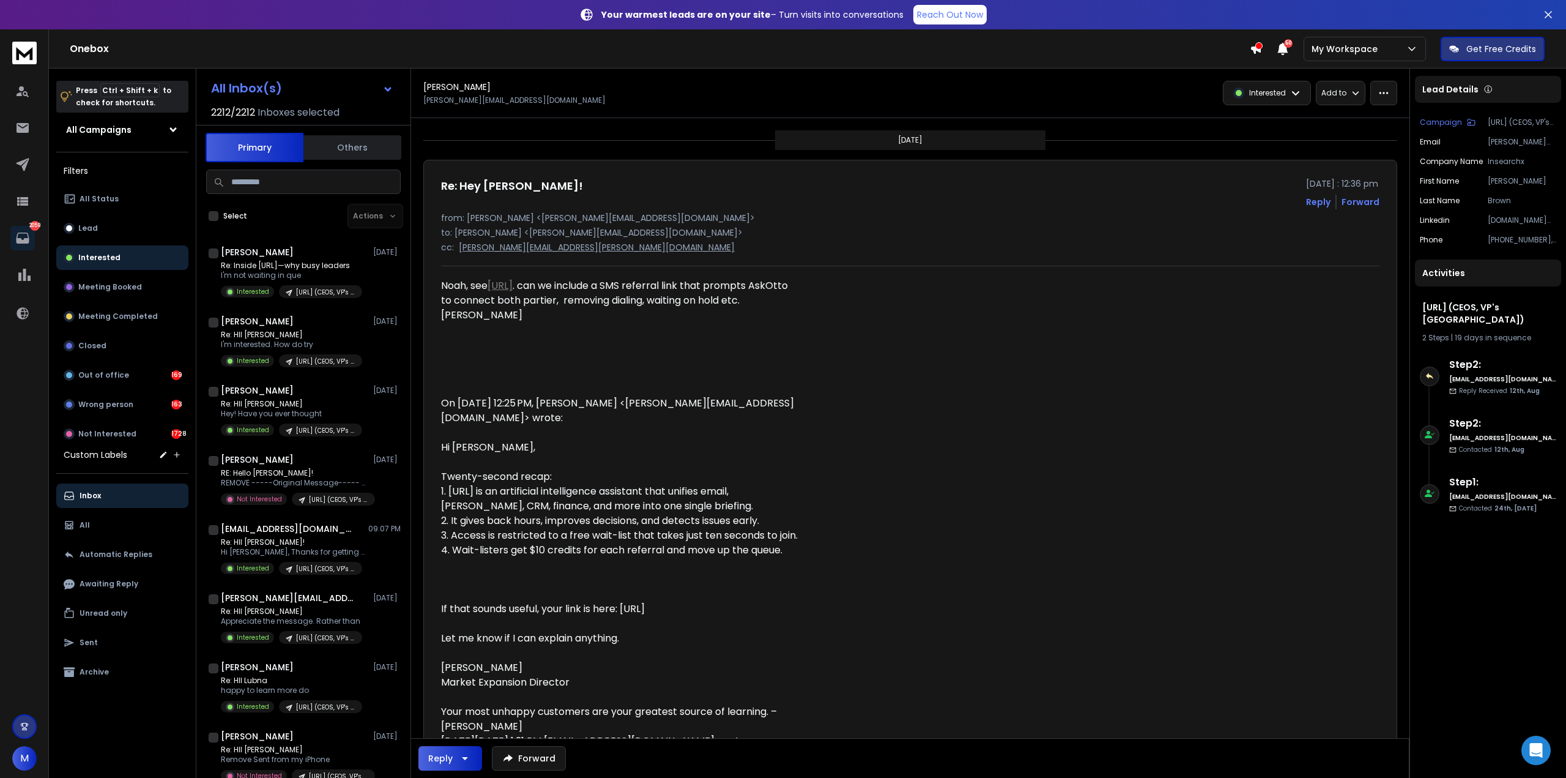
click at [1105, 324] on div "Re: Hey [PERSON_NAME]! [DATE] : 12:36 pm Reply Forward from: [PERSON_NAME] <[PE…" at bounding box center [910, 555] width 939 height 757
click at [1125, 337] on div "Re: Hey [PERSON_NAME]! [DATE] : 12:36 pm Reply Forward from: [PERSON_NAME] <[PE…" at bounding box center [910, 555] width 939 height 757
click at [1317, 205] on button "Reply" at bounding box center [1318, 202] width 24 height 12
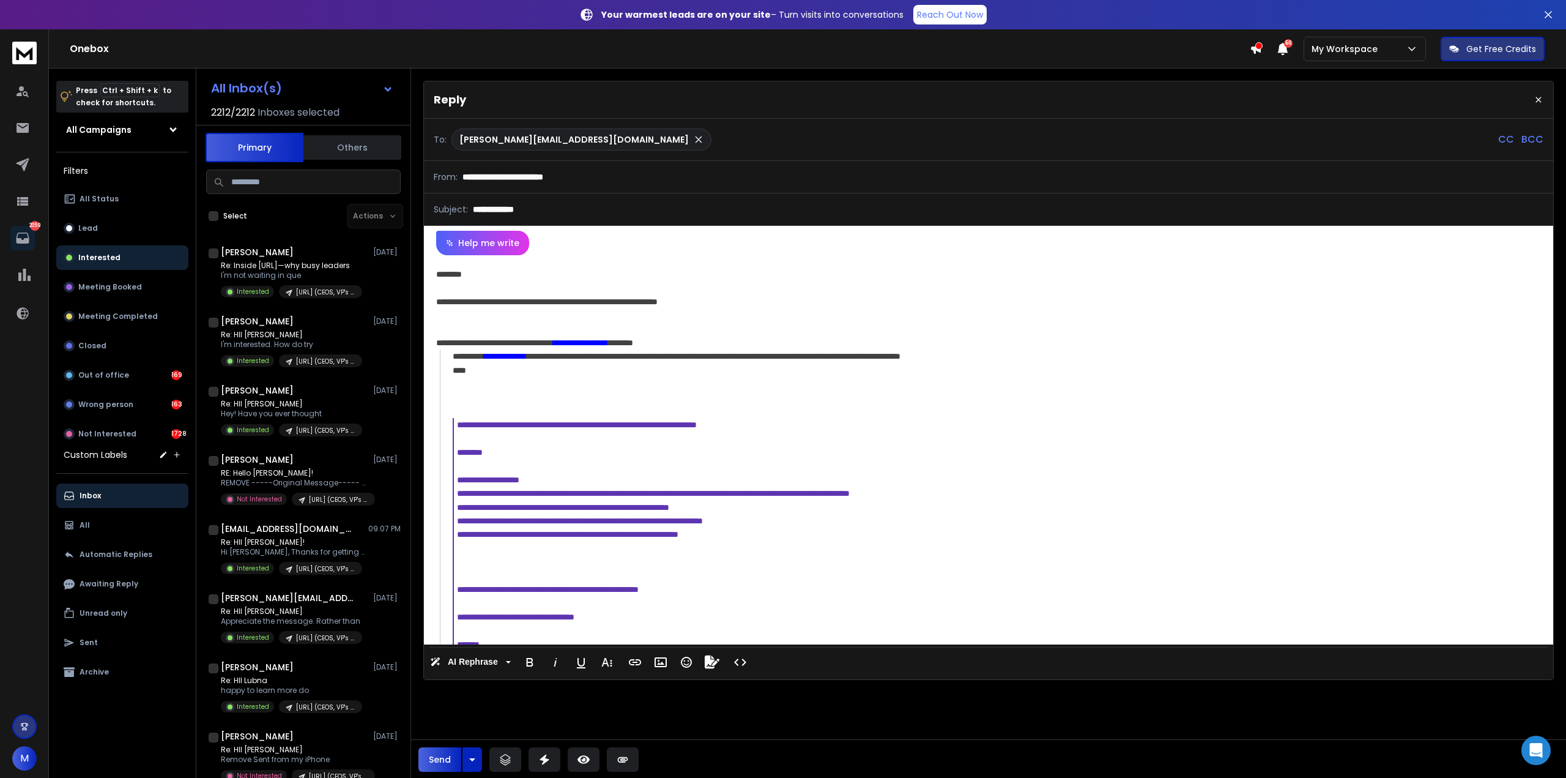
click at [448, 316] on div "**********" at bounding box center [988, 449] width 1129 height 389
click at [448, 314] on div at bounding box center [988, 314] width 1105 height 13
click at [455, 276] on div "********" at bounding box center [982, 273] width 1092 height 13
click at [455, 275] on div "********" at bounding box center [982, 273] width 1092 height 13
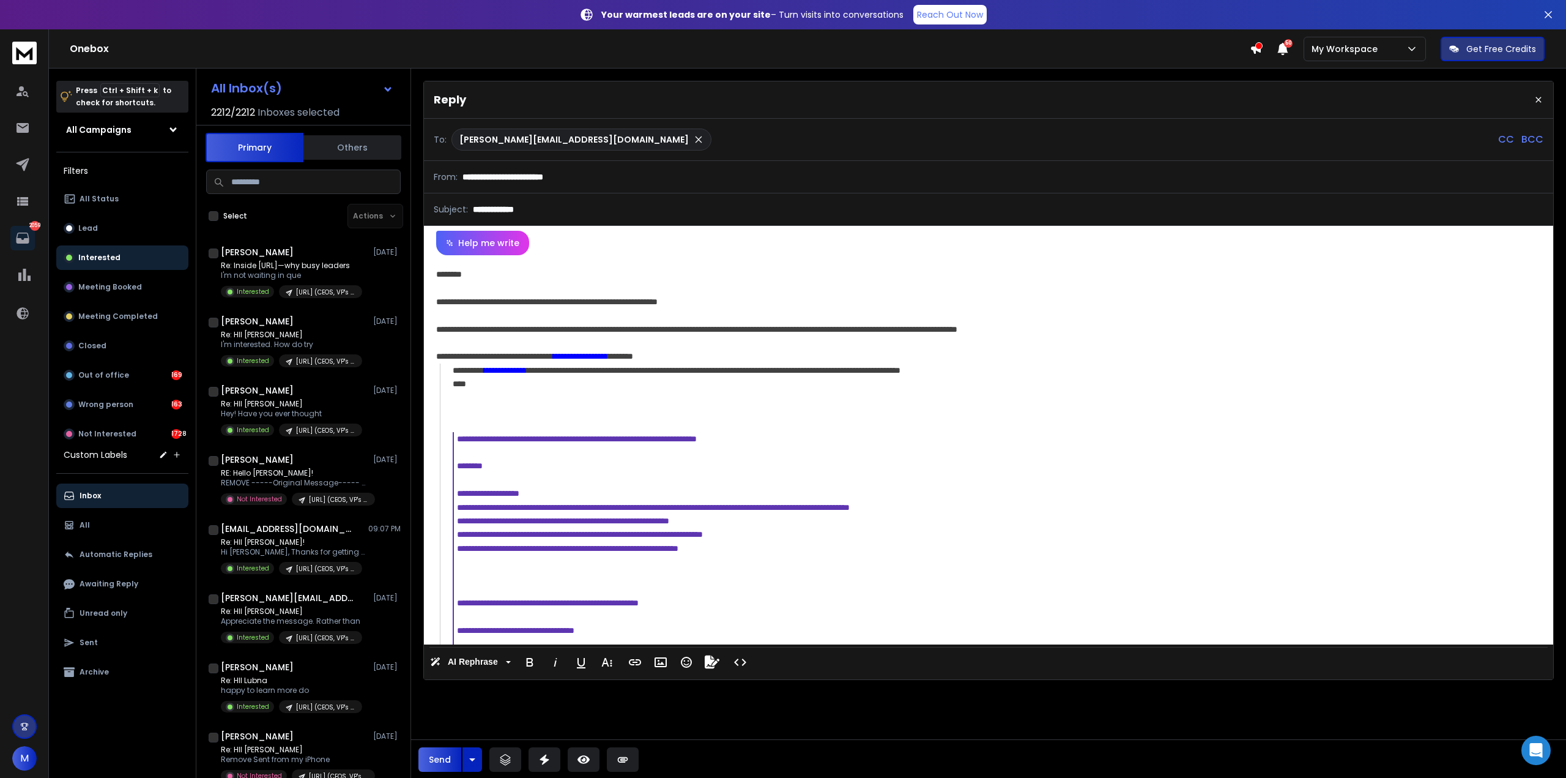
click at [961, 327] on div "**********" at bounding box center [982, 328] width 1092 height 13
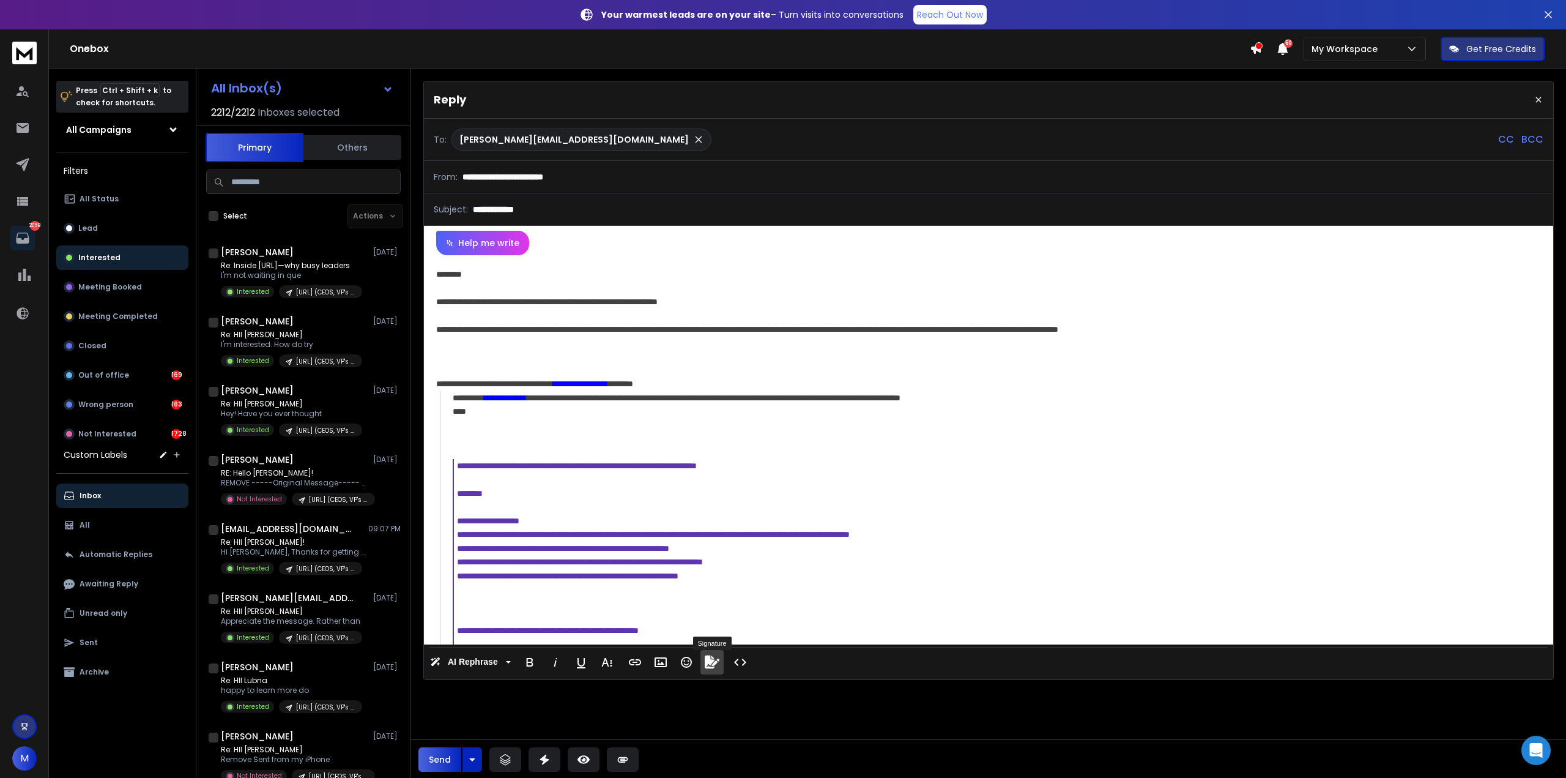
click at [707, 662] on icon "button" at bounding box center [712, 661] width 15 height 13
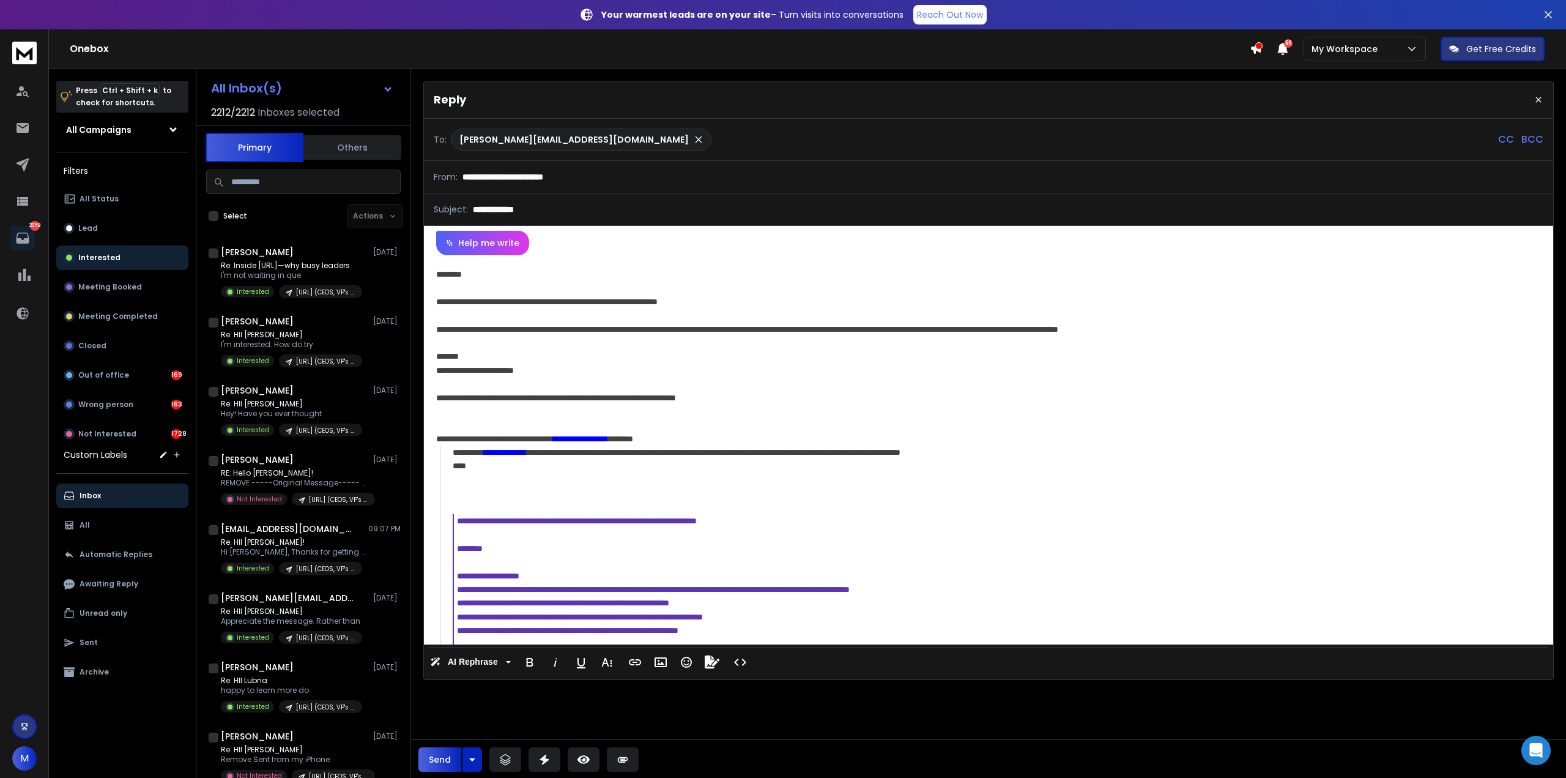
click at [1225, 326] on div "**********" at bounding box center [982, 328] width 1092 height 13
click at [437, 760] on button "Send" at bounding box center [439, 759] width 43 height 24
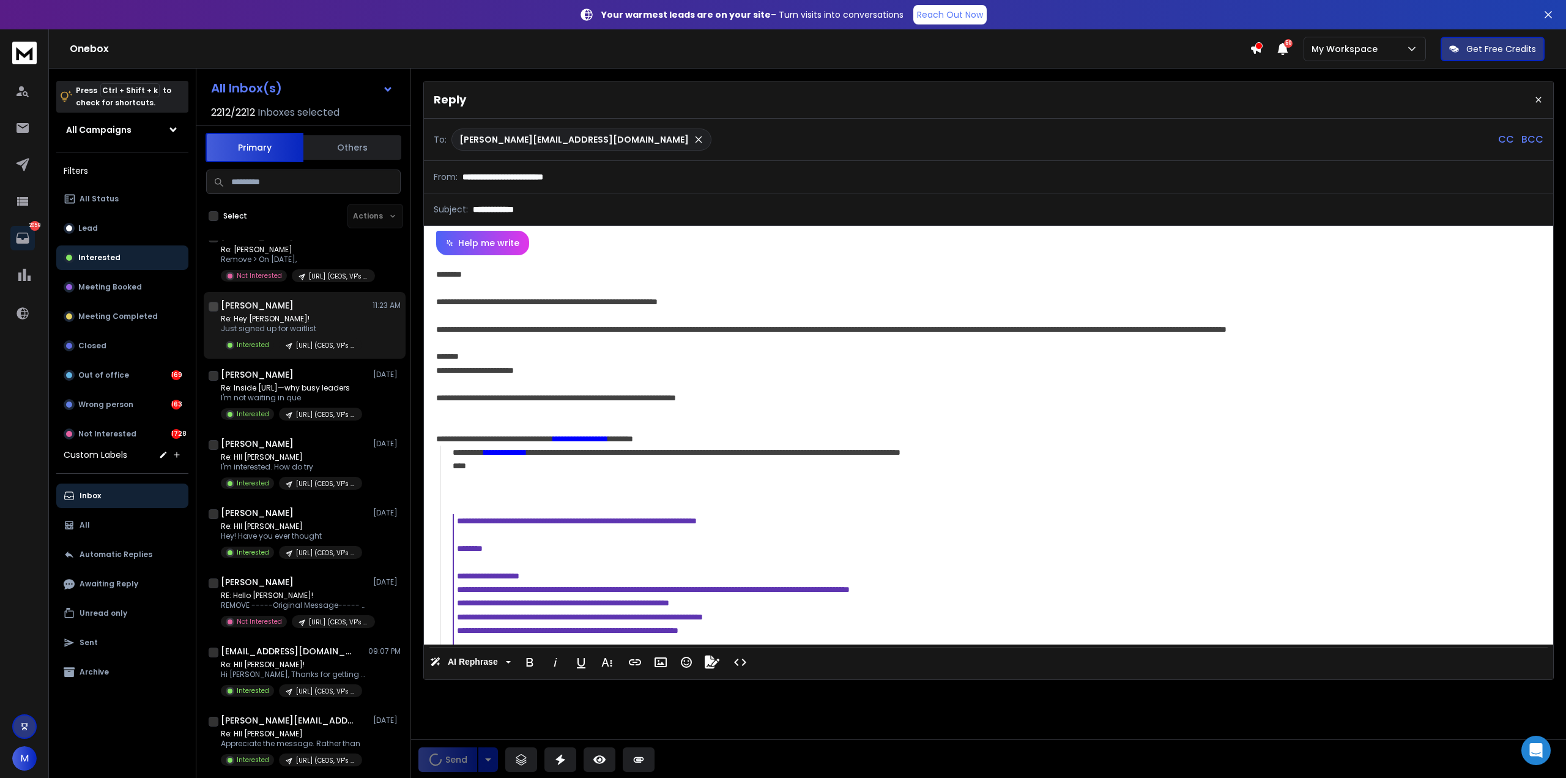
scroll to position [0, 0]
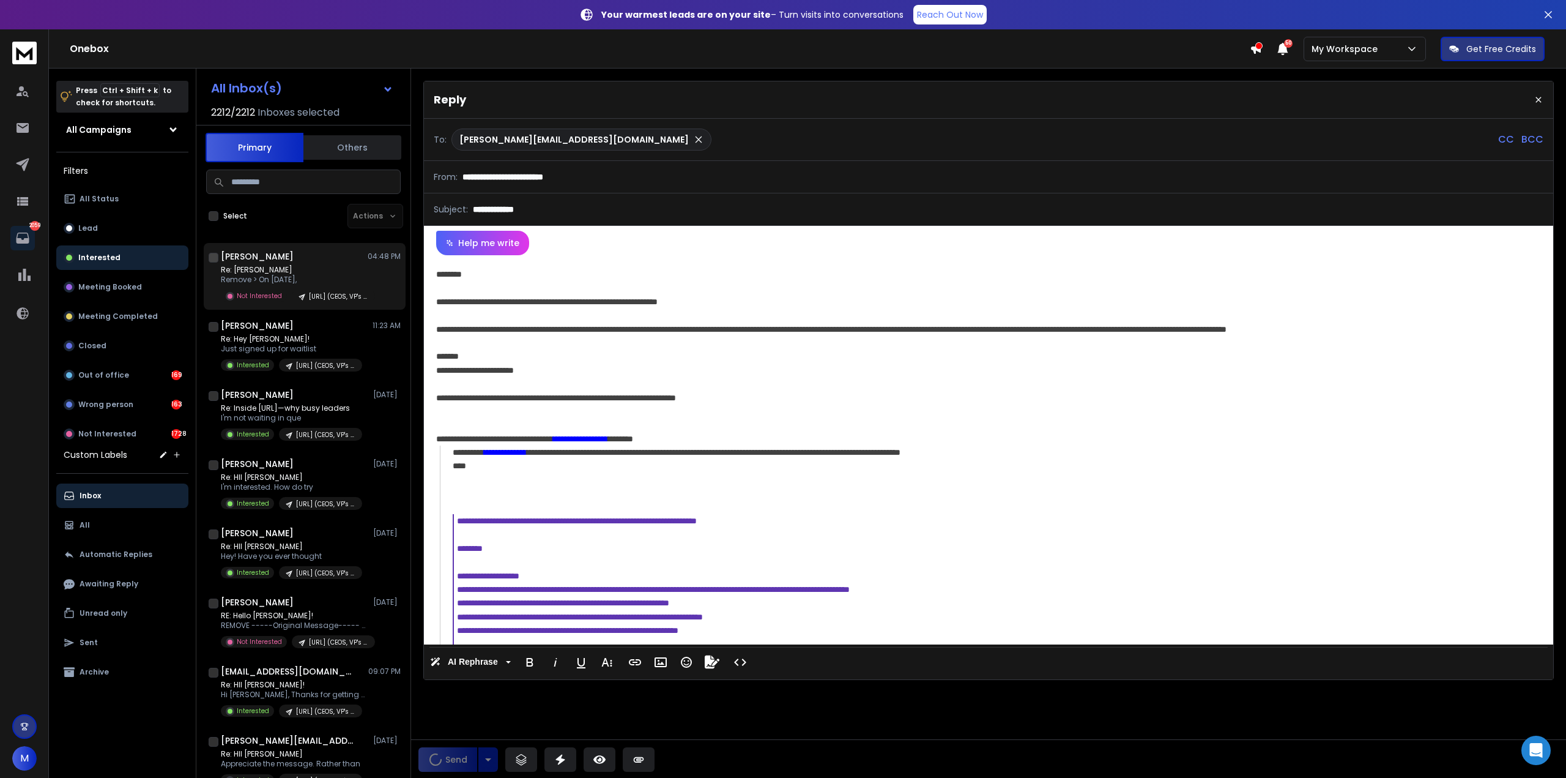
click at [286, 258] on div "[PERSON_NAME] 04:48 PM" at bounding box center [311, 256] width 180 height 12
